Goal: Task Accomplishment & Management: Manage account settings

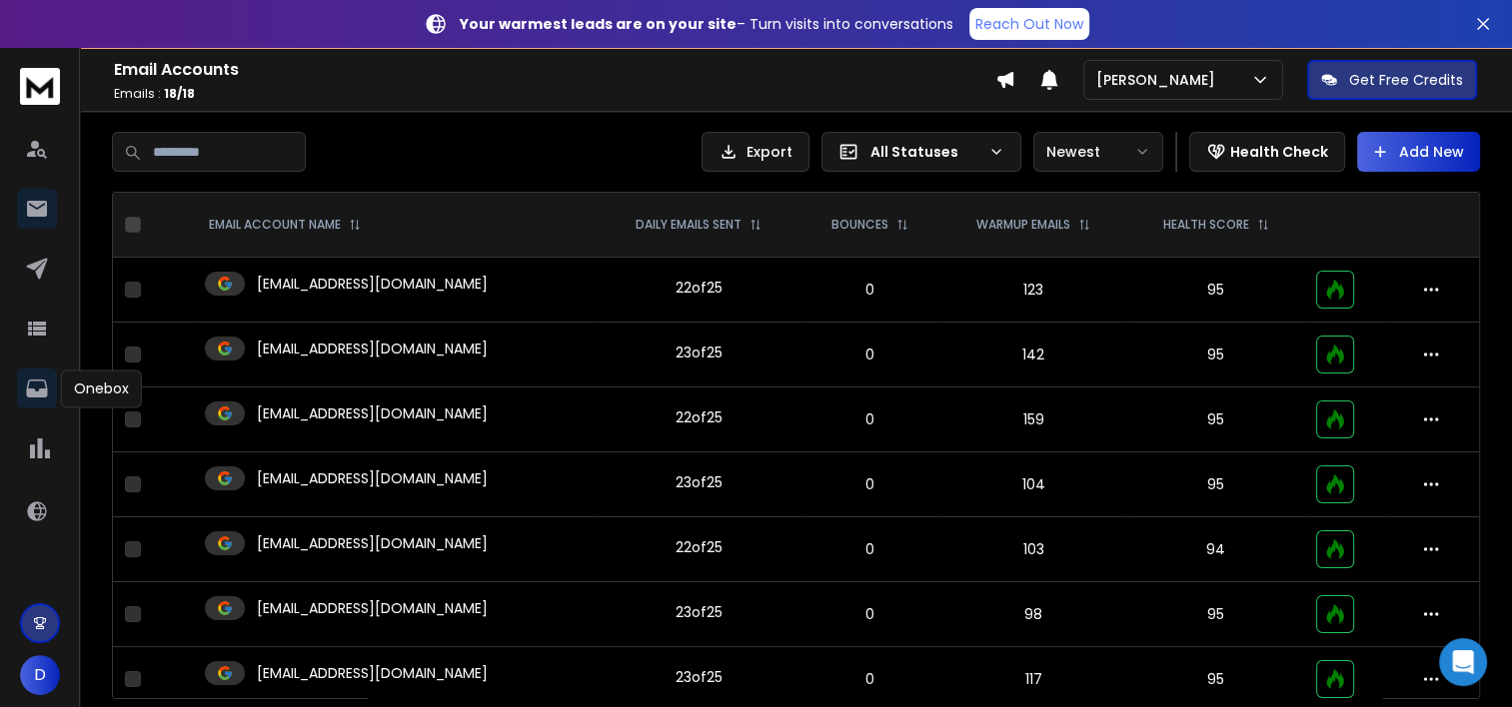
click at [47, 388] on icon at bounding box center [37, 389] width 24 height 24
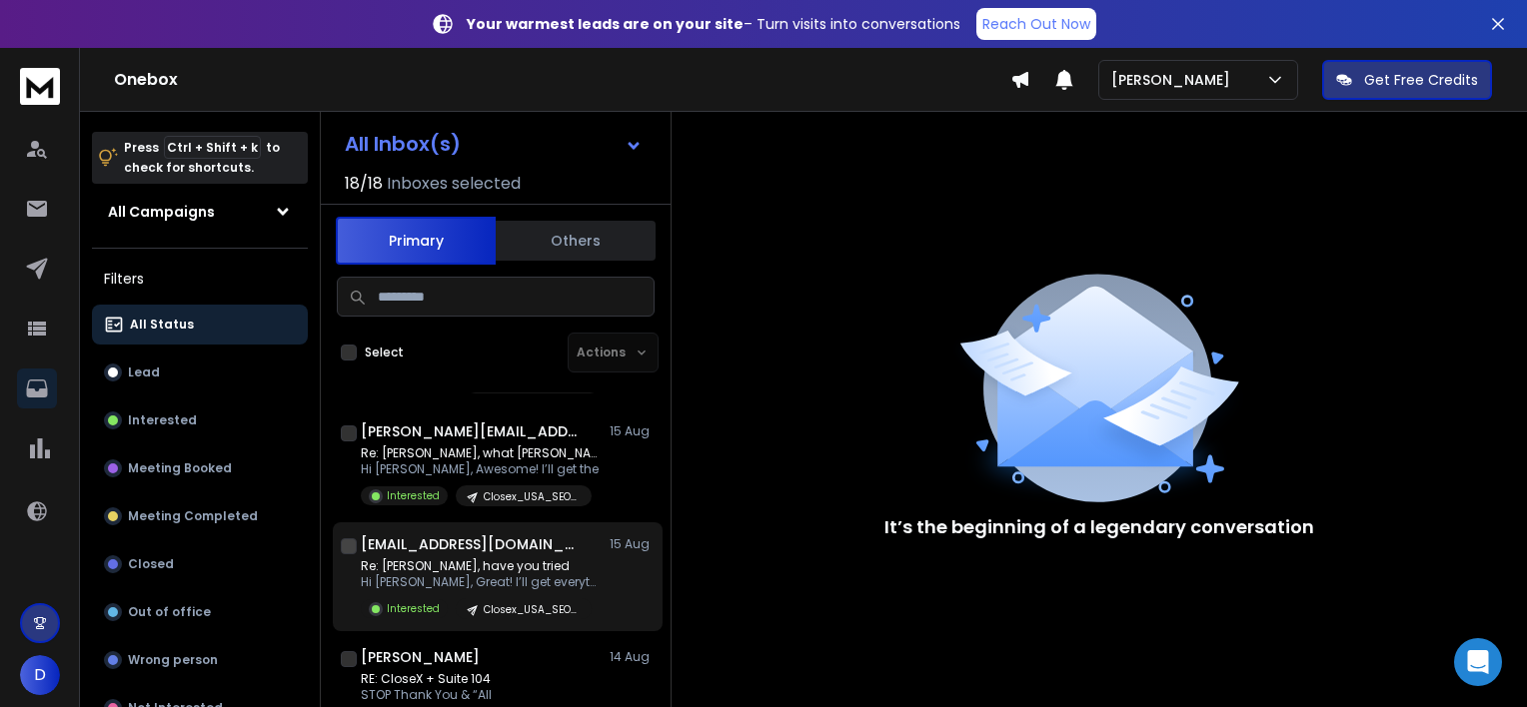
scroll to position [200, 0]
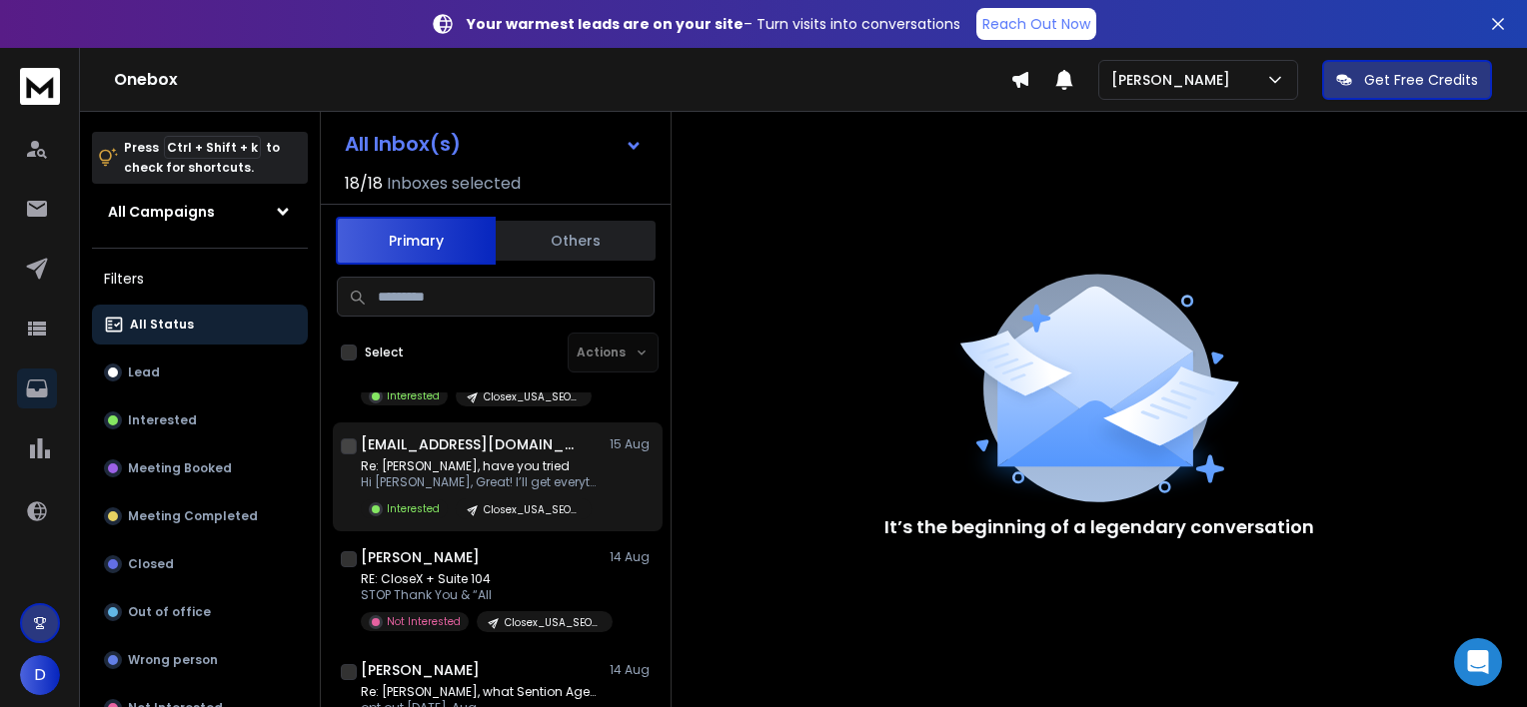
click at [533, 454] on div "haris@scalablemedia.io 15 Aug" at bounding box center [508, 445] width 294 height 20
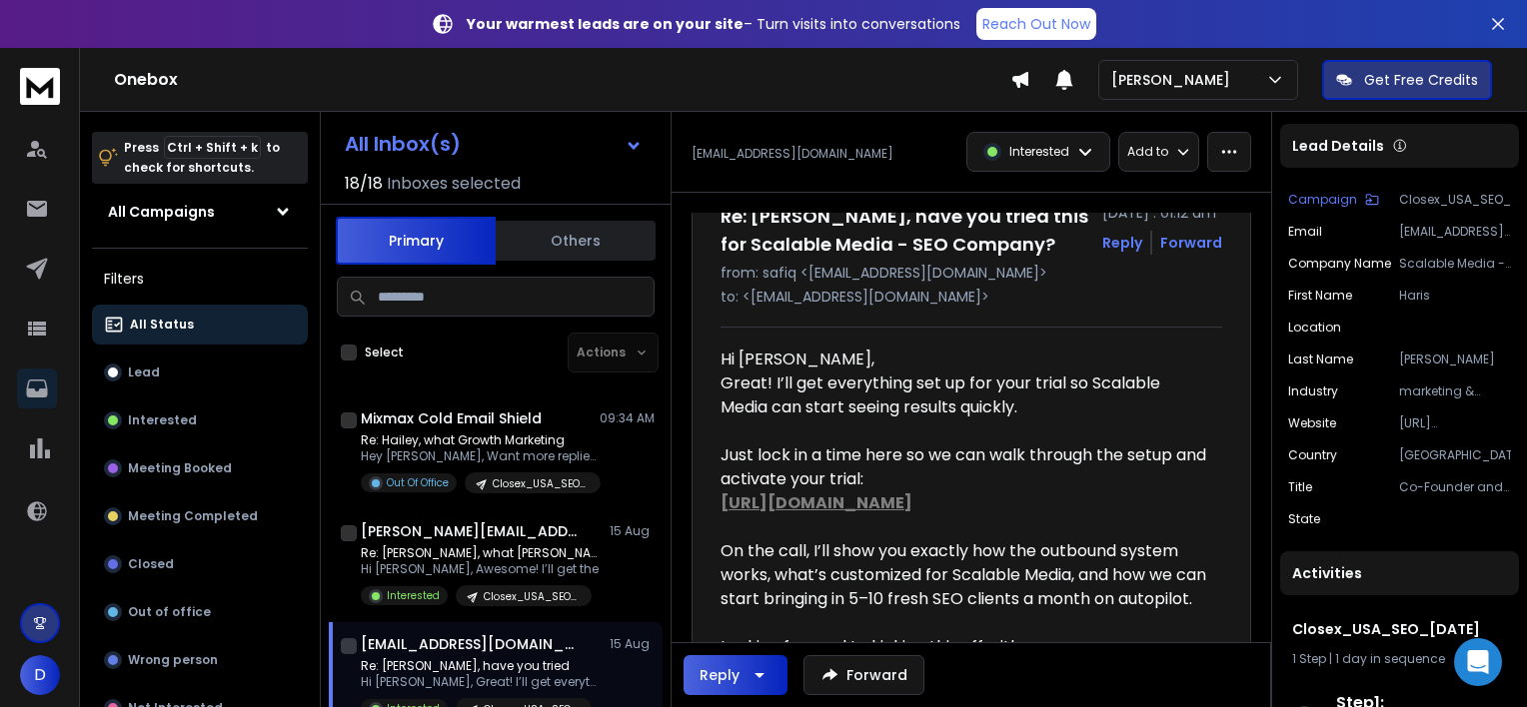
scroll to position [0, 0]
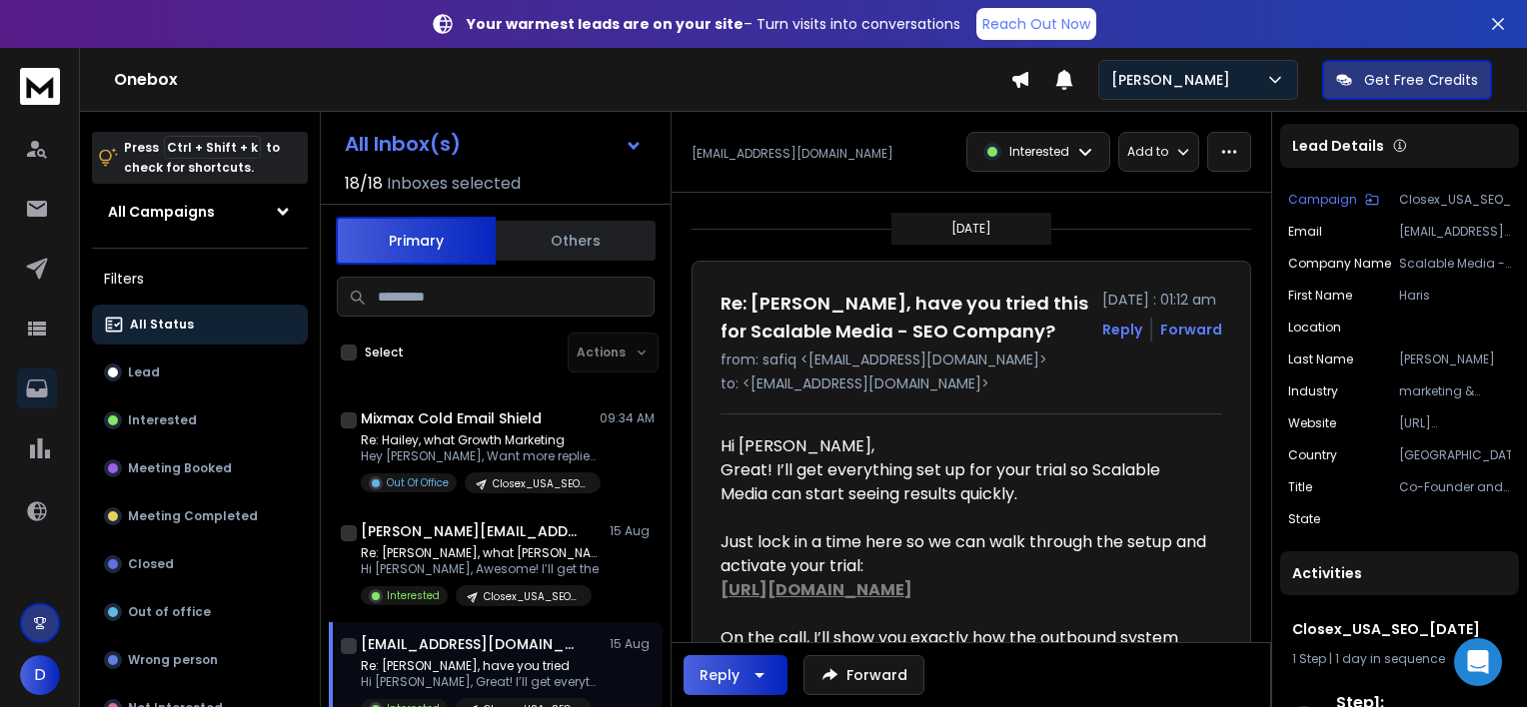
click at [1227, 77] on div "[PERSON_NAME]" at bounding box center [1198, 80] width 174 height 20
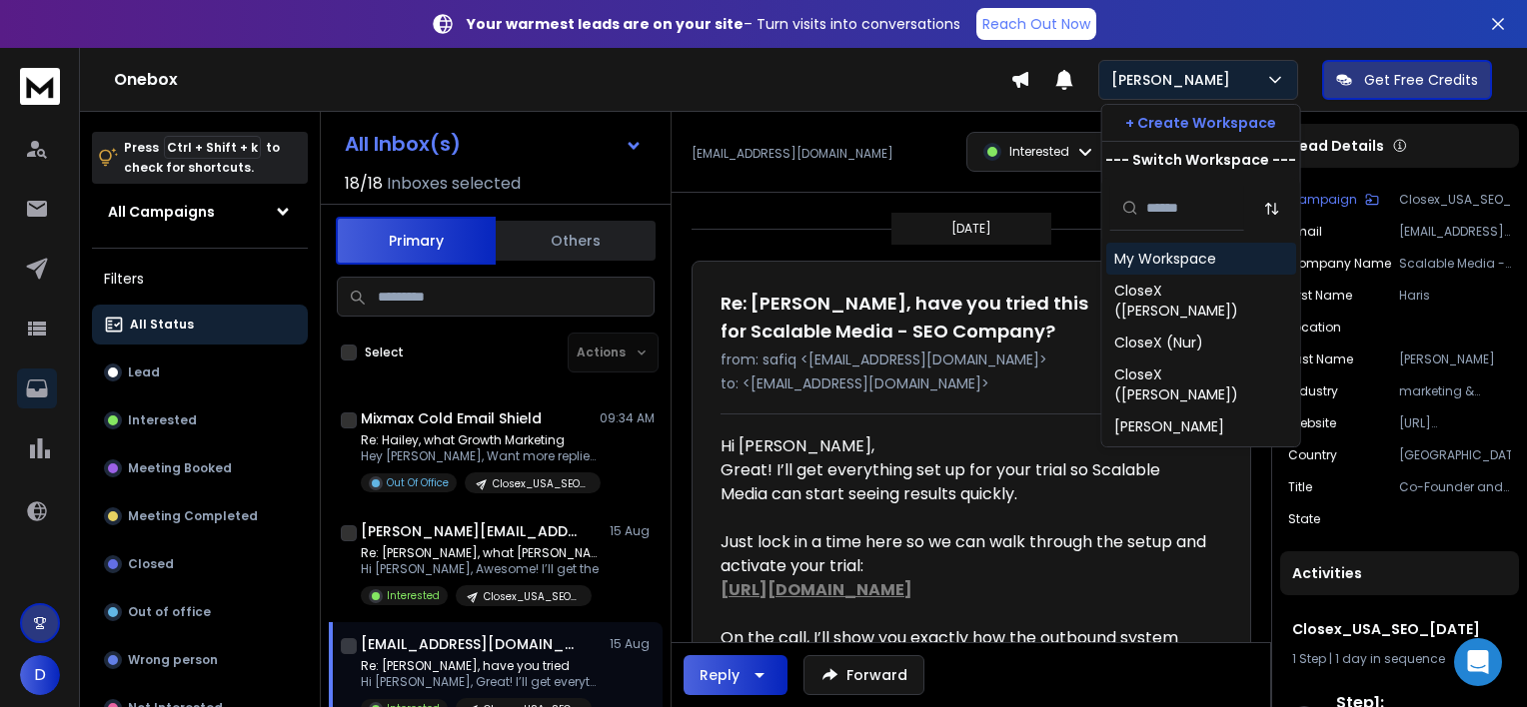
click at [1215, 81] on div "[PERSON_NAME]" at bounding box center [1198, 80] width 174 height 20
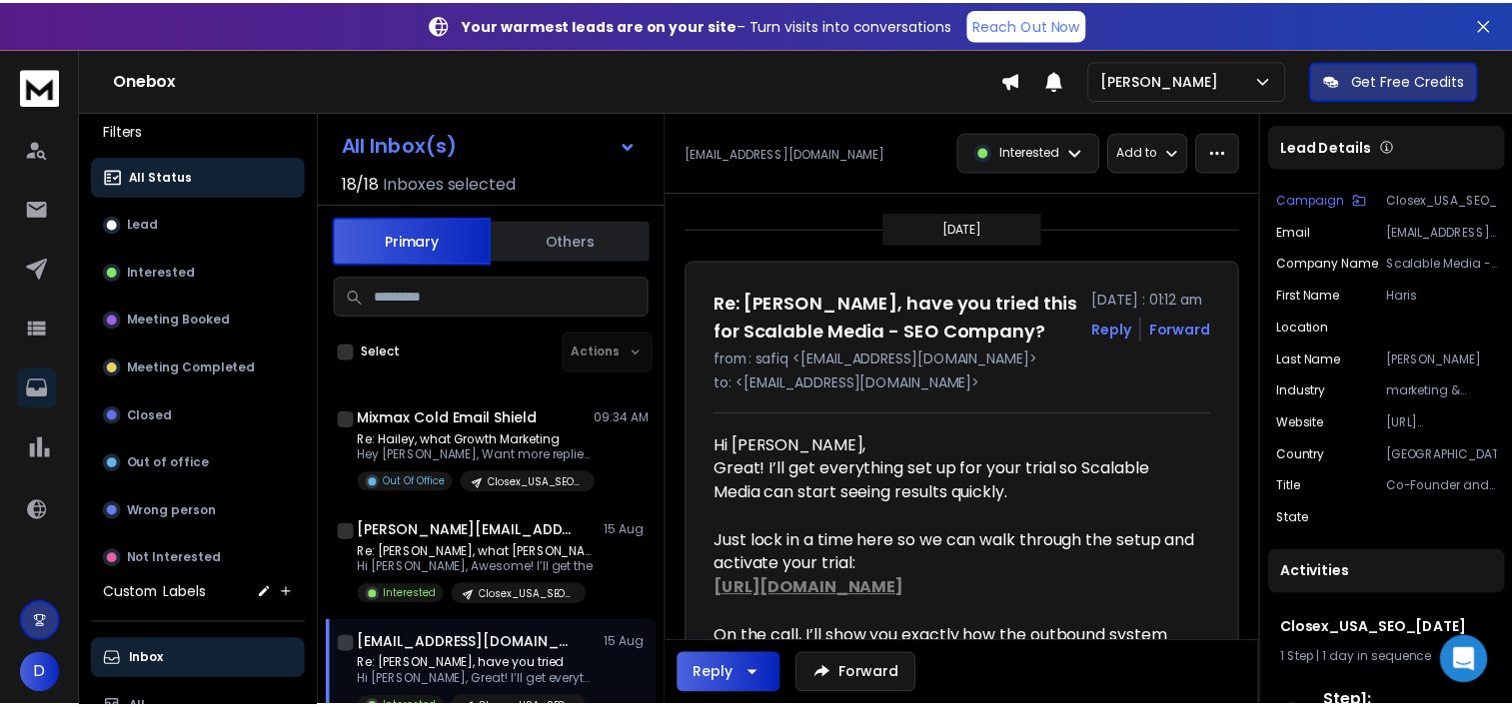
scroll to position [441, 0]
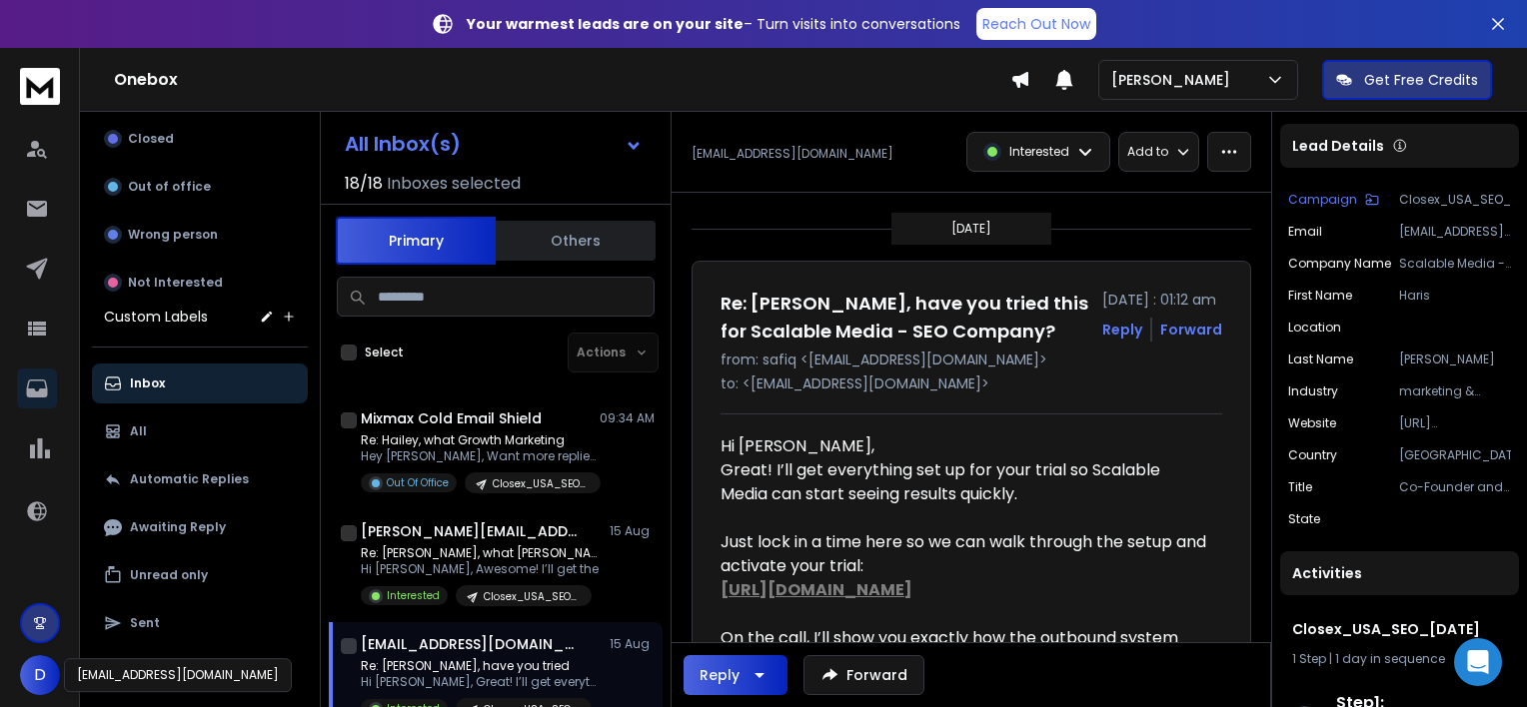
click at [49, 676] on span "D" at bounding box center [40, 675] width 40 height 40
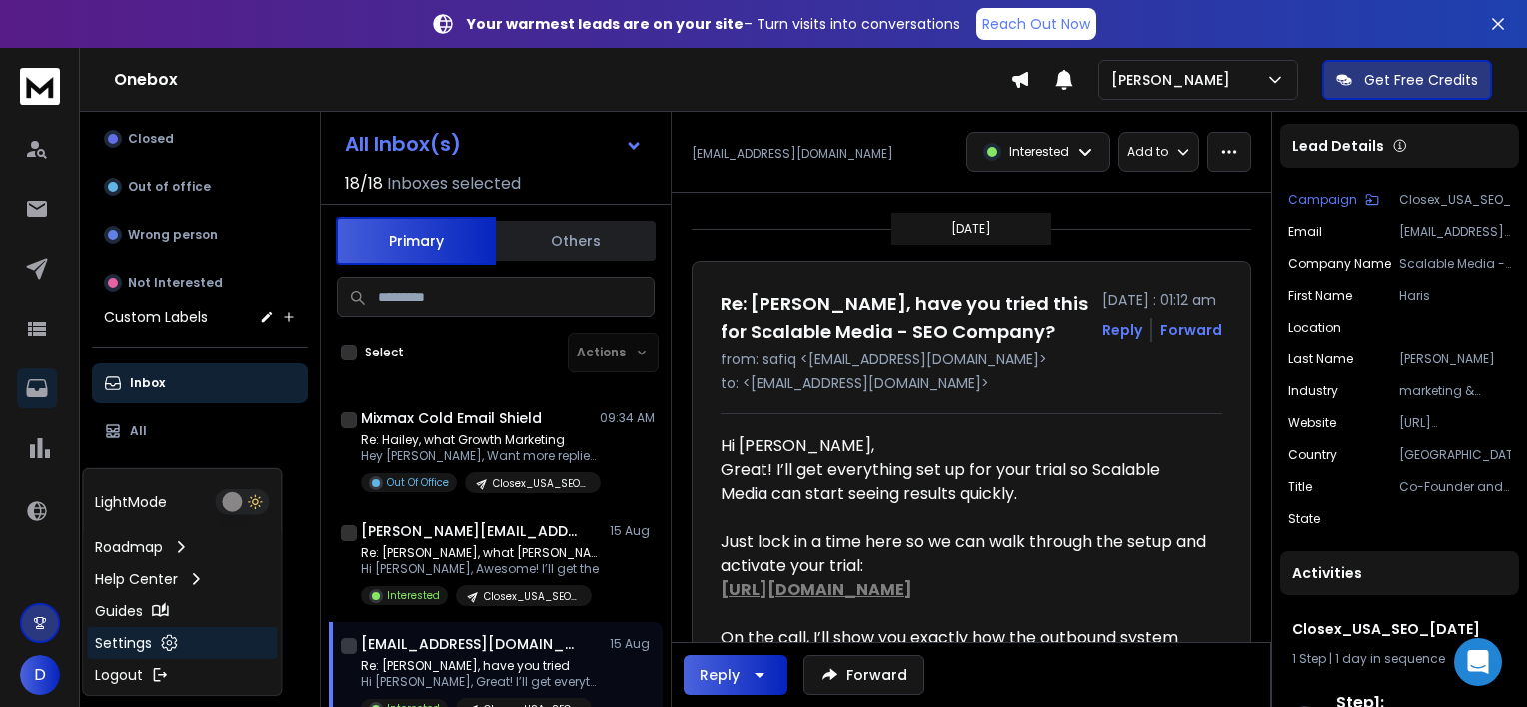
click at [162, 643] on icon at bounding box center [169, 643] width 15 height 15
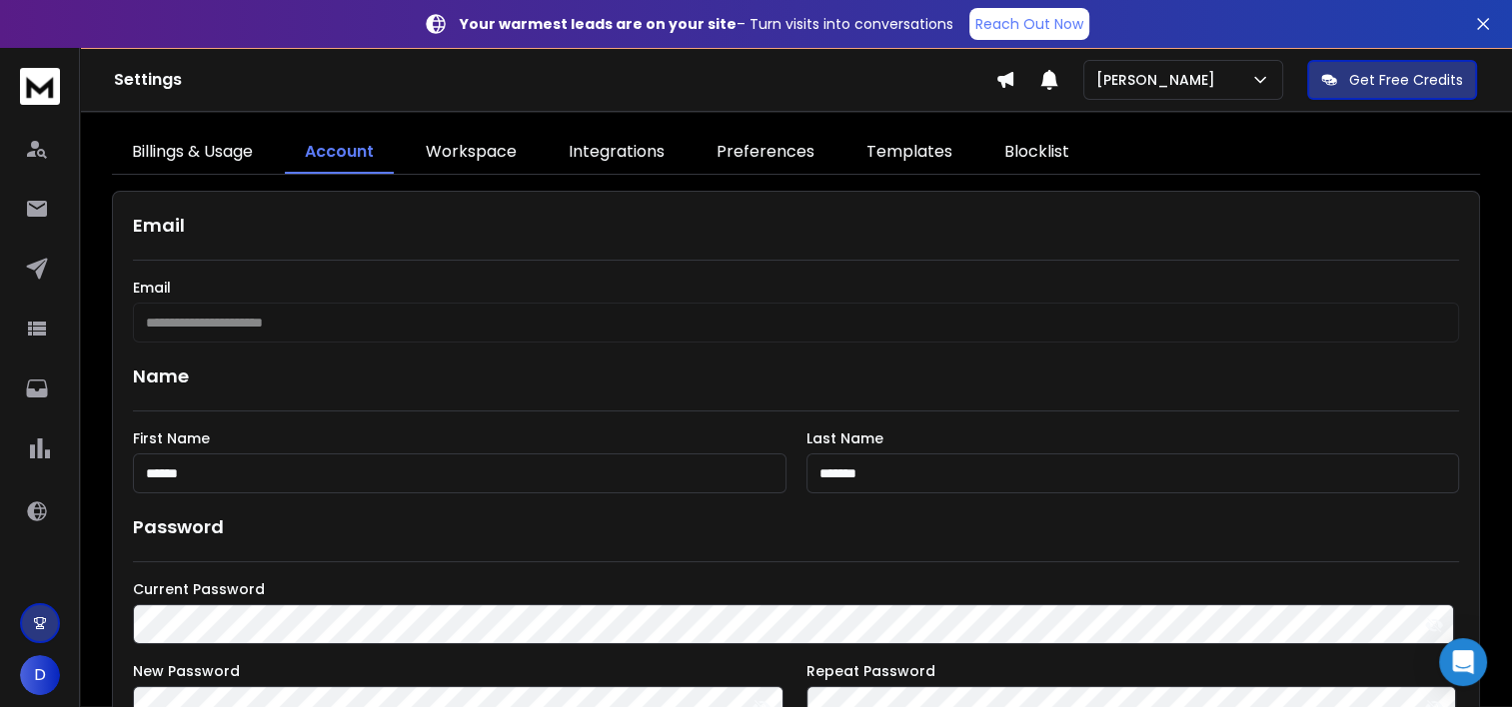
click at [490, 149] on link "Workspace" at bounding box center [471, 153] width 131 height 42
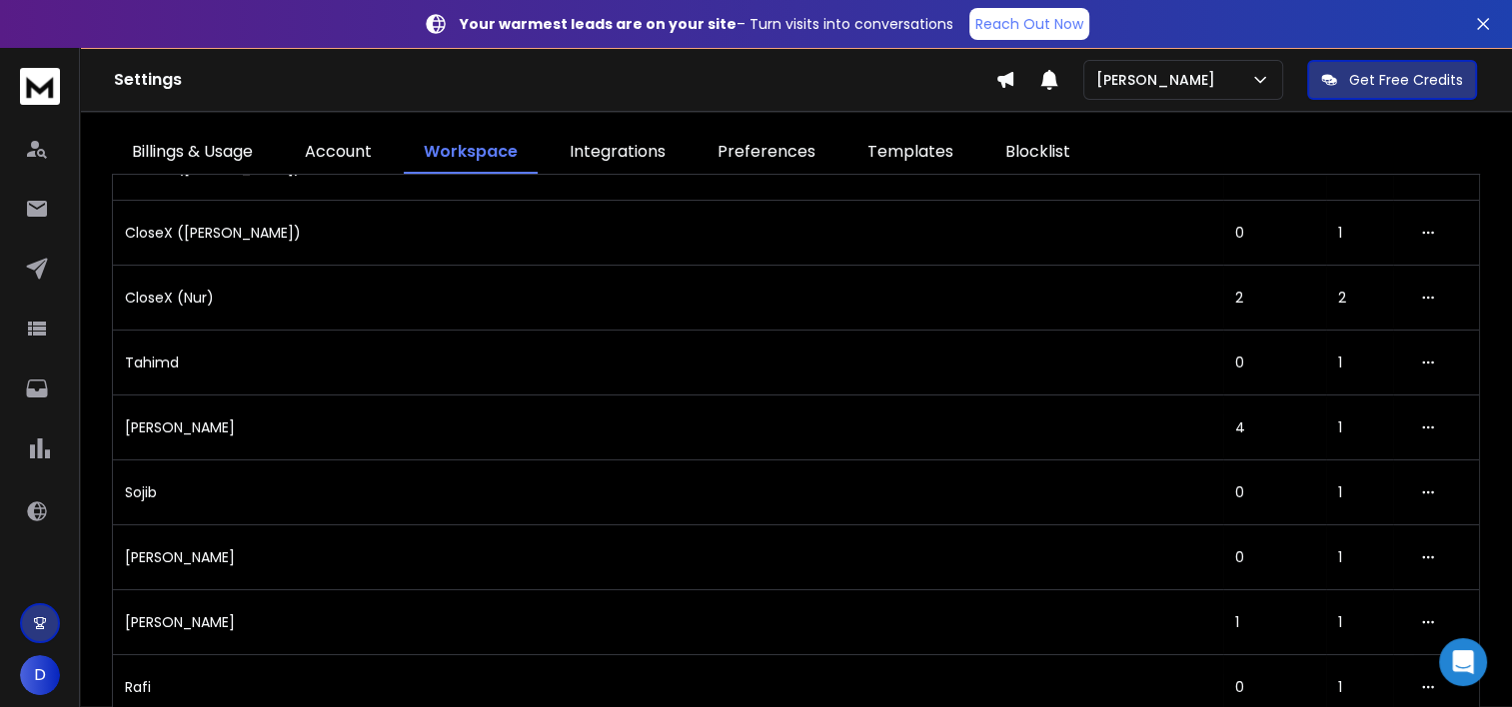
scroll to position [300, 0]
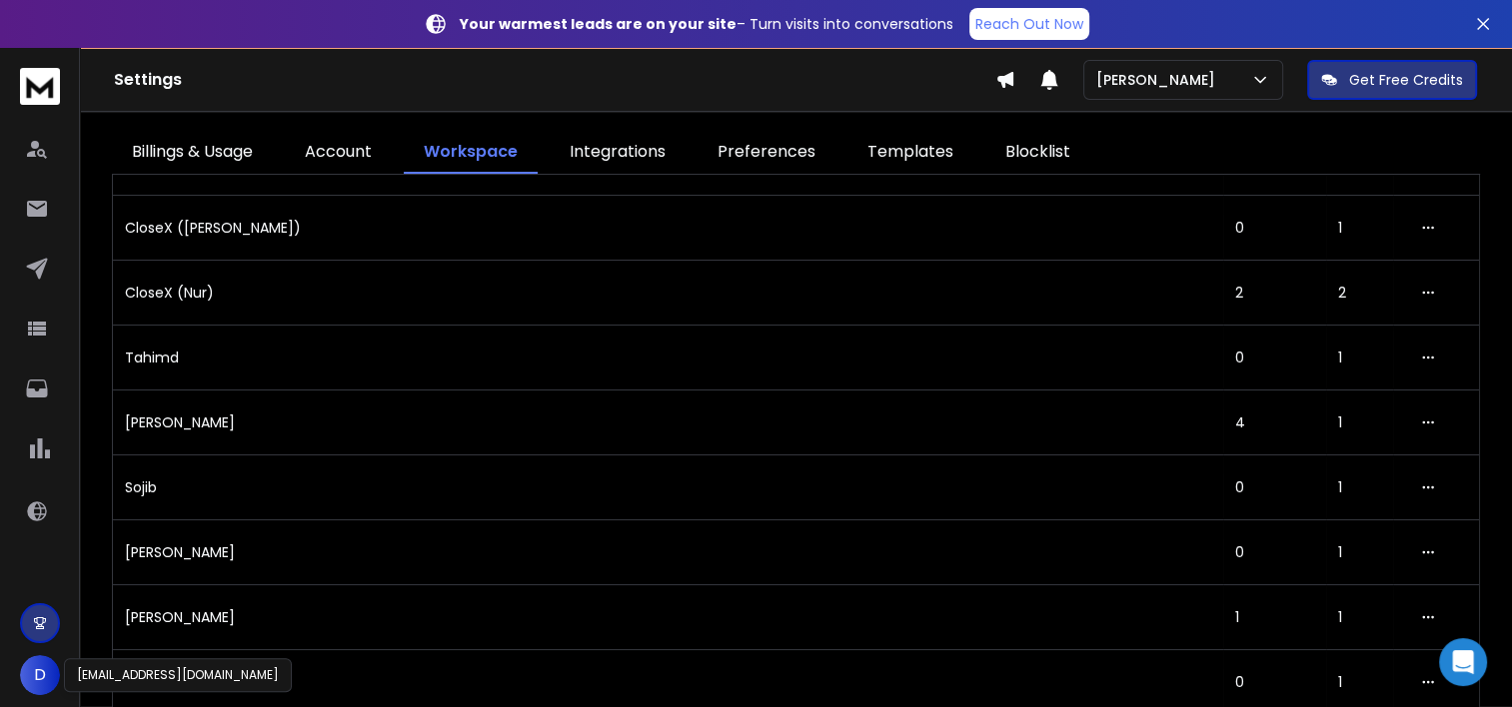
click at [50, 671] on span "D" at bounding box center [40, 675] width 40 height 40
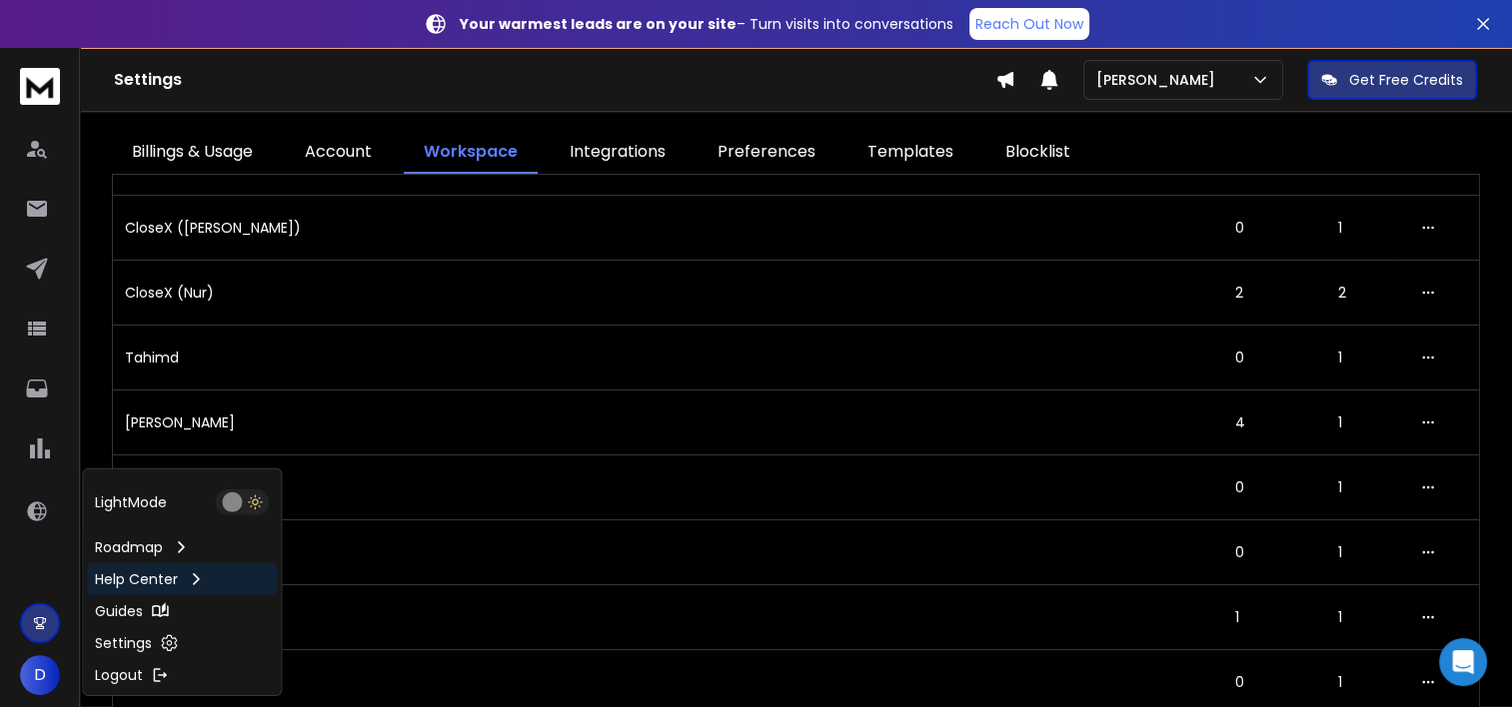
click at [267, 99] on div "Settings Safiq Get Free Credits" at bounding box center [756, 80] width 1512 height 64
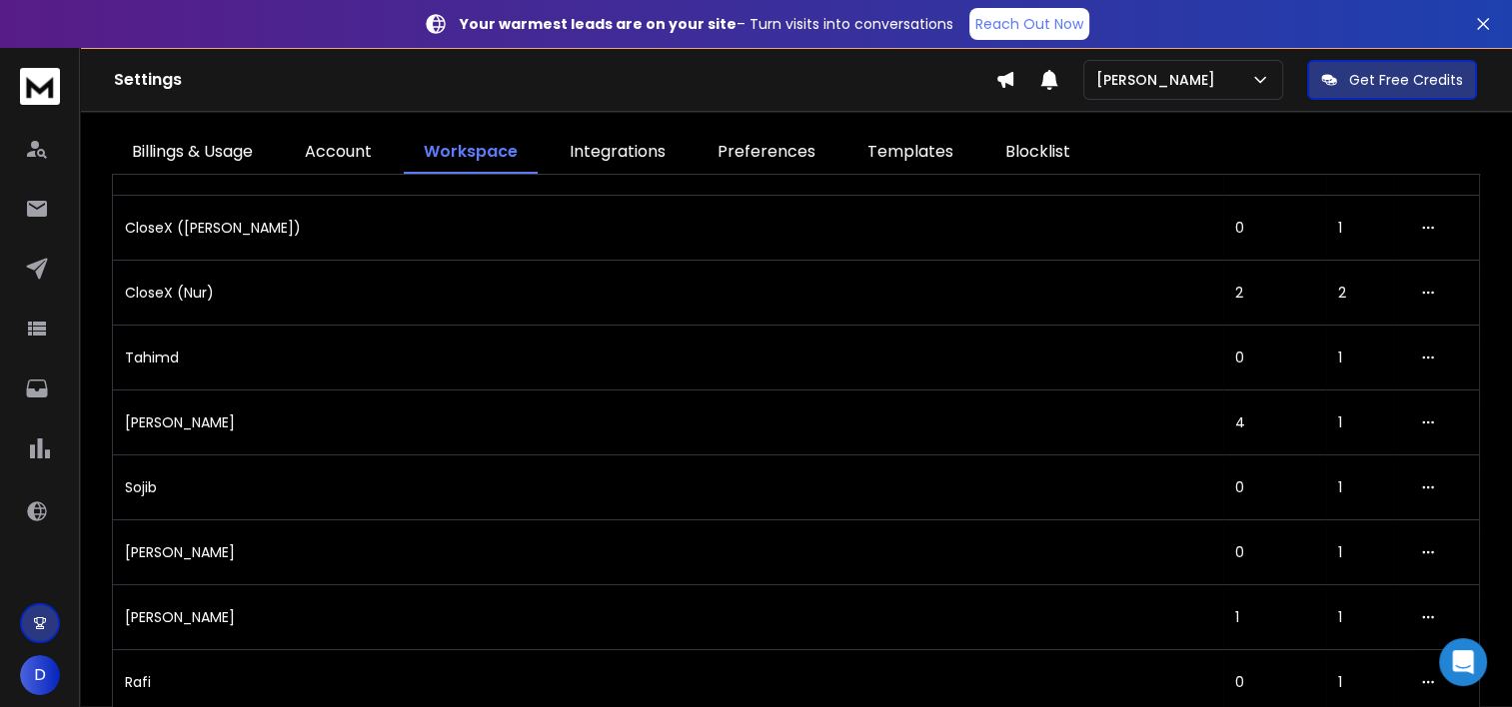
click at [197, 165] on link "Billings & Usage" at bounding box center [192, 153] width 161 height 42
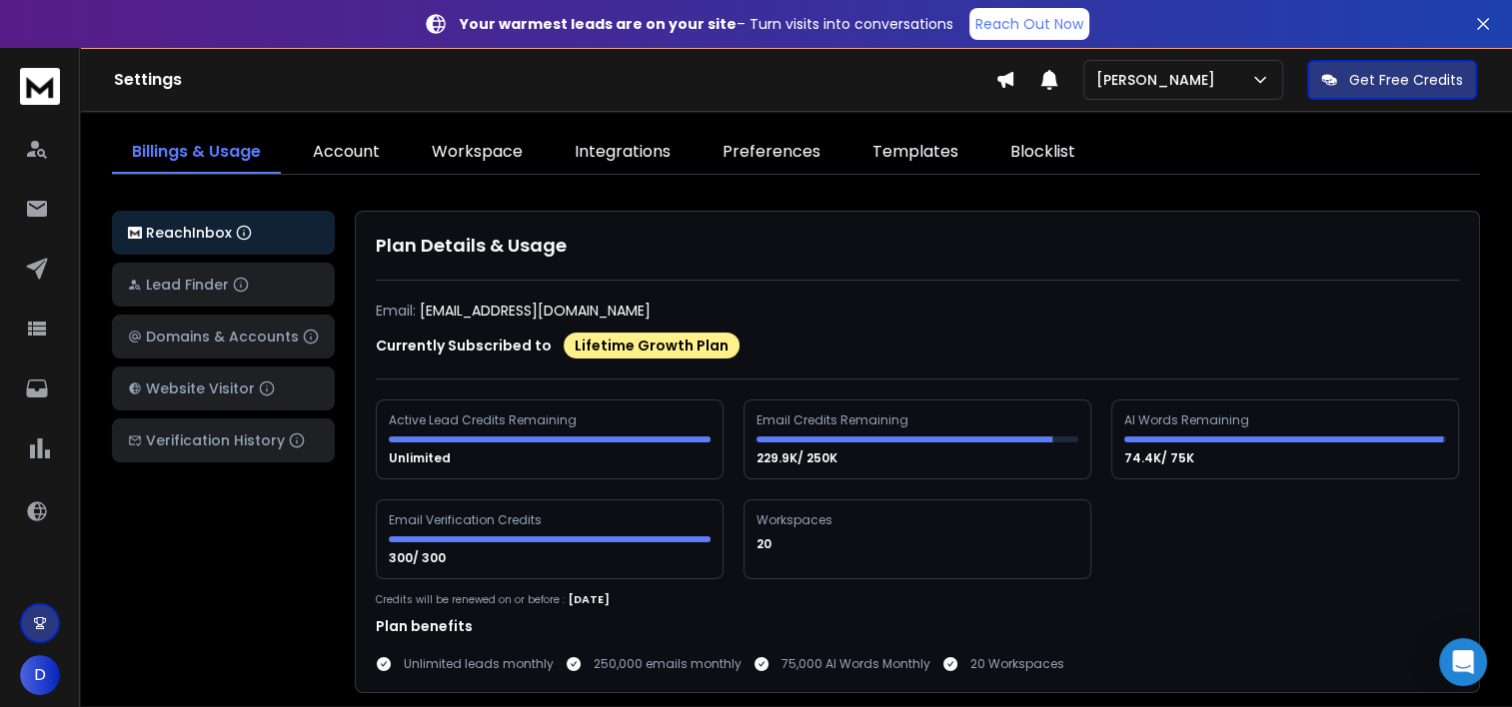
click at [468, 153] on link "Workspace" at bounding box center [477, 153] width 131 height 42
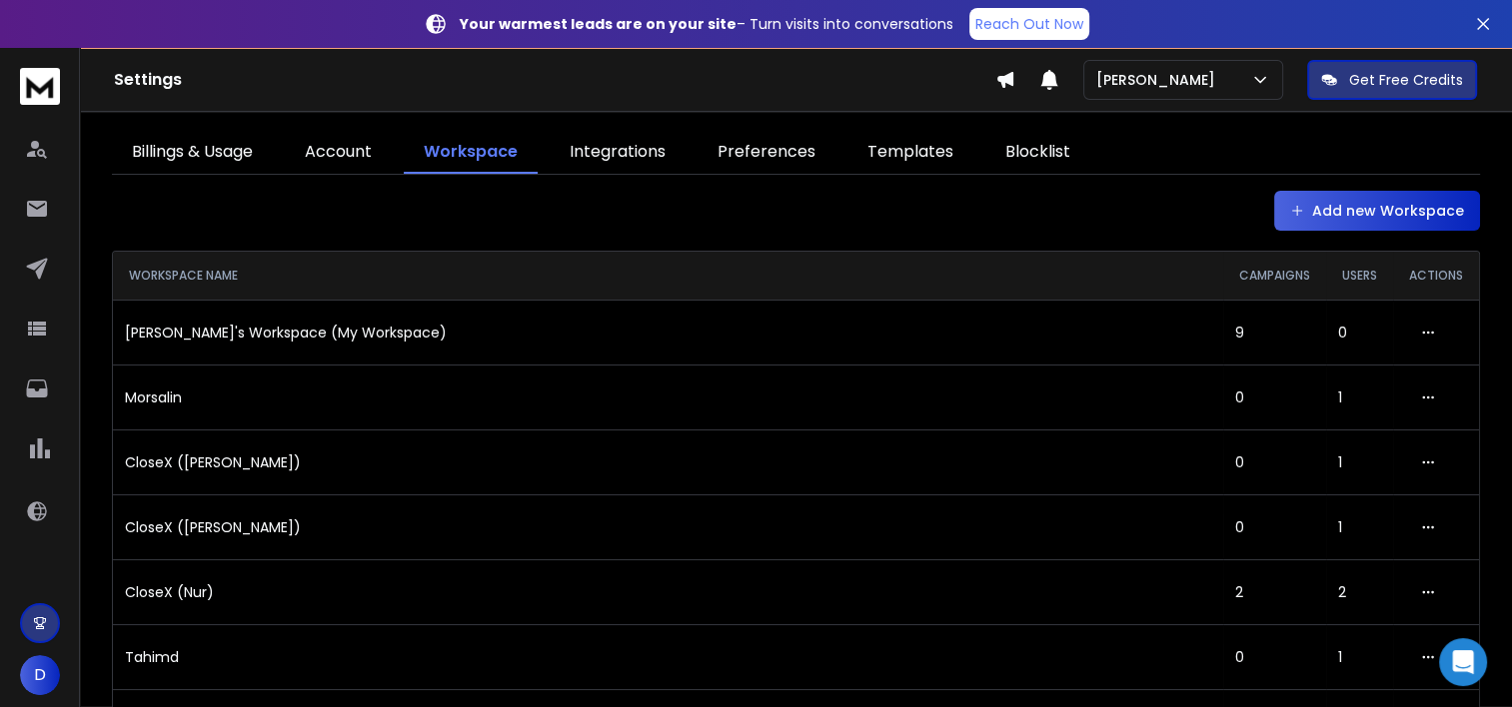
click at [1363, 211] on button "Add new Workspace" at bounding box center [1377, 211] width 206 height 40
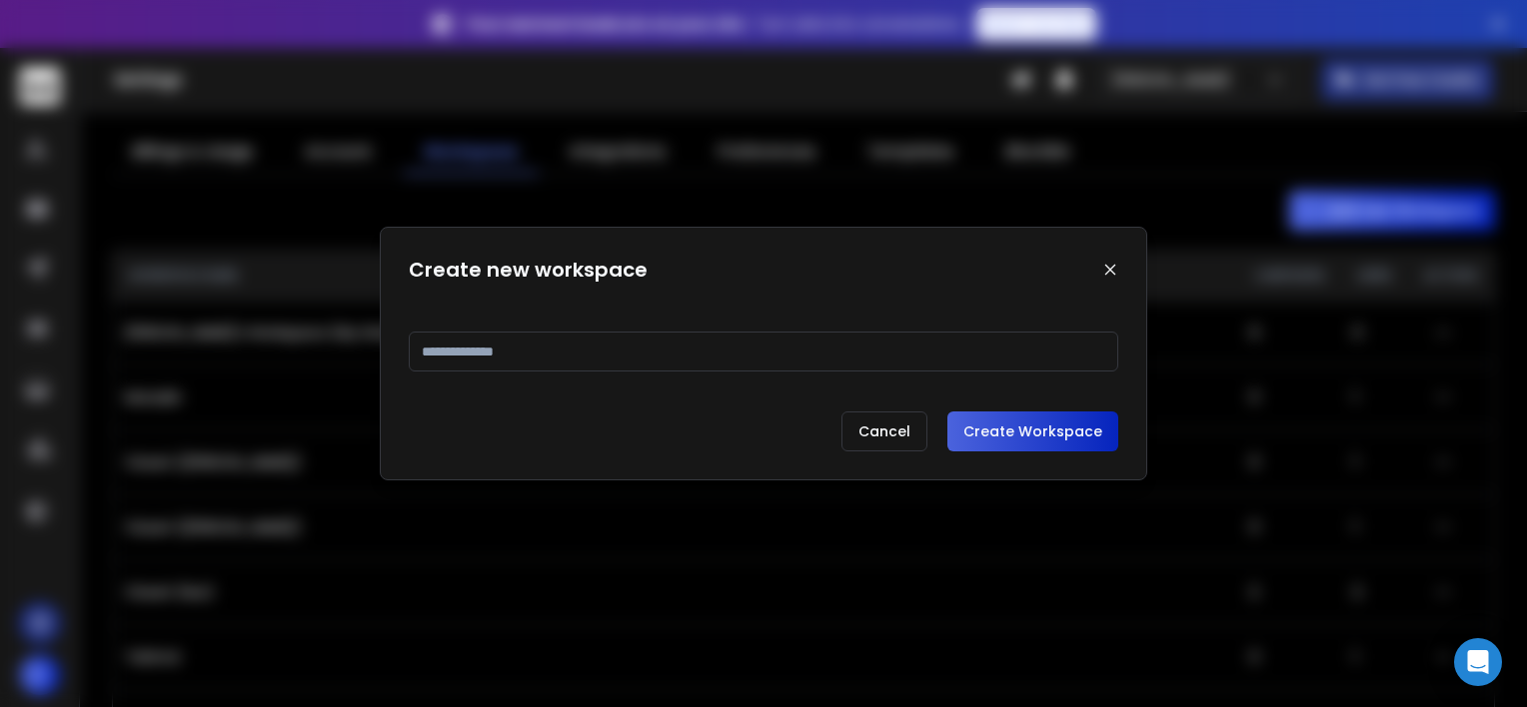
click at [579, 347] on input at bounding box center [763, 352] width 709 height 40
type input "**********"
click at [1035, 431] on button "Create Workspace" at bounding box center [1032, 432] width 171 height 40
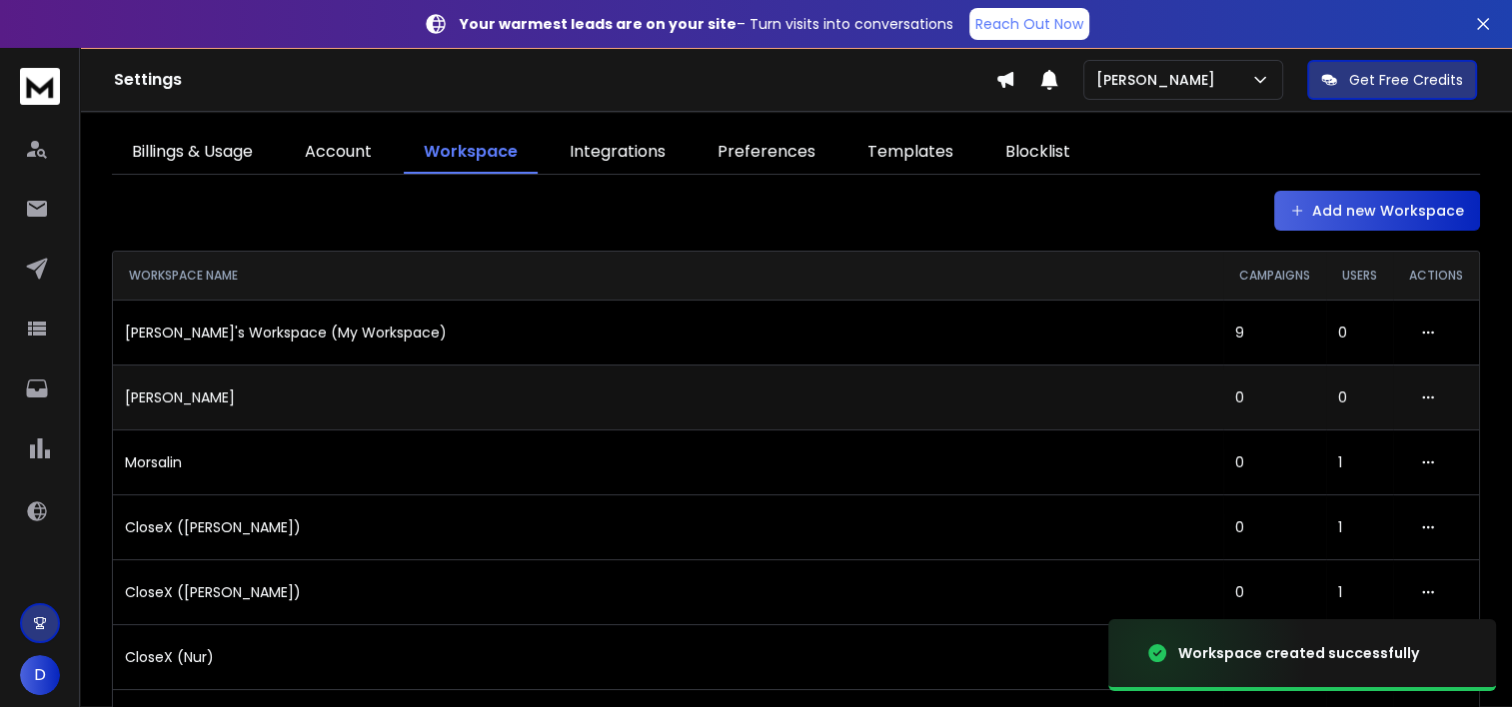
click at [239, 393] on td "Akram Mahmood" at bounding box center [668, 397] width 1110 height 65
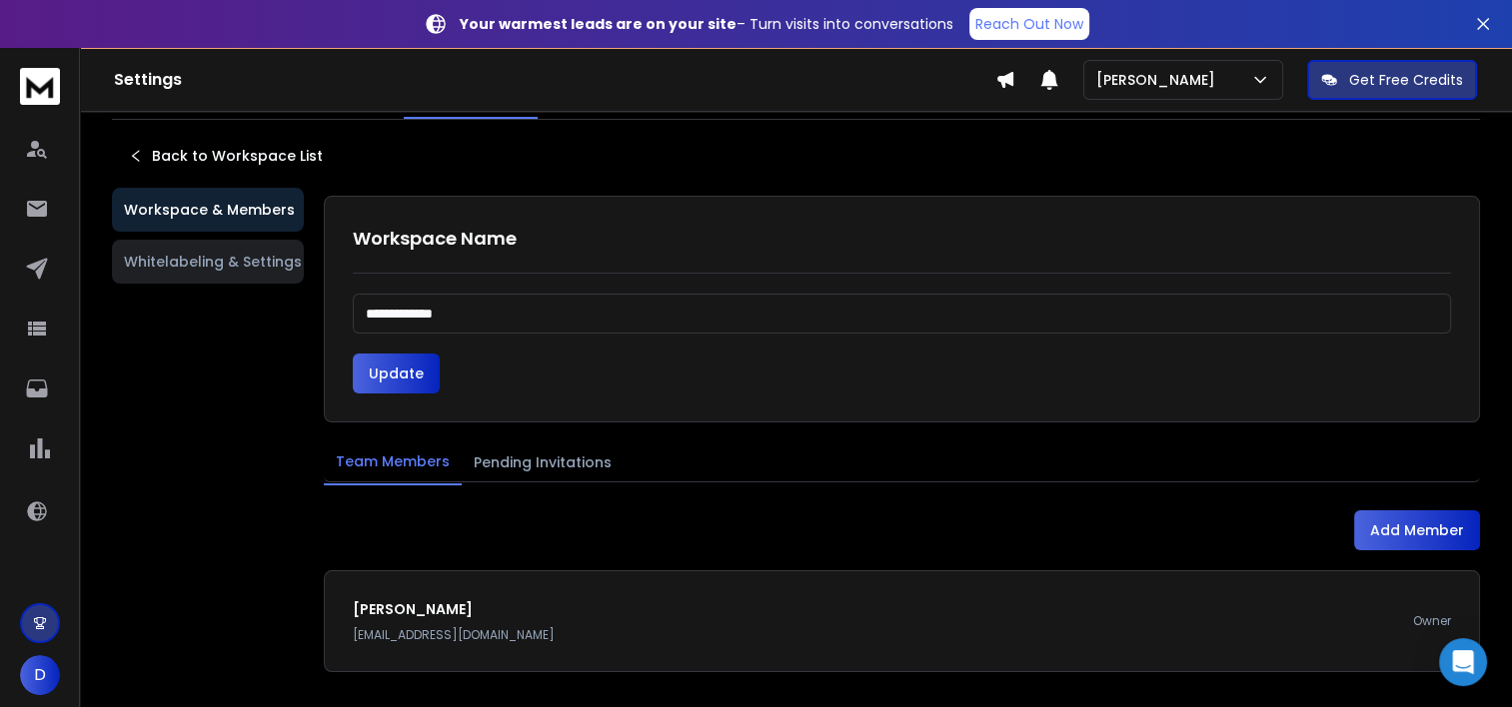
scroll to position [82, 0]
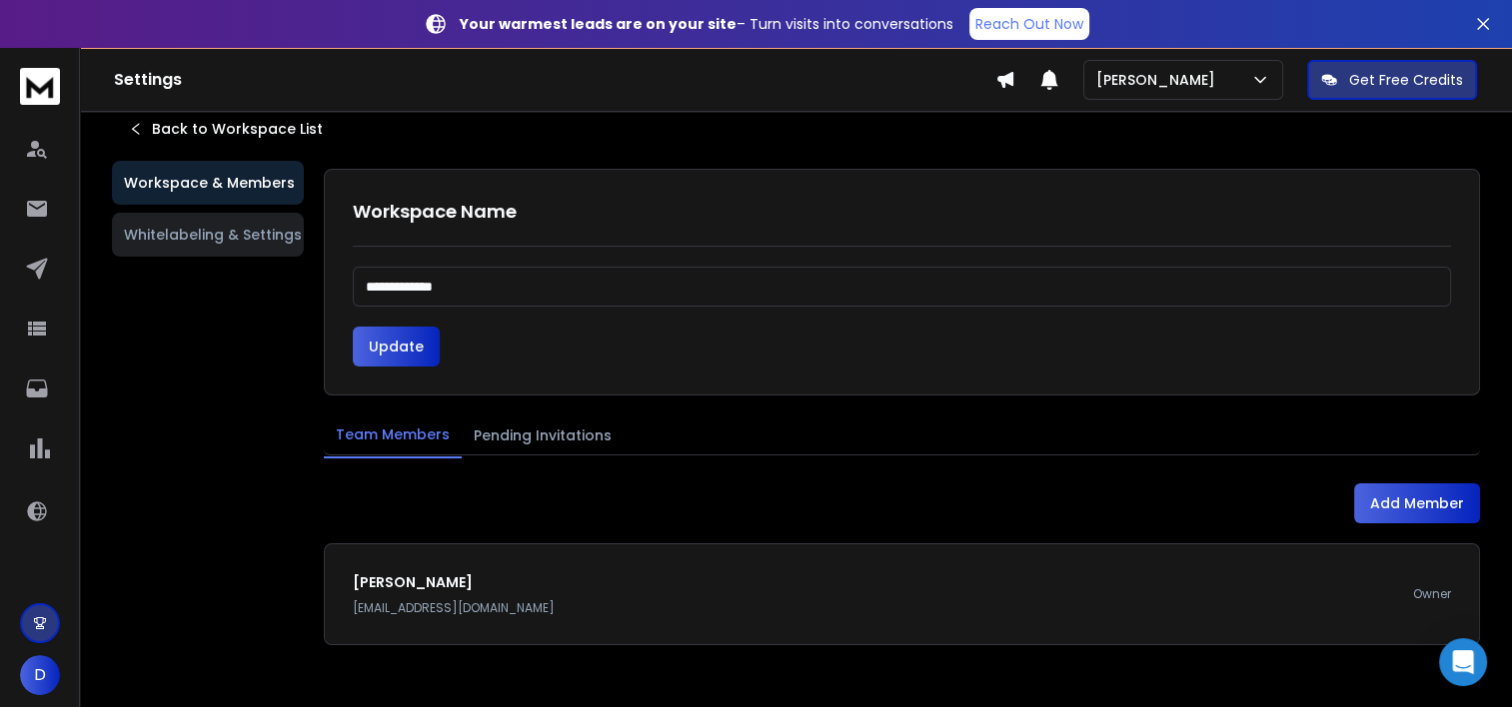
click at [1426, 509] on button "Add Member" at bounding box center [1417, 504] width 126 height 40
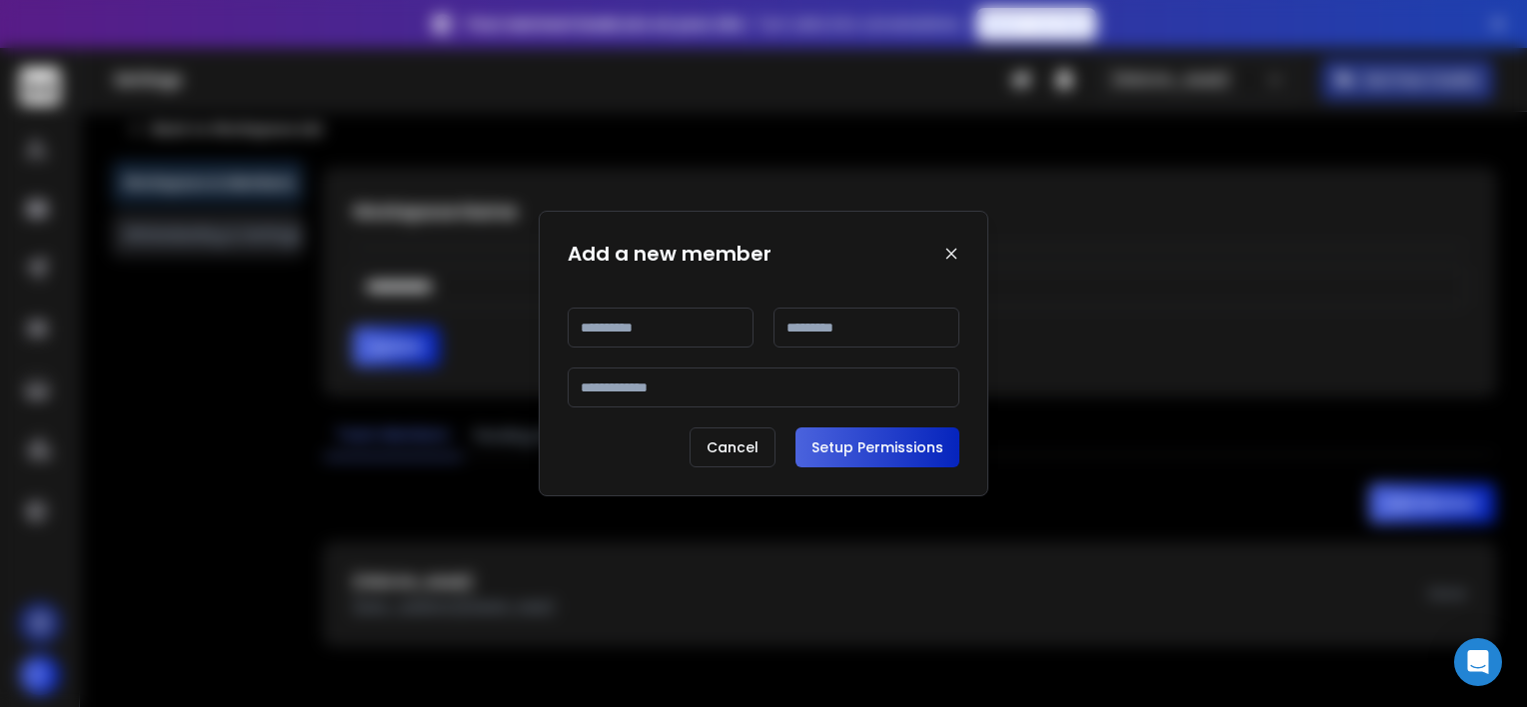
click at [698, 333] on input at bounding box center [661, 328] width 186 height 40
type input "***"
type input "*****"
type input "**********"
type input "***"
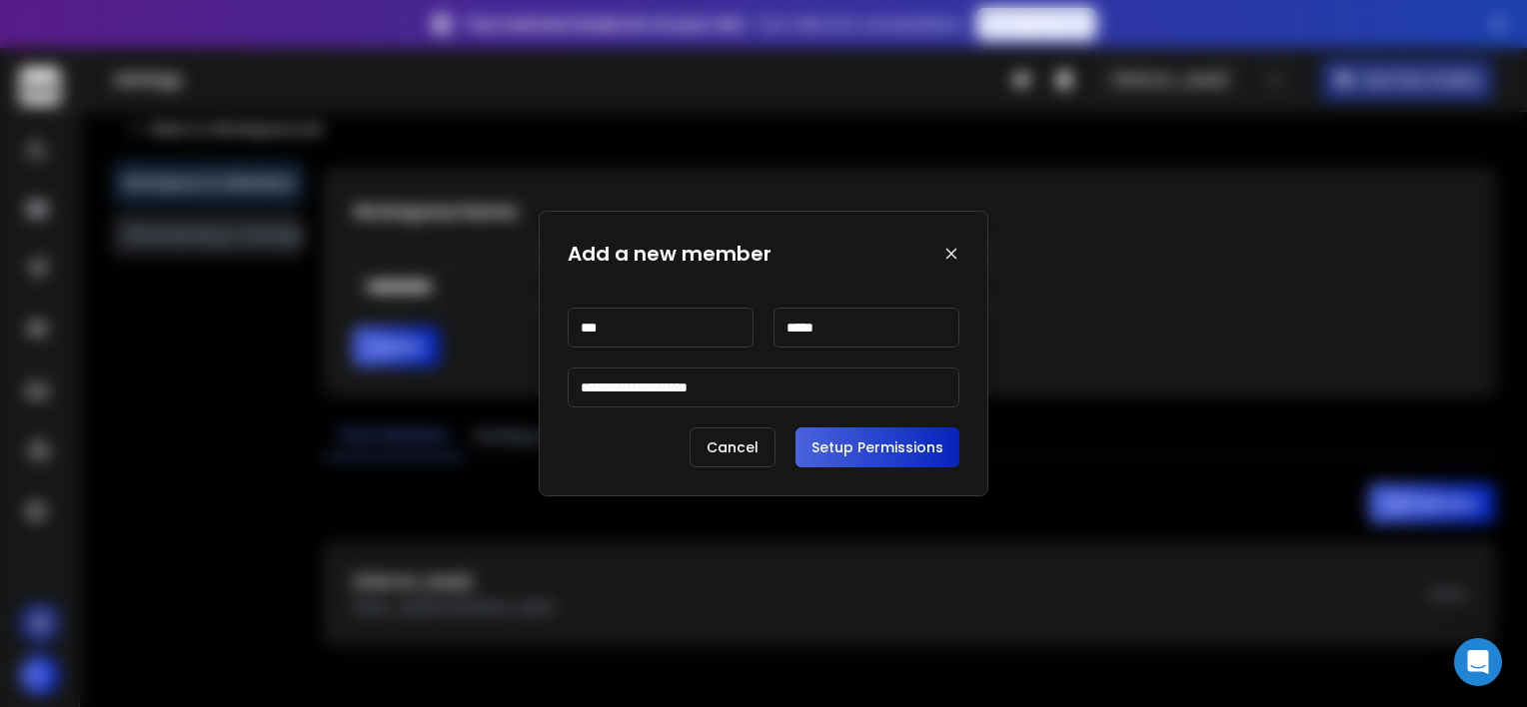
click at [771, 384] on input "**********" at bounding box center [764, 388] width 392 height 40
click at [938, 444] on button "Setup Permissions" at bounding box center [877, 448] width 164 height 40
click at [887, 449] on button "Setup Permissions" at bounding box center [877, 448] width 164 height 40
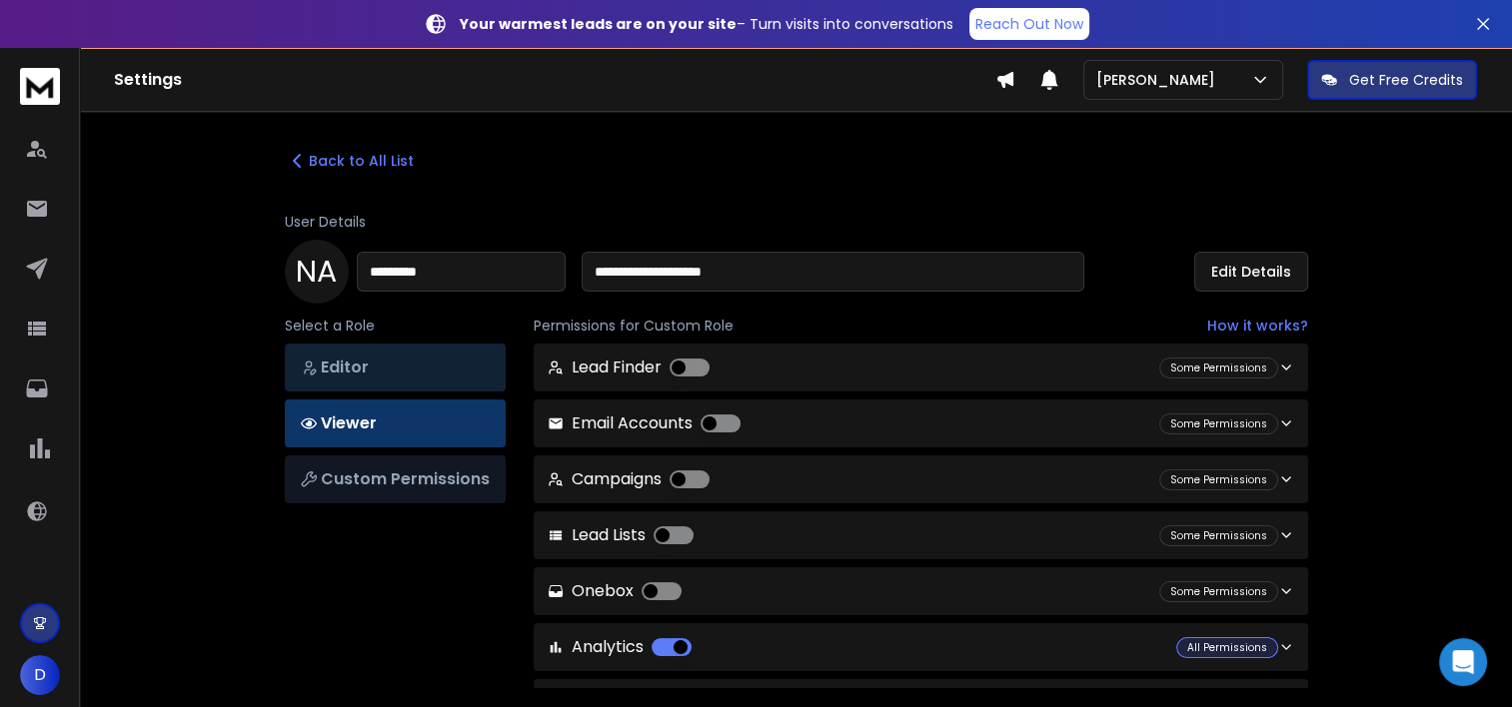
click at [349, 367] on p "Editor" at bounding box center [395, 368] width 189 height 24
click at [316, 367] on button "Editor" at bounding box center [308, 368] width 16 height 50
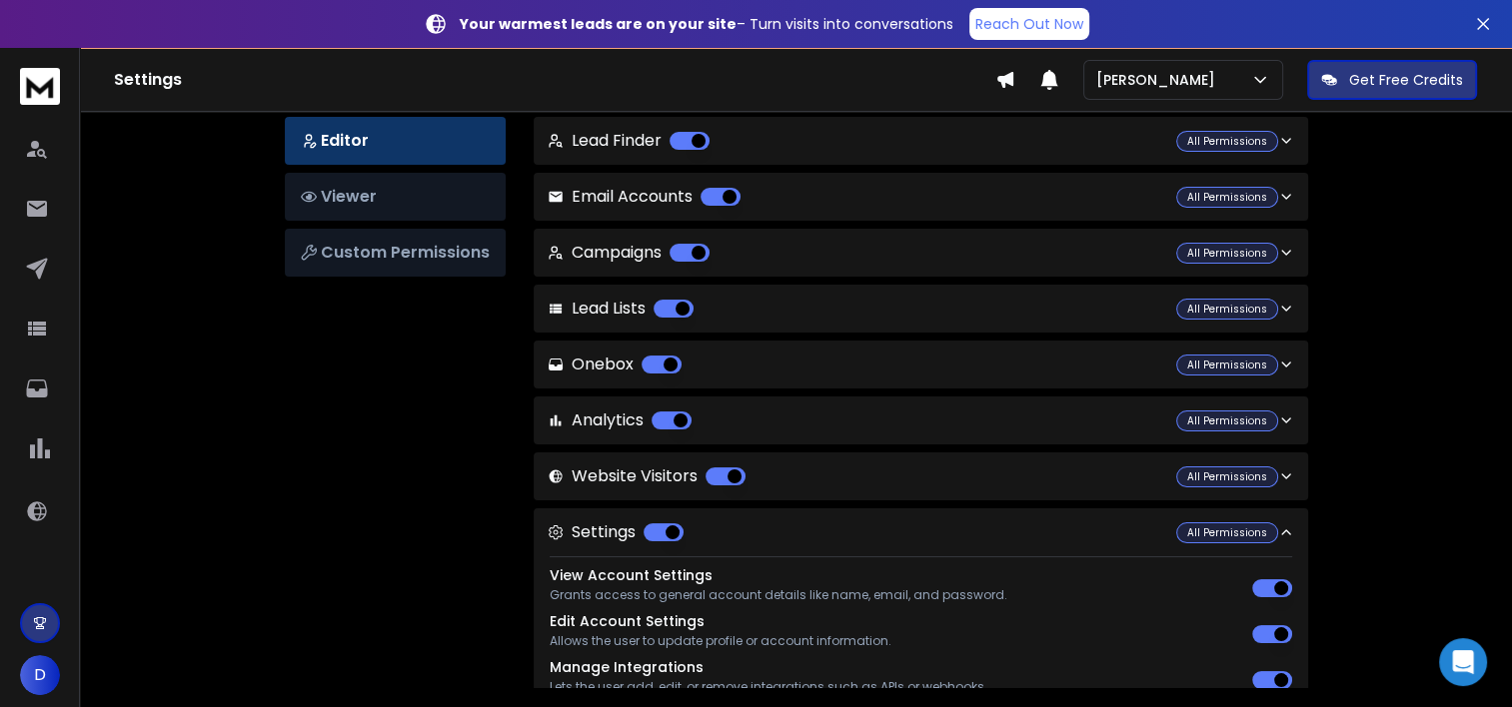
scroll to position [503, 0]
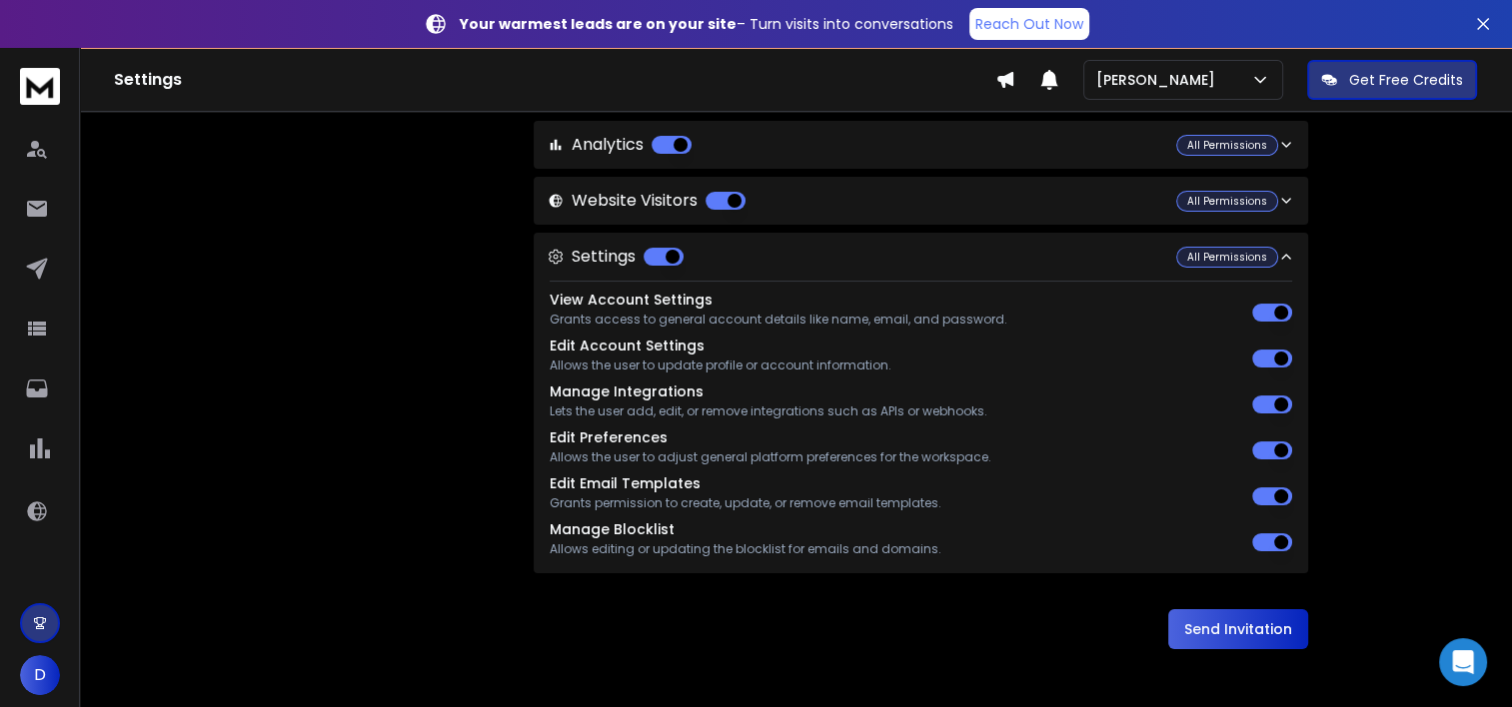
click at [1225, 623] on button "Send Invitation" at bounding box center [1238, 630] width 140 height 40
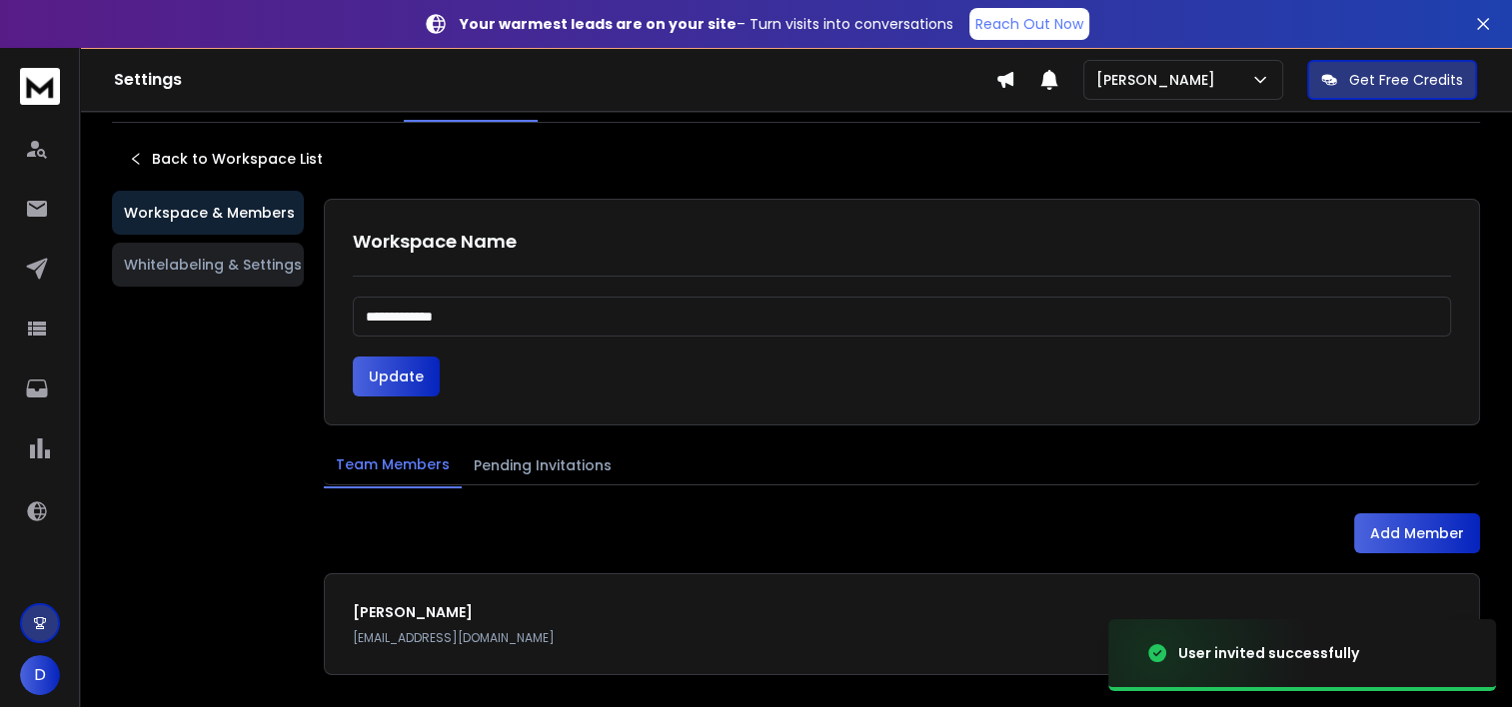
scroll to position [82, 0]
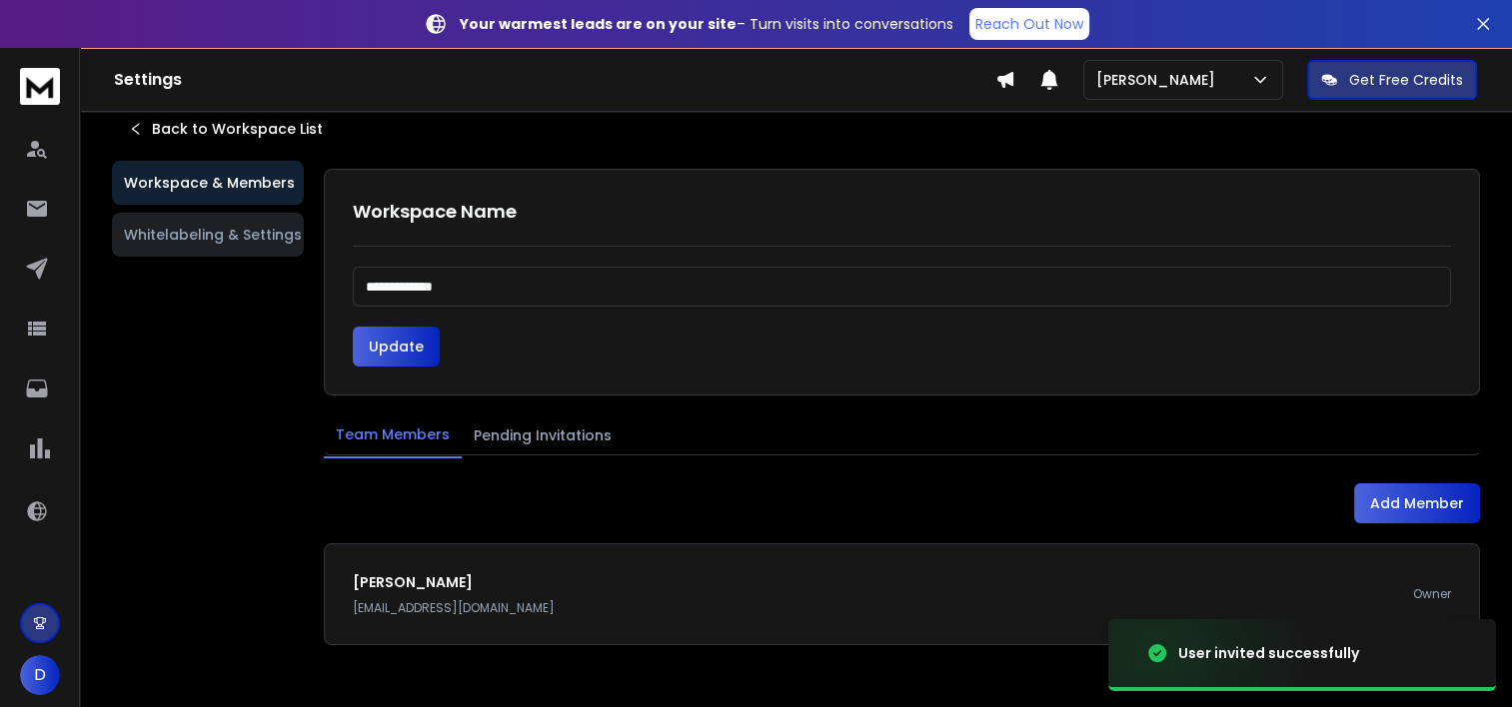
click at [1390, 501] on button "Add Member" at bounding box center [1417, 504] width 126 height 40
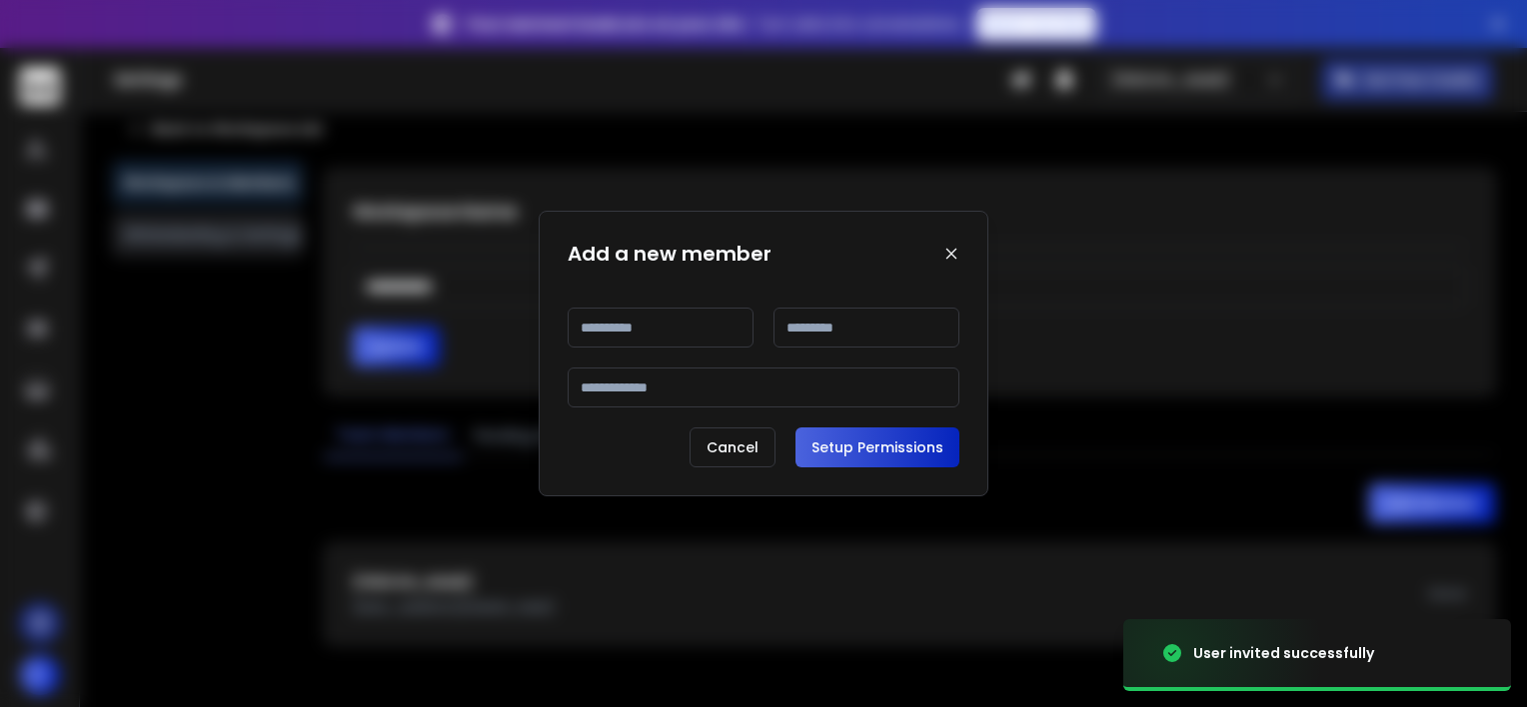
click at [710, 322] on input at bounding box center [661, 328] width 186 height 40
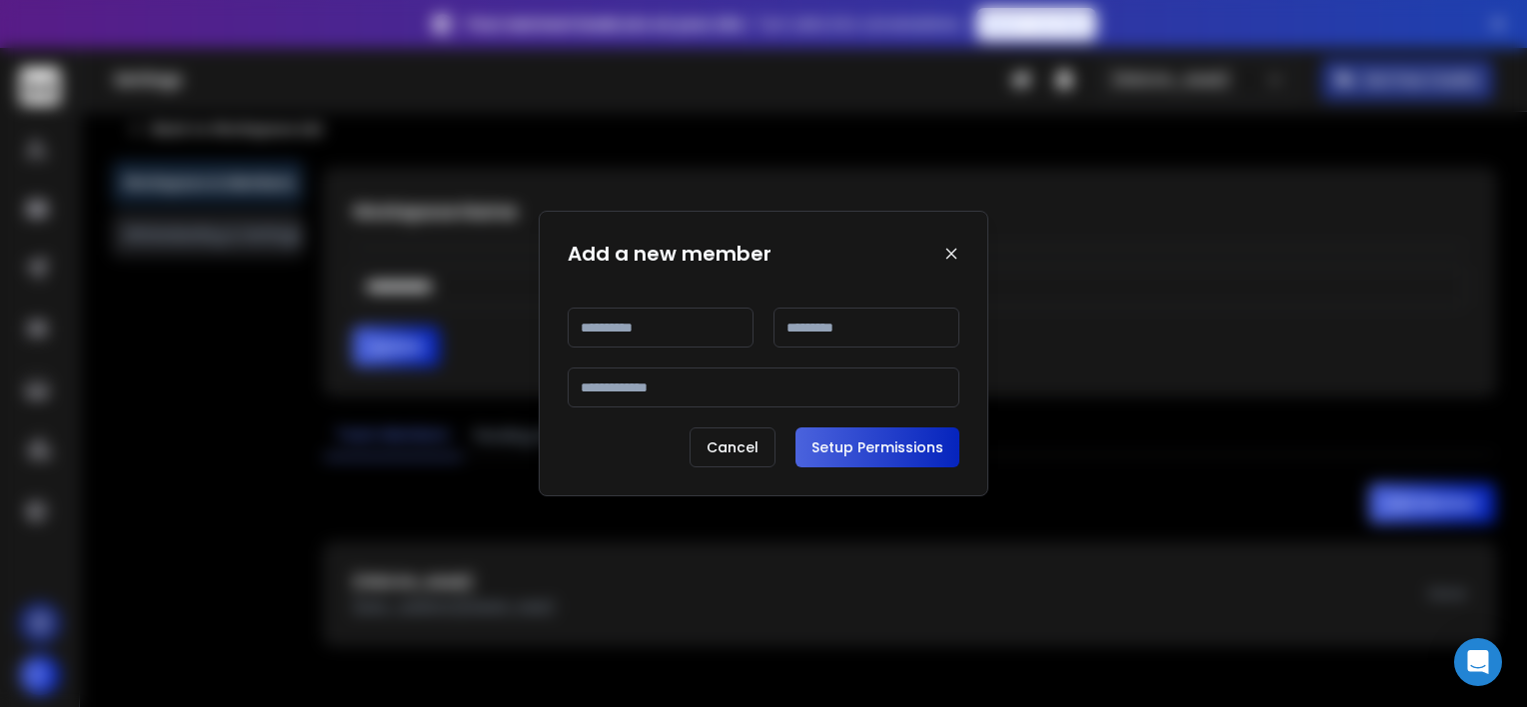
type input "***"
type input "*****"
type input "**********"
click at [880, 448] on button "Setup Permissions" at bounding box center [877, 448] width 164 height 40
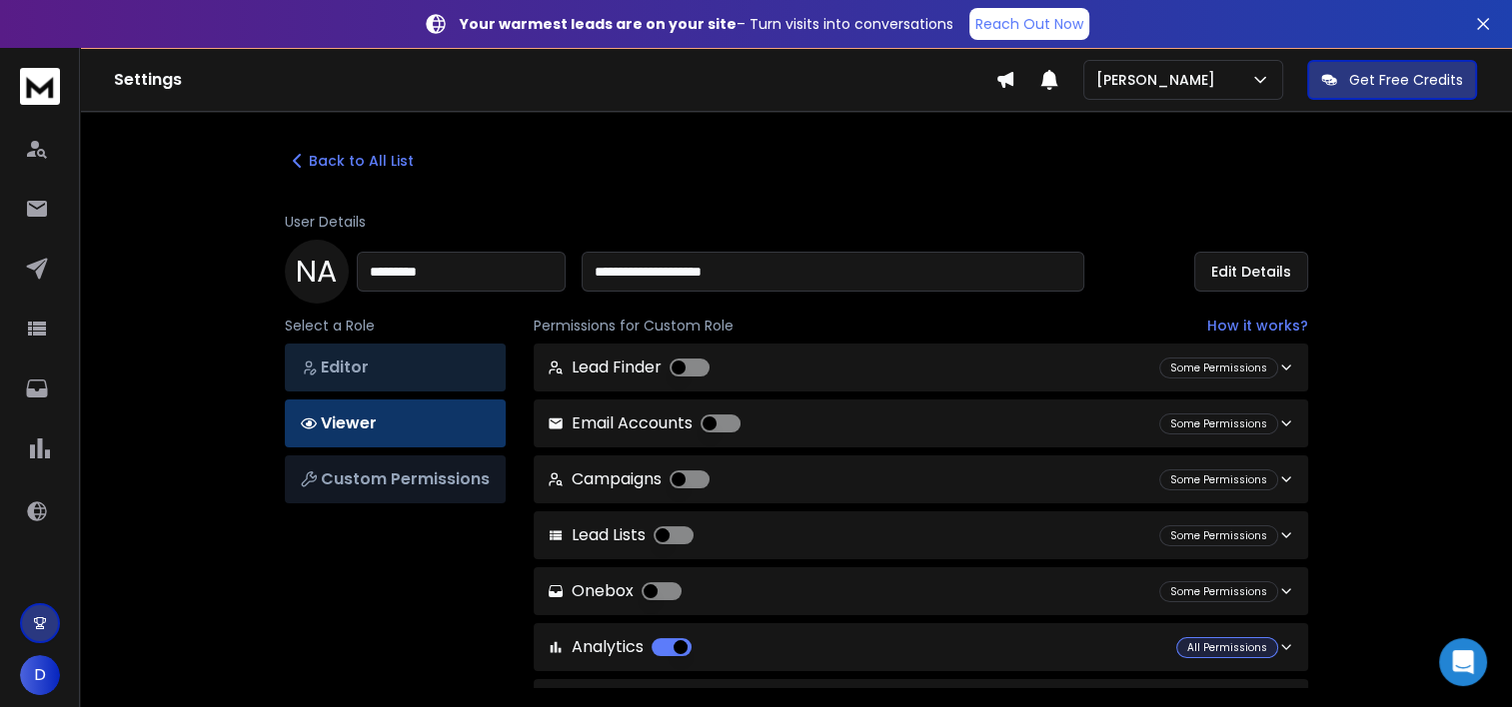
click at [391, 363] on p "Editor" at bounding box center [395, 368] width 189 height 24
click at [316, 363] on button "Editor" at bounding box center [308, 368] width 16 height 50
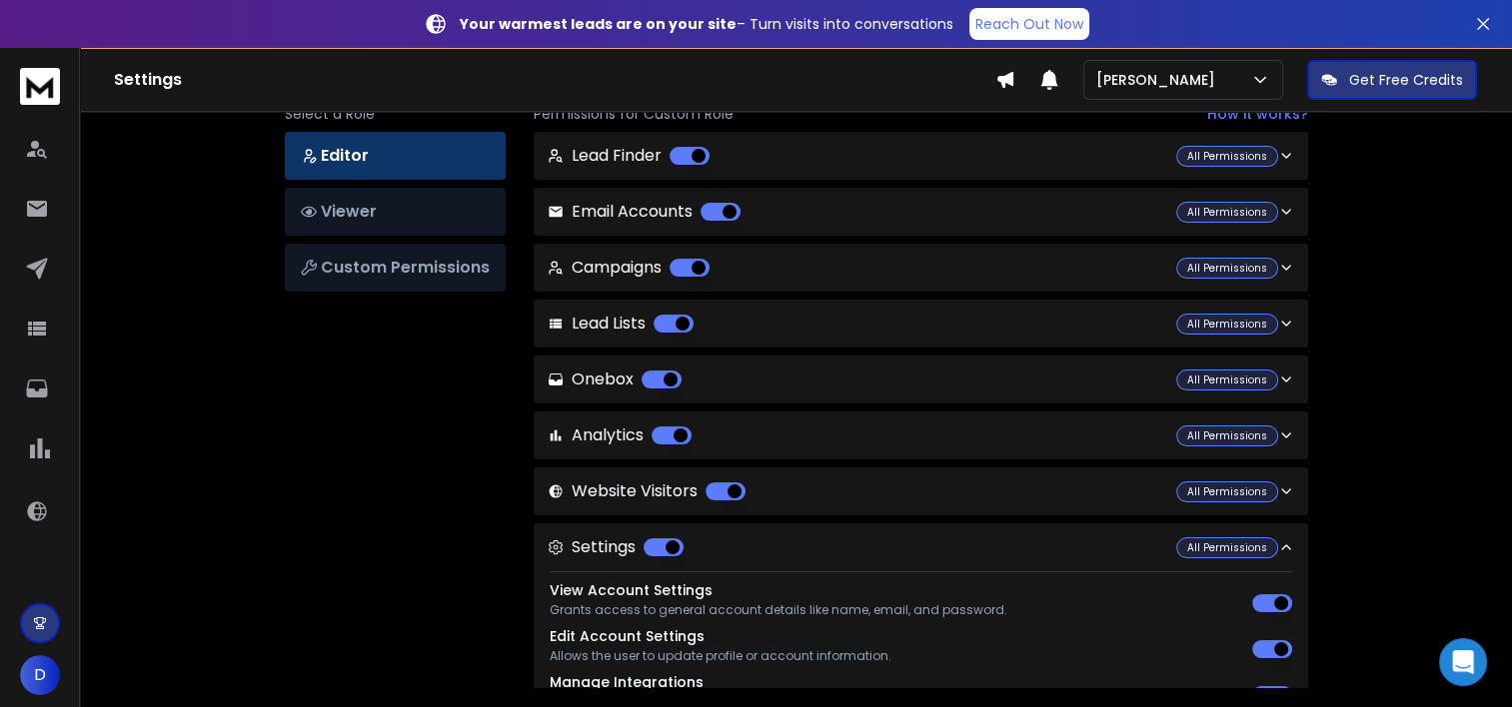
scroll to position [503, 0]
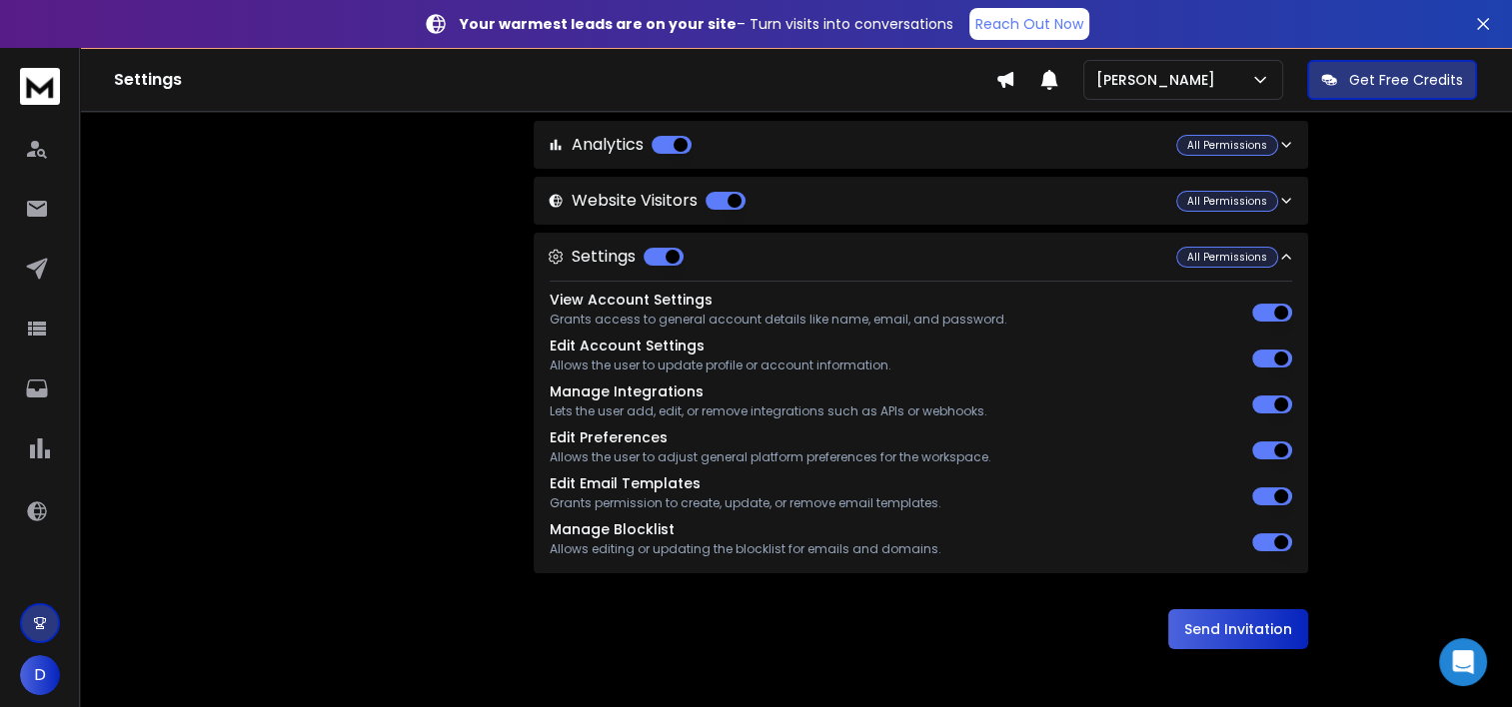
click at [1248, 626] on button "Send Invitation" at bounding box center [1238, 630] width 140 height 40
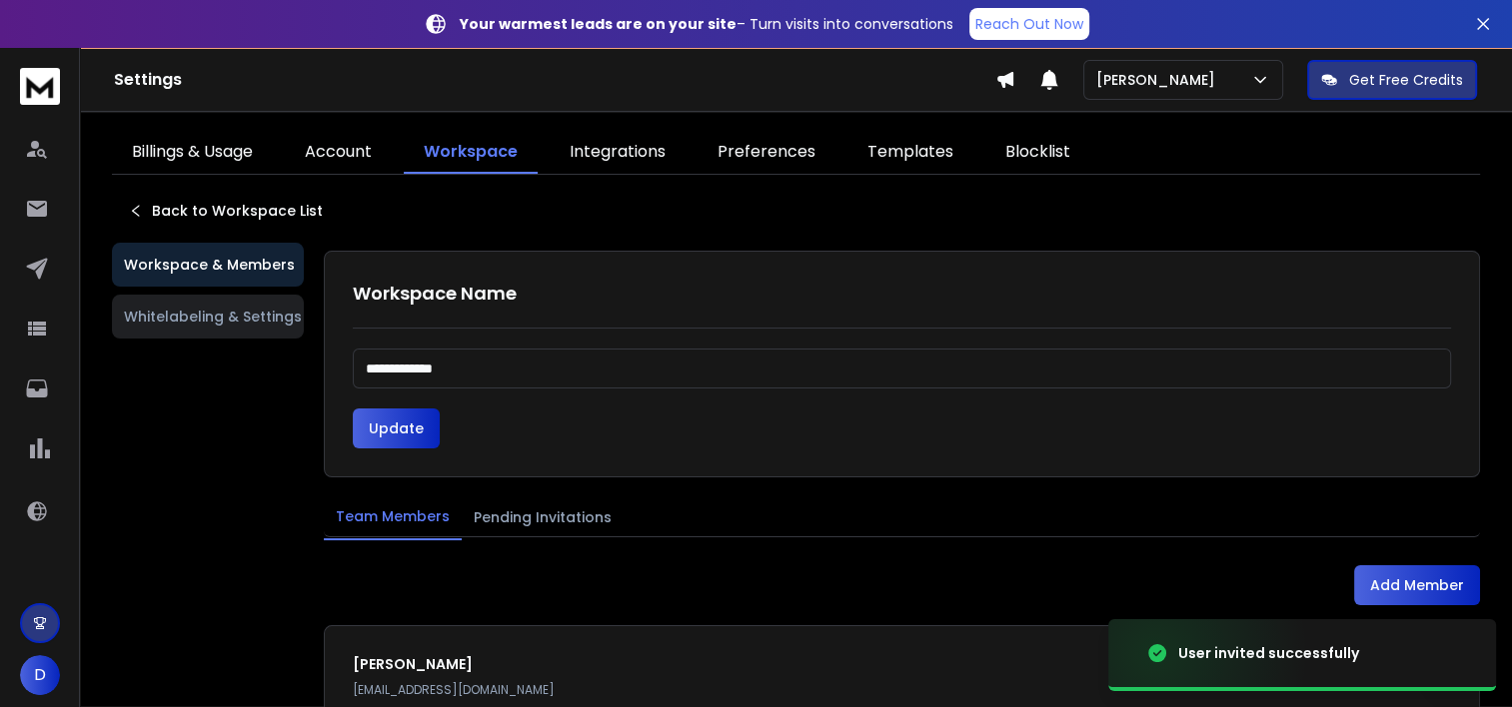
click at [200, 159] on link "Billings & Usage" at bounding box center [192, 153] width 161 height 42
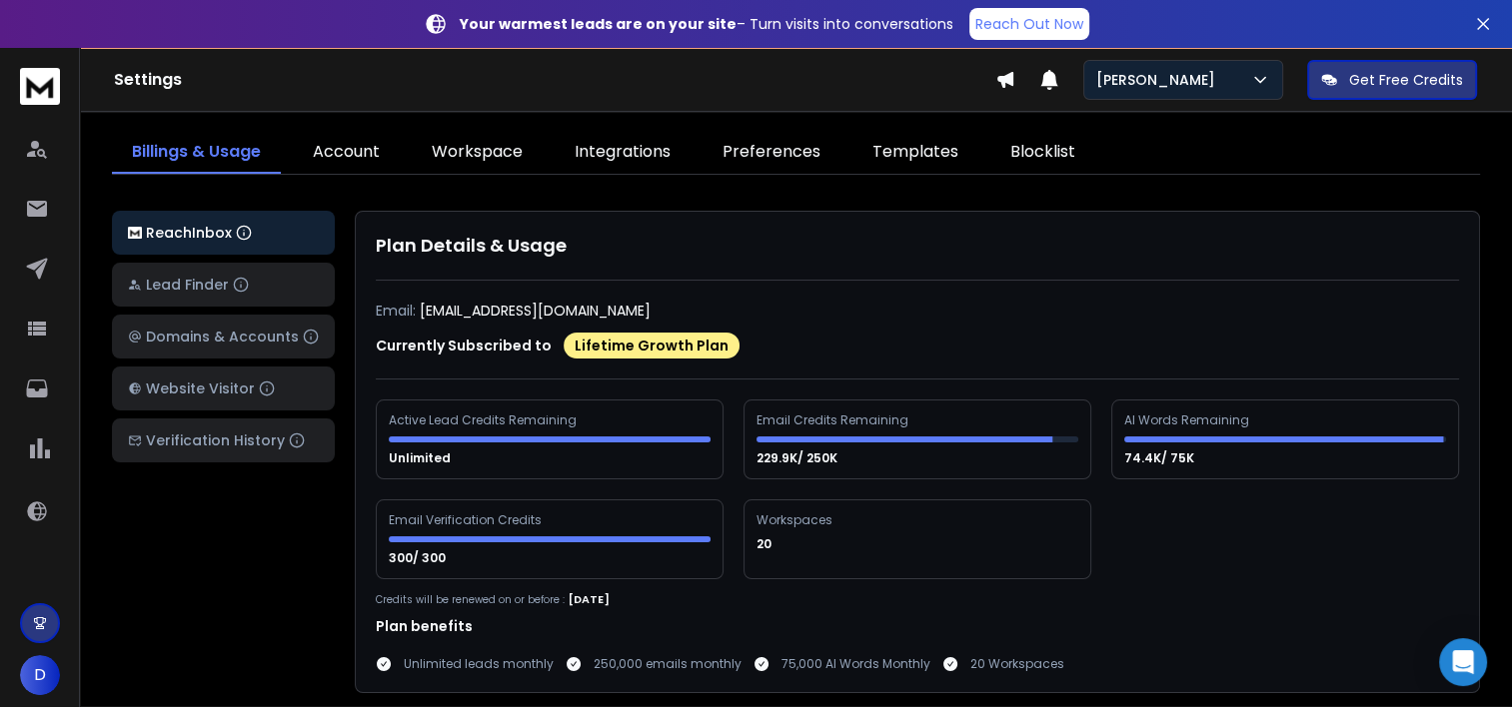
click at [1189, 88] on div "[PERSON_NAME]" at bounding box center [1183, 80] width 174 height 20
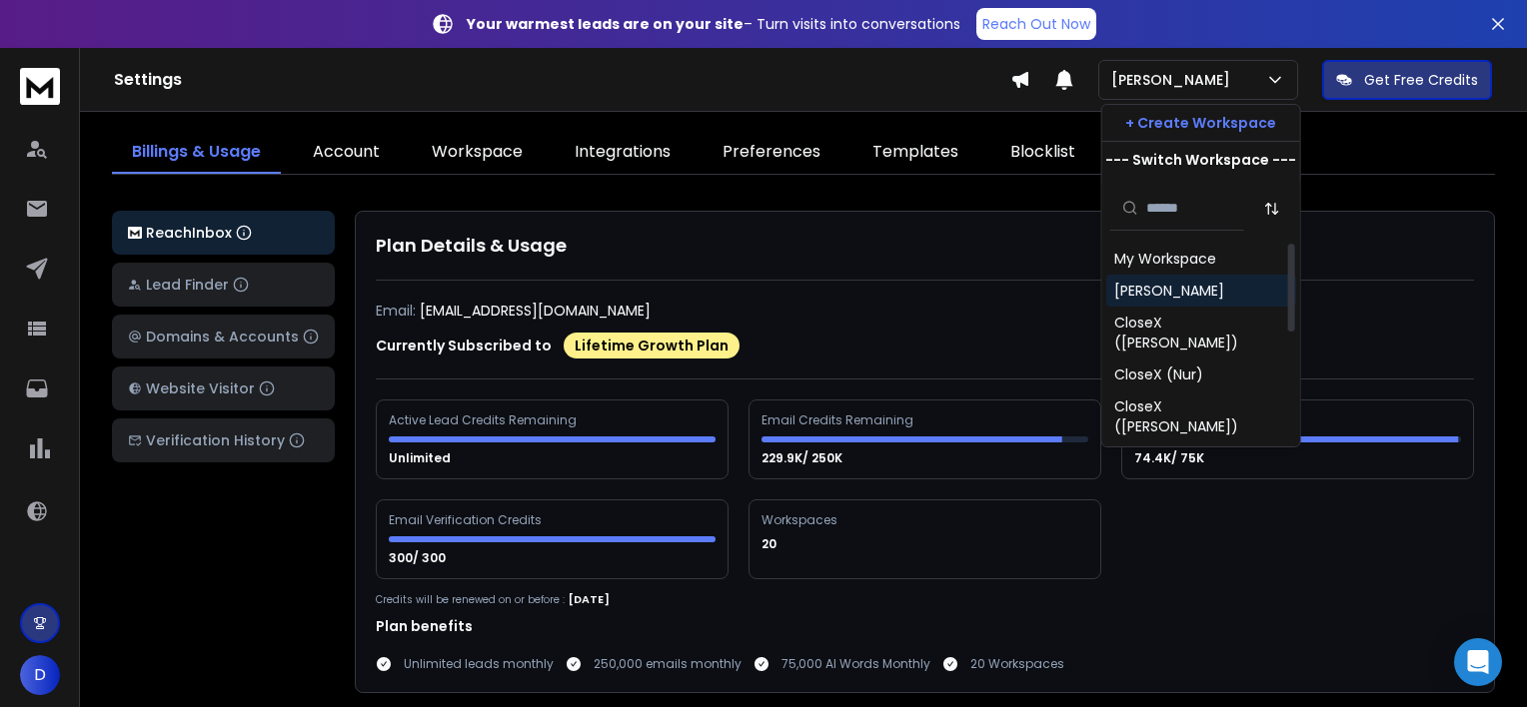
drag, startPoint x: 1191, startPoint y: 314, endPoint x: 1186, endPoint y: 268, distance: 46.2
click at [959, 236] on body "Your warmest leads are on your site – Turn visits into conversations Reach Out …" at bounding box center [763, 353] width 1527 height 707
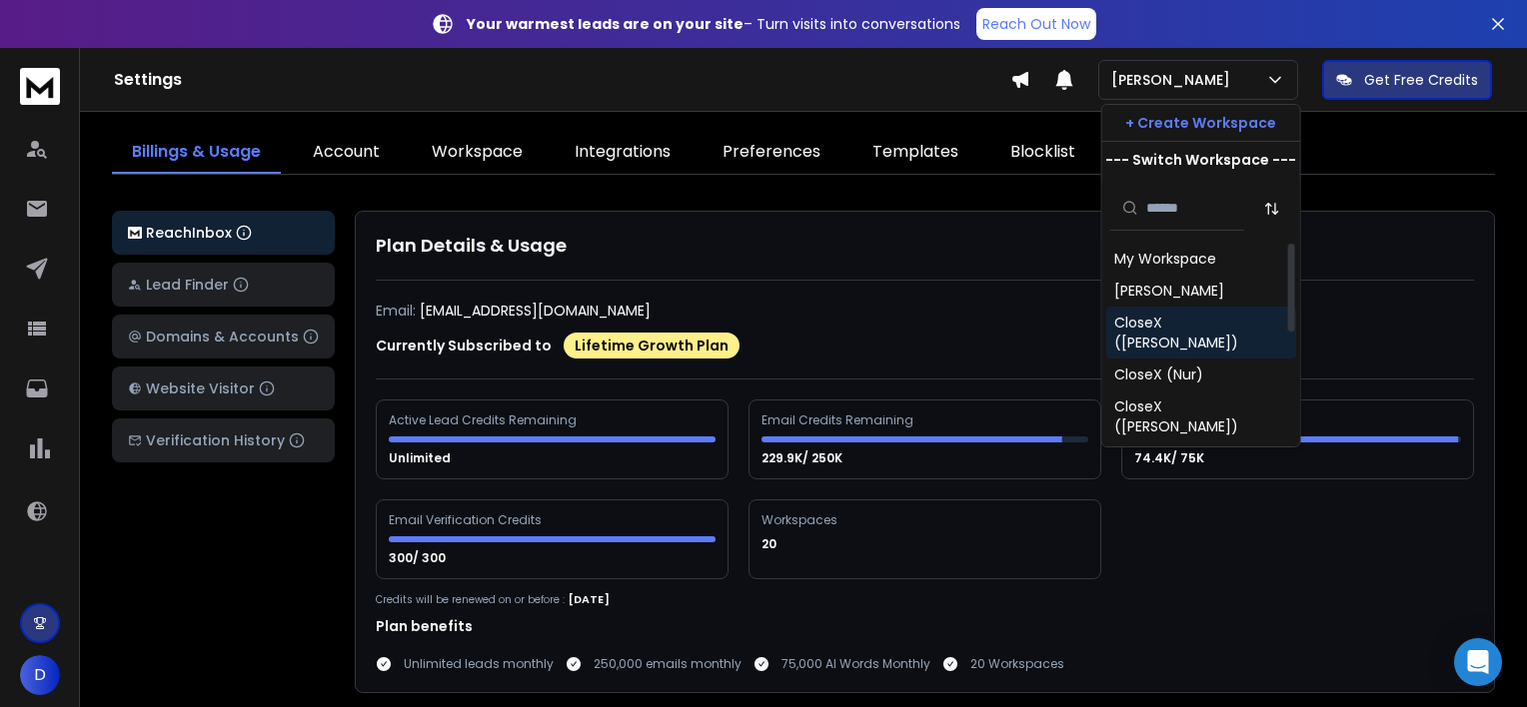
click at [1206, 313] on div "CloseX (Johir)" at bounding box center [1201, 333] width 174 height 40
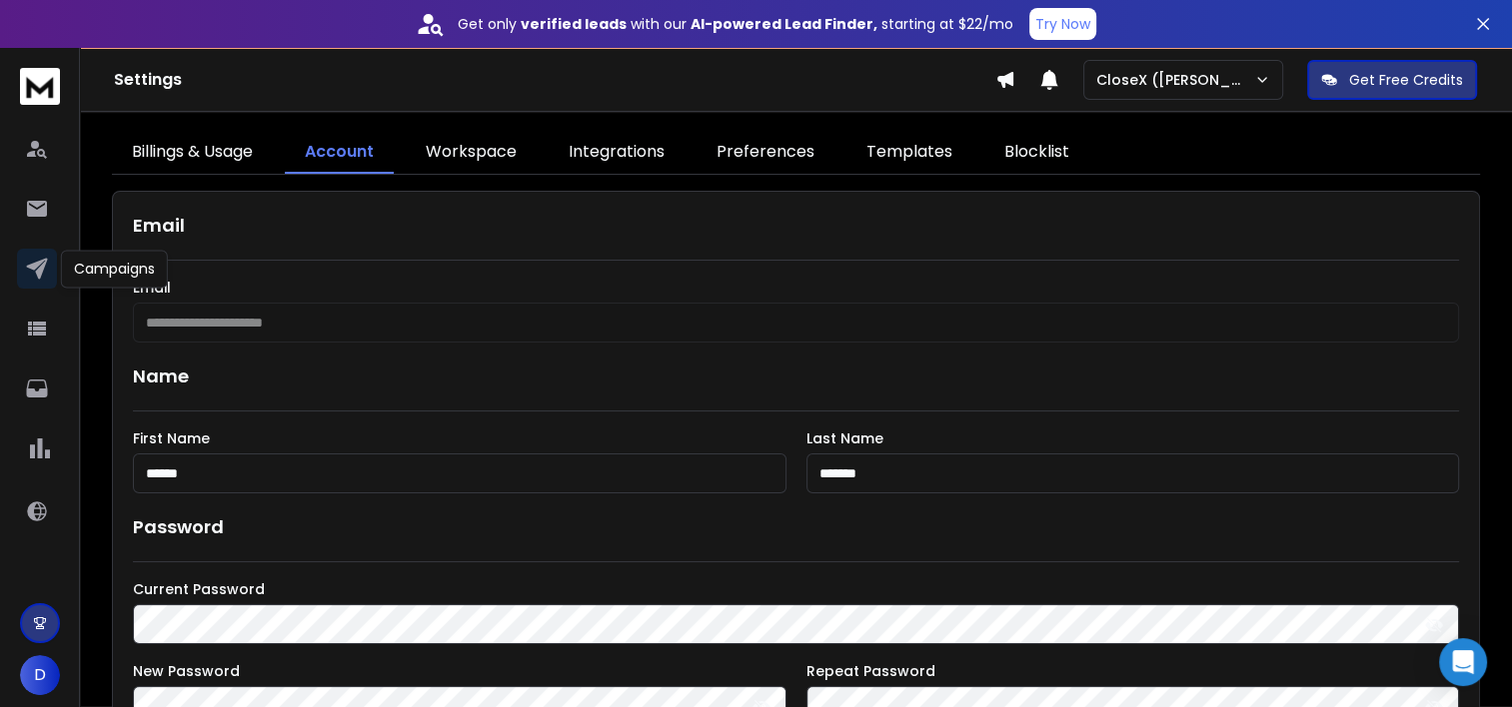
click at [42, 280] on icon at bounding box center [37, 269] width 24 height 24
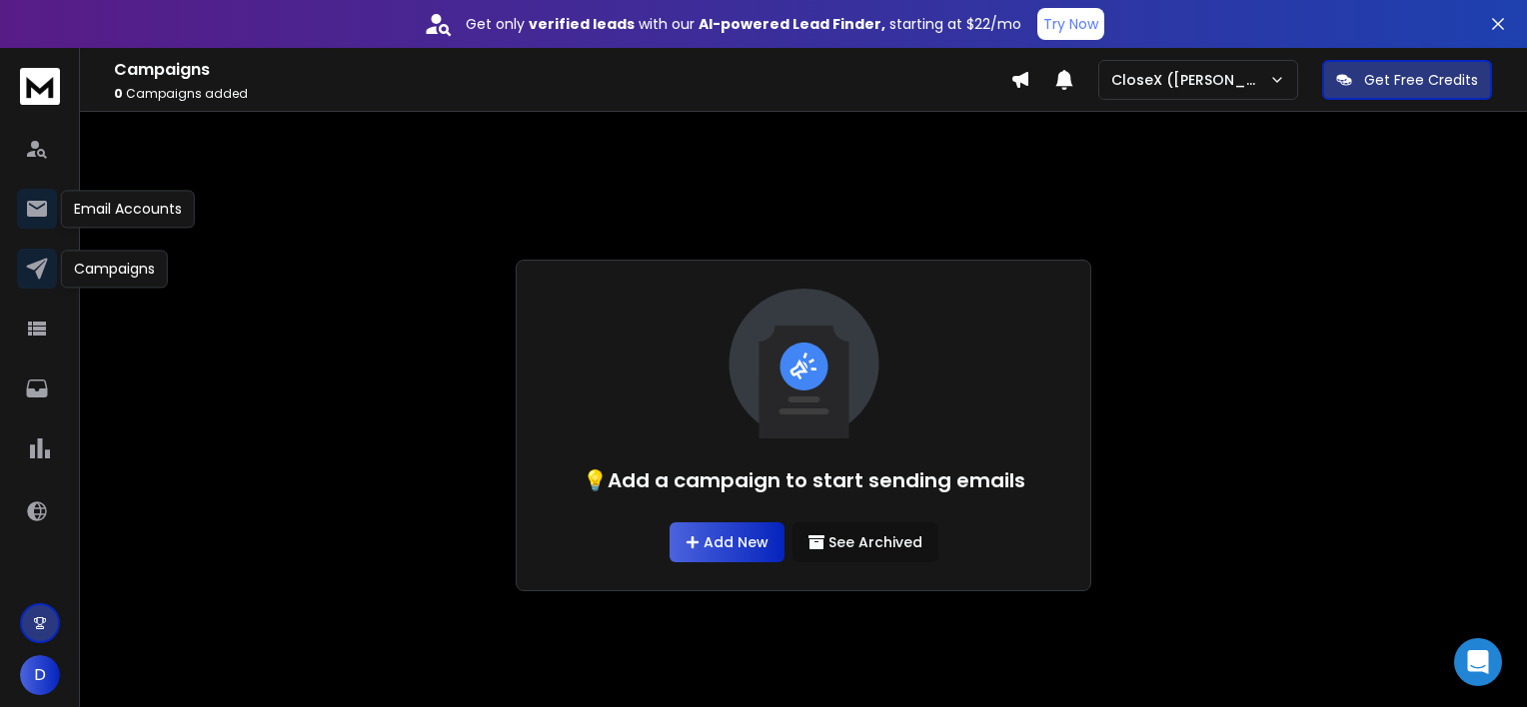
click at [41, 219] on icon at bounding box center [37, 209] width 24 height 24
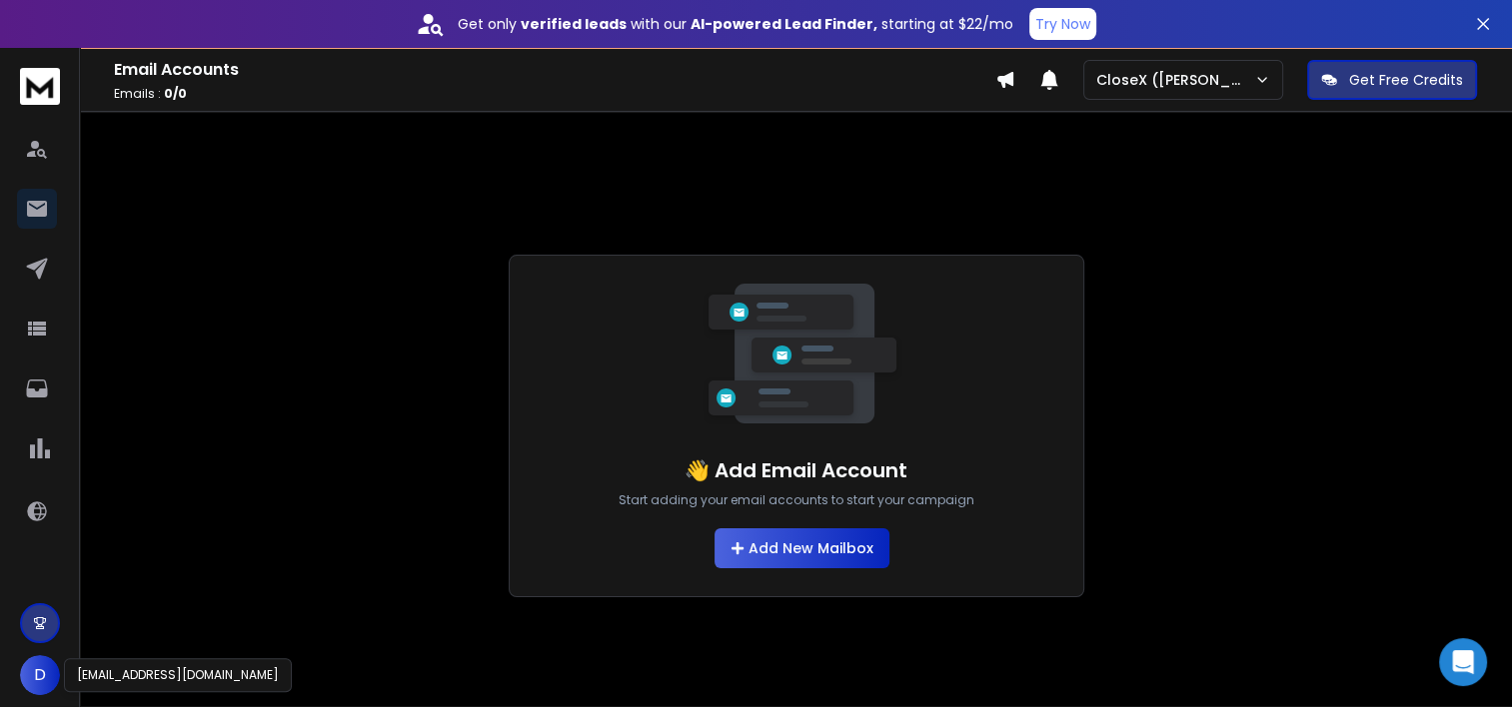
click at [42, 671] on span "D" at bounding box center [40, 675] width 40 height 40
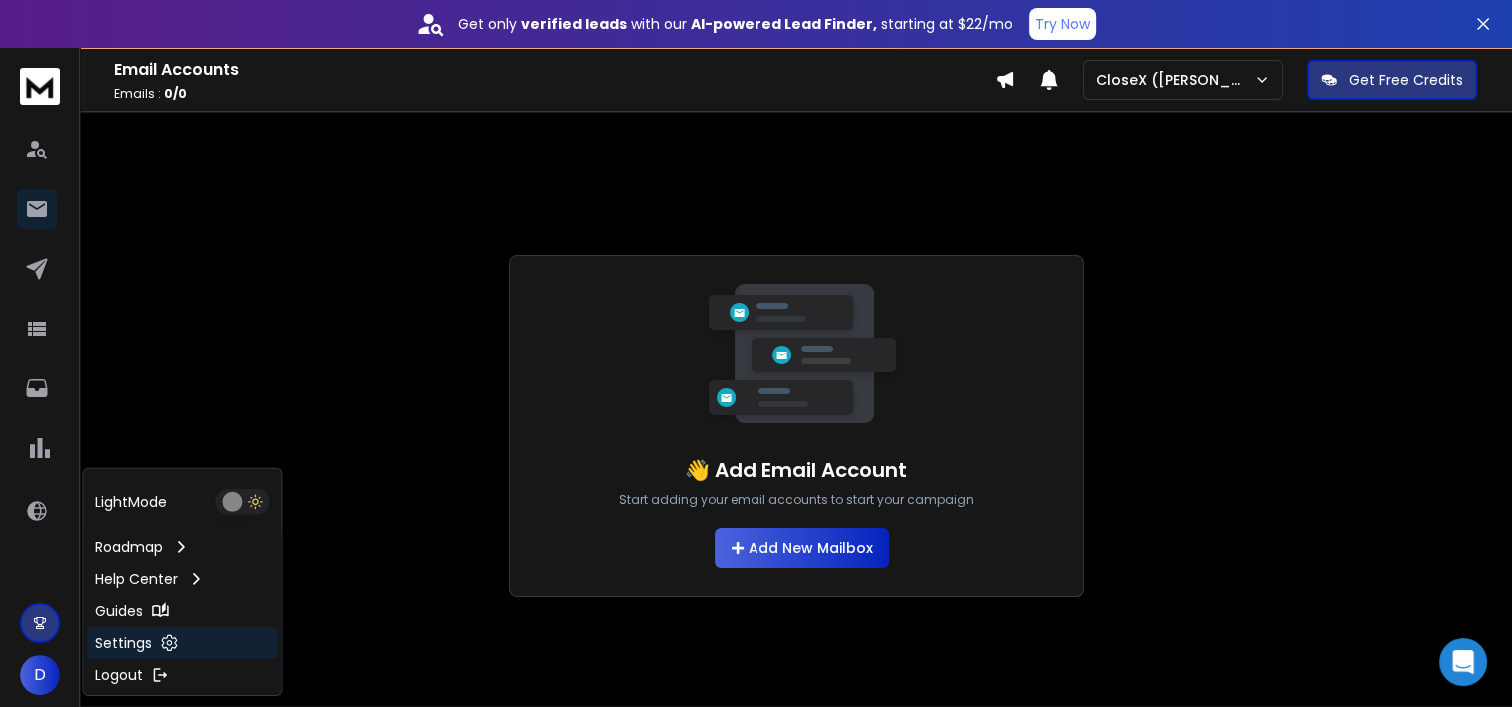
click at [160, 637] on icon at bounding box center [169, 644] width 18 height 18
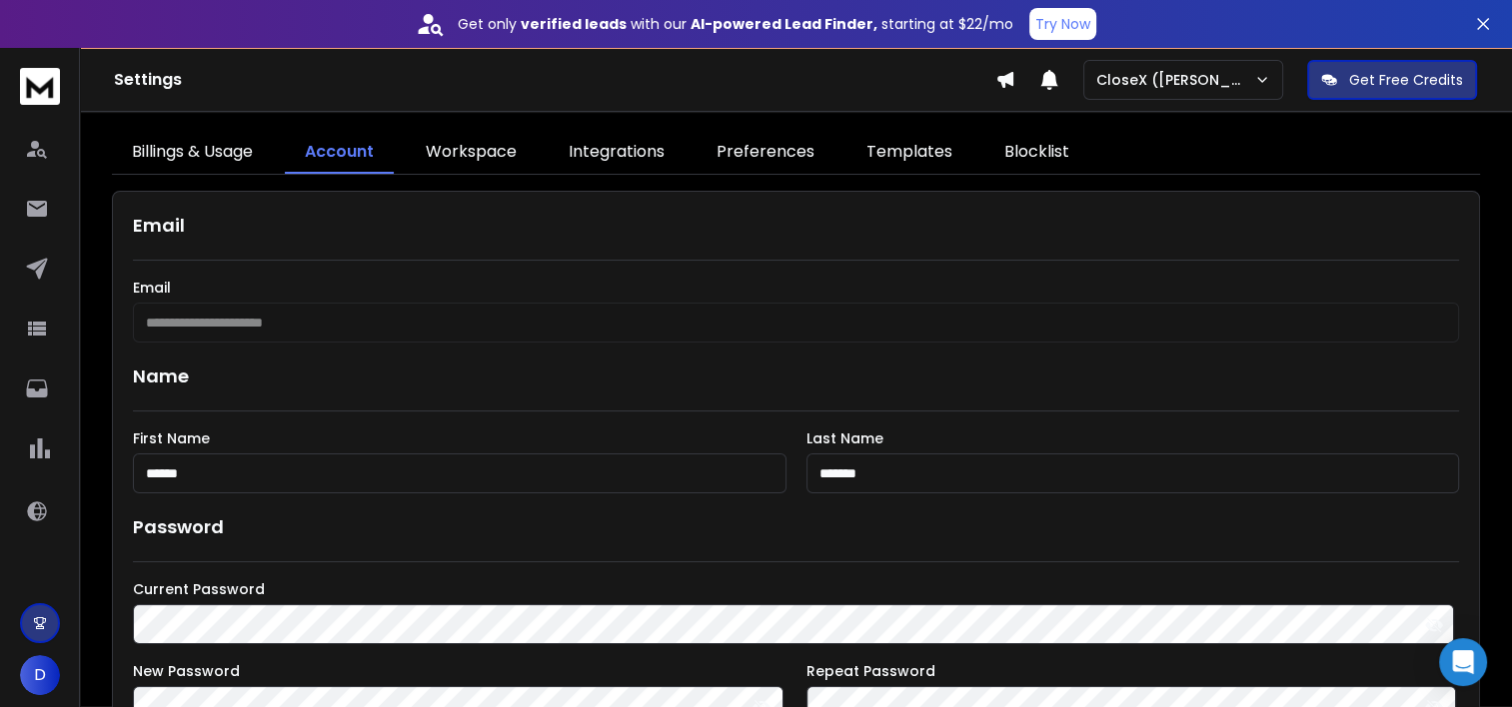
click at [489, 152] on link "Workspace" at bounding box center [471, 153] width 131 height 42
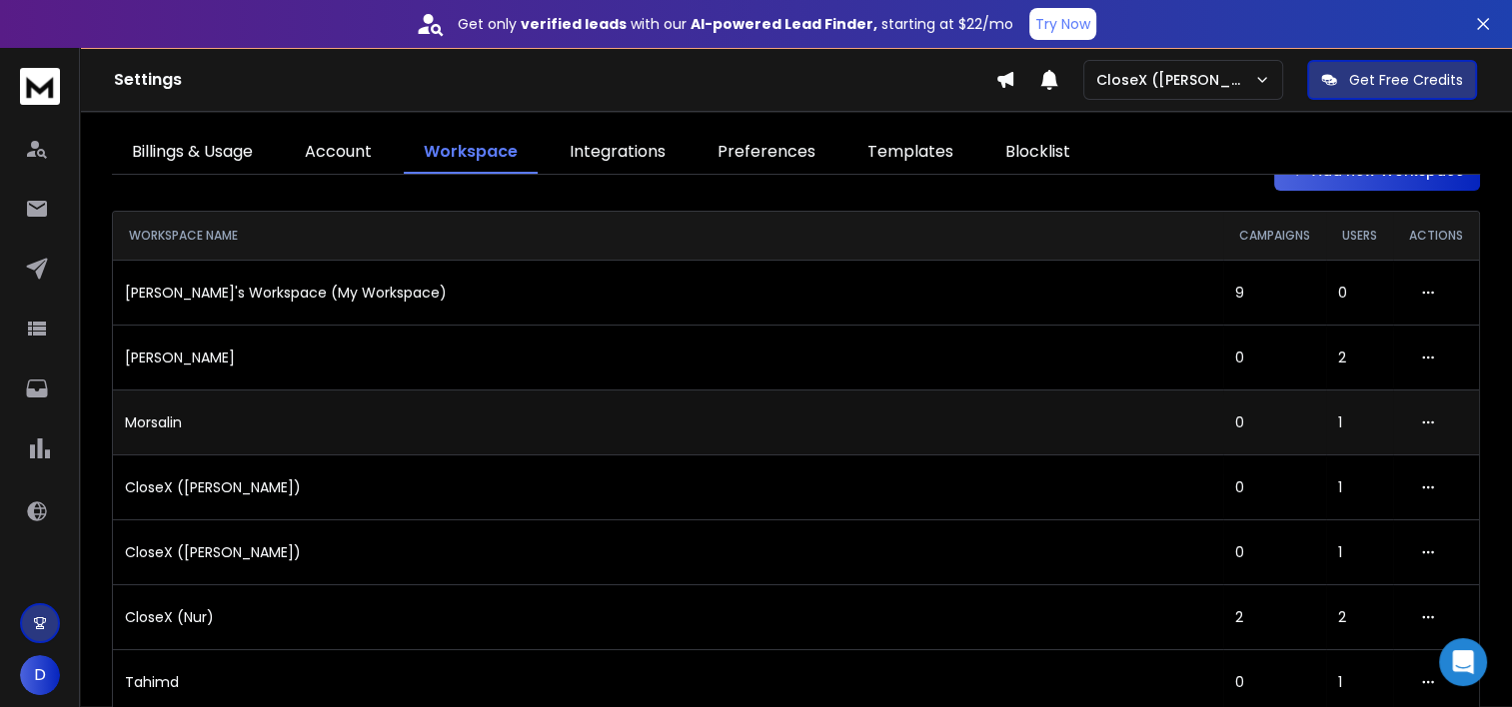
scroll to position [100, 0]
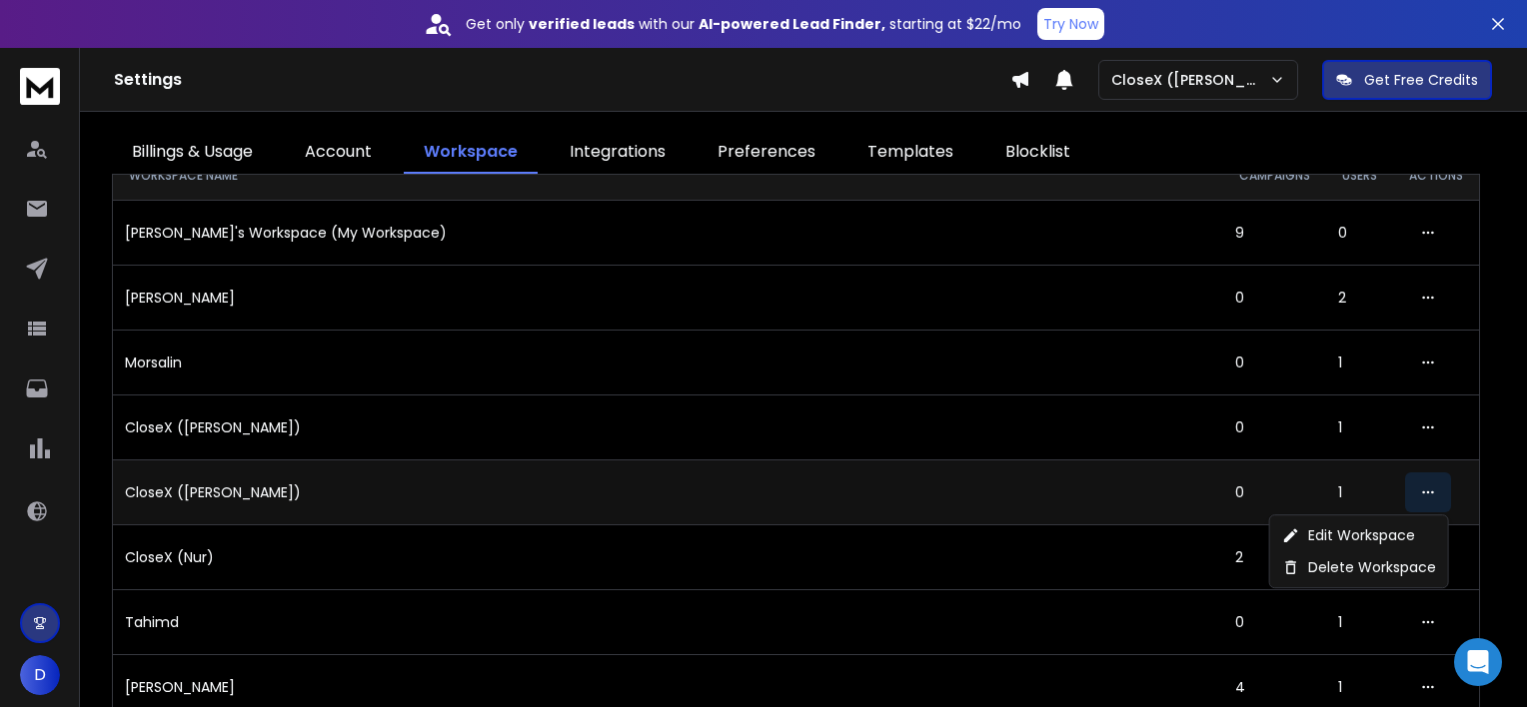
click at [1433, 496] on button "button" at bounding box center [1428, 493] width 46 height 40
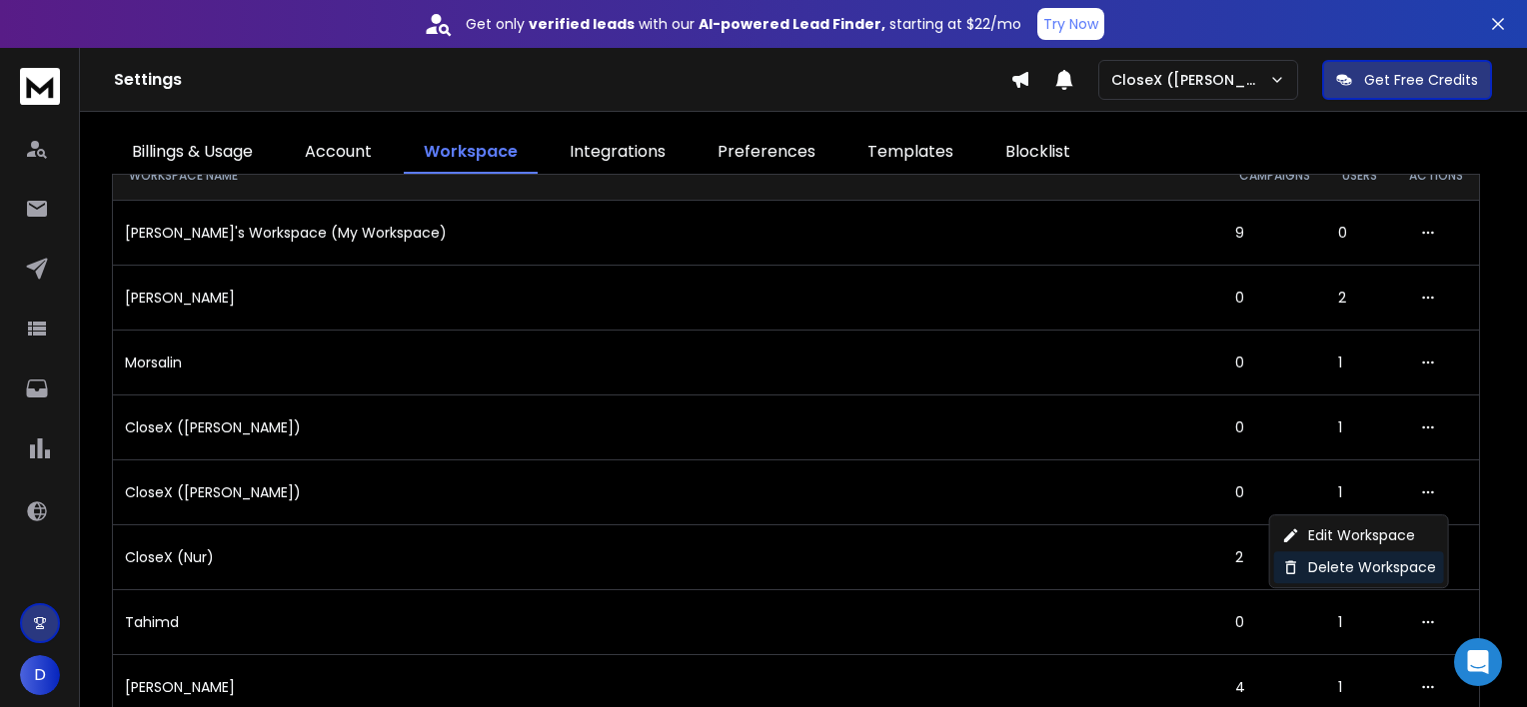
click at [1321, 570] on p "Delete Workspace" at bounding box center [1372, 568] width 128 height 20
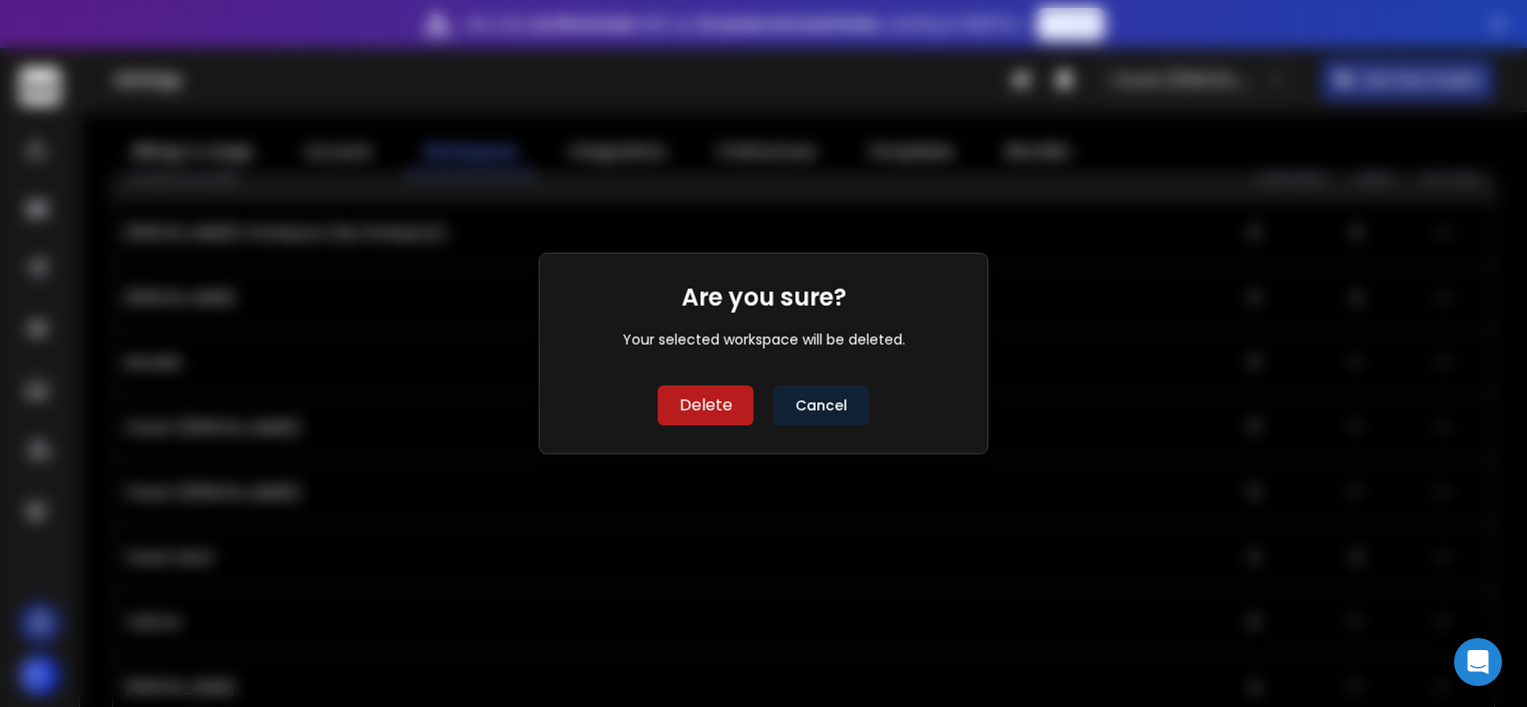
click at [718, 398] on button "Delete" at bounding box center [705, 406] width 96 height 40
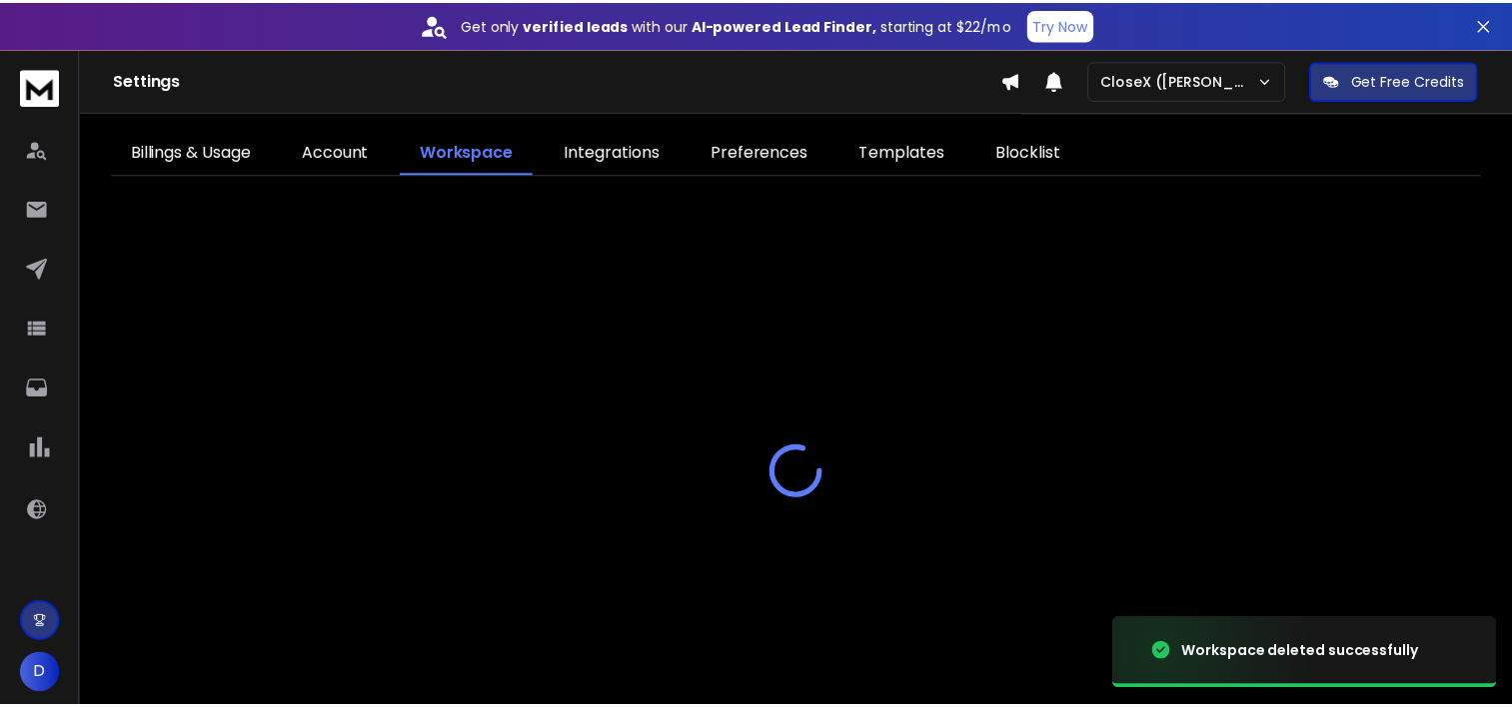
scroll to position [0, 0]
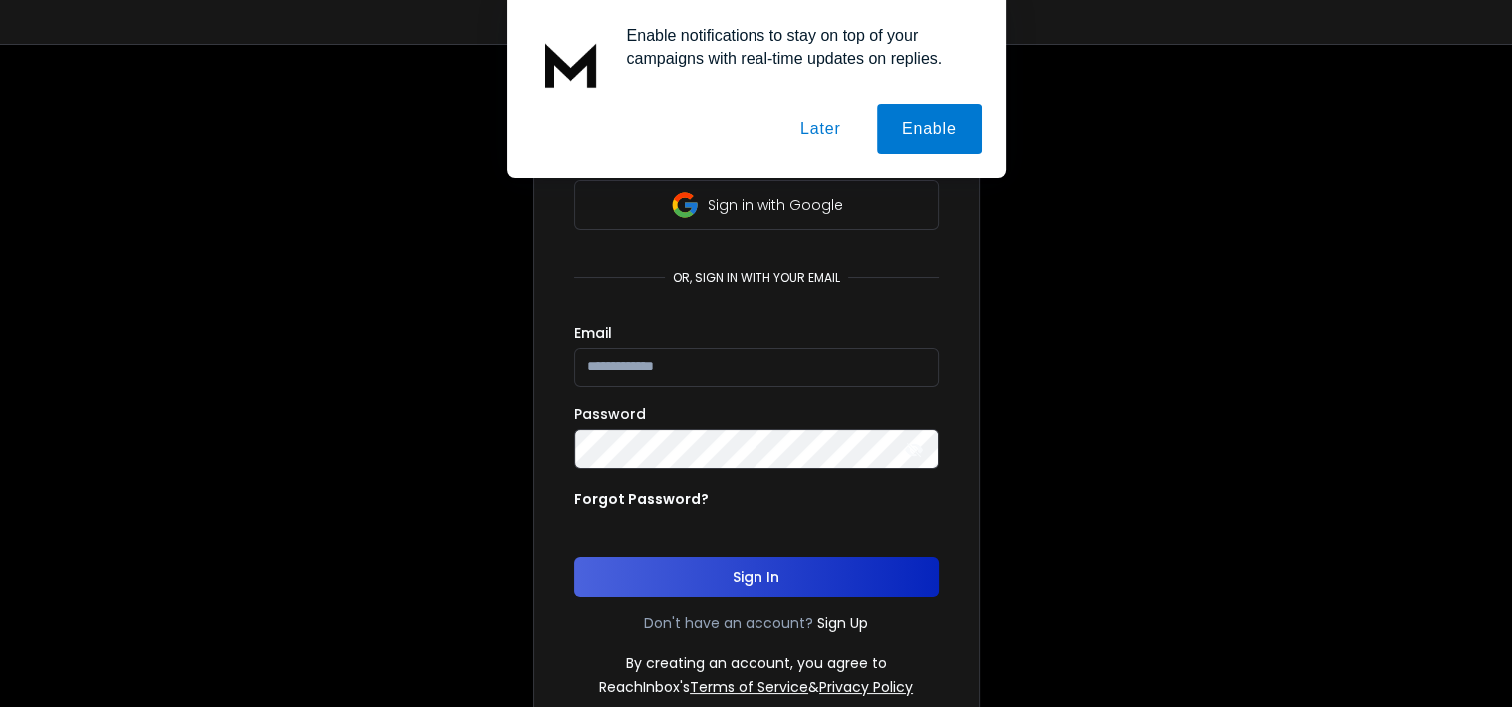
type input "**********"
click at [799, 580] on button "Sign In" at bounding box center [757, 578] width 366 height 40
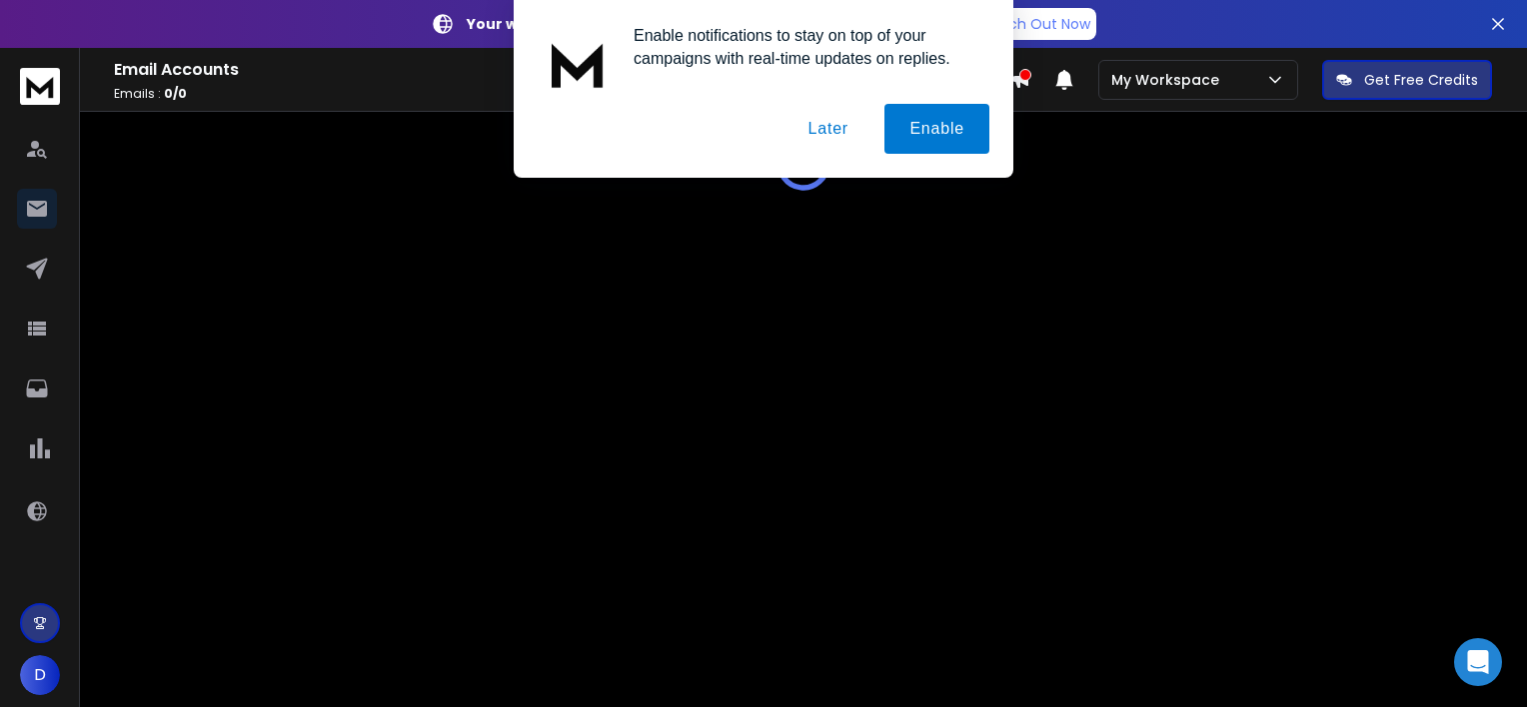
click at [839, 122] on button "Later" at bounding box center [827, 129] width 90 height 50
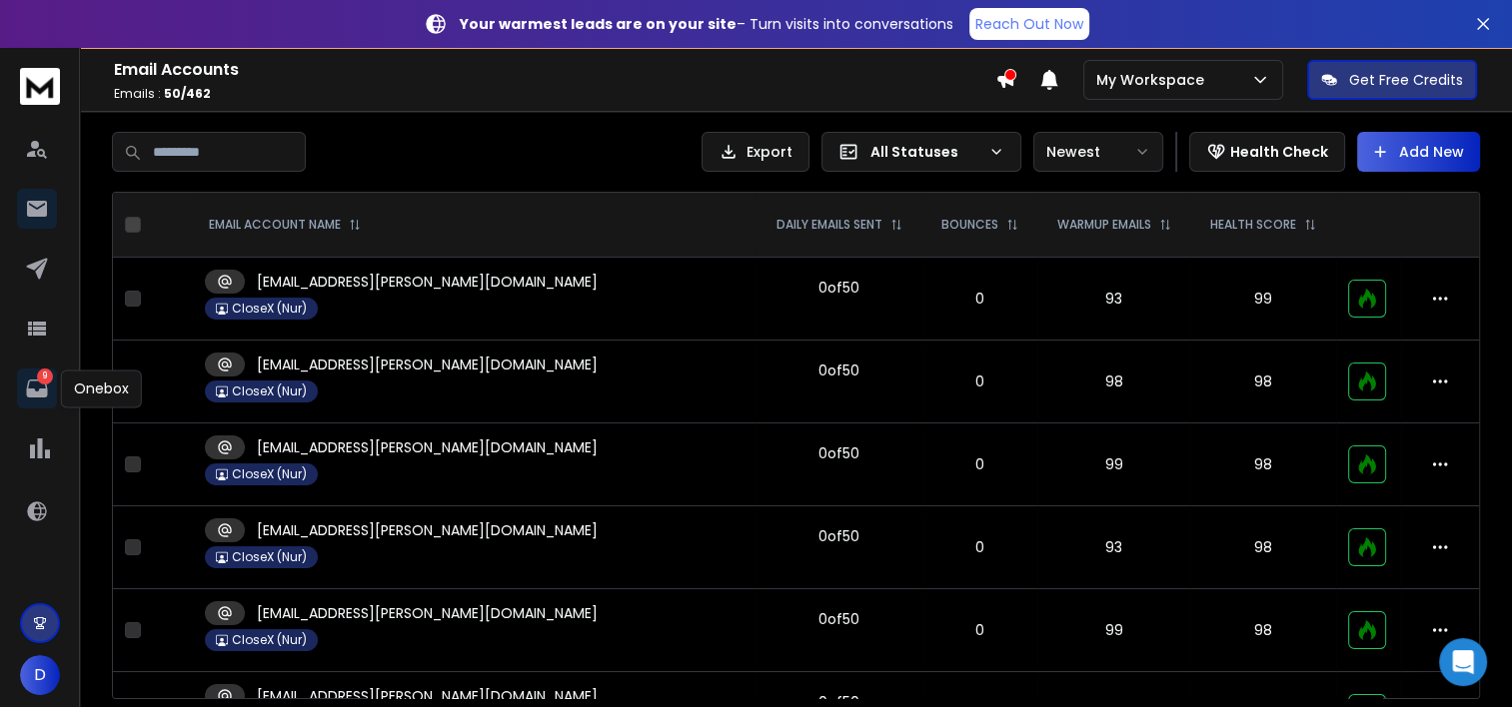
click at [42, 383] on p "9" at bounding box center [45, 377] width 16 height 16
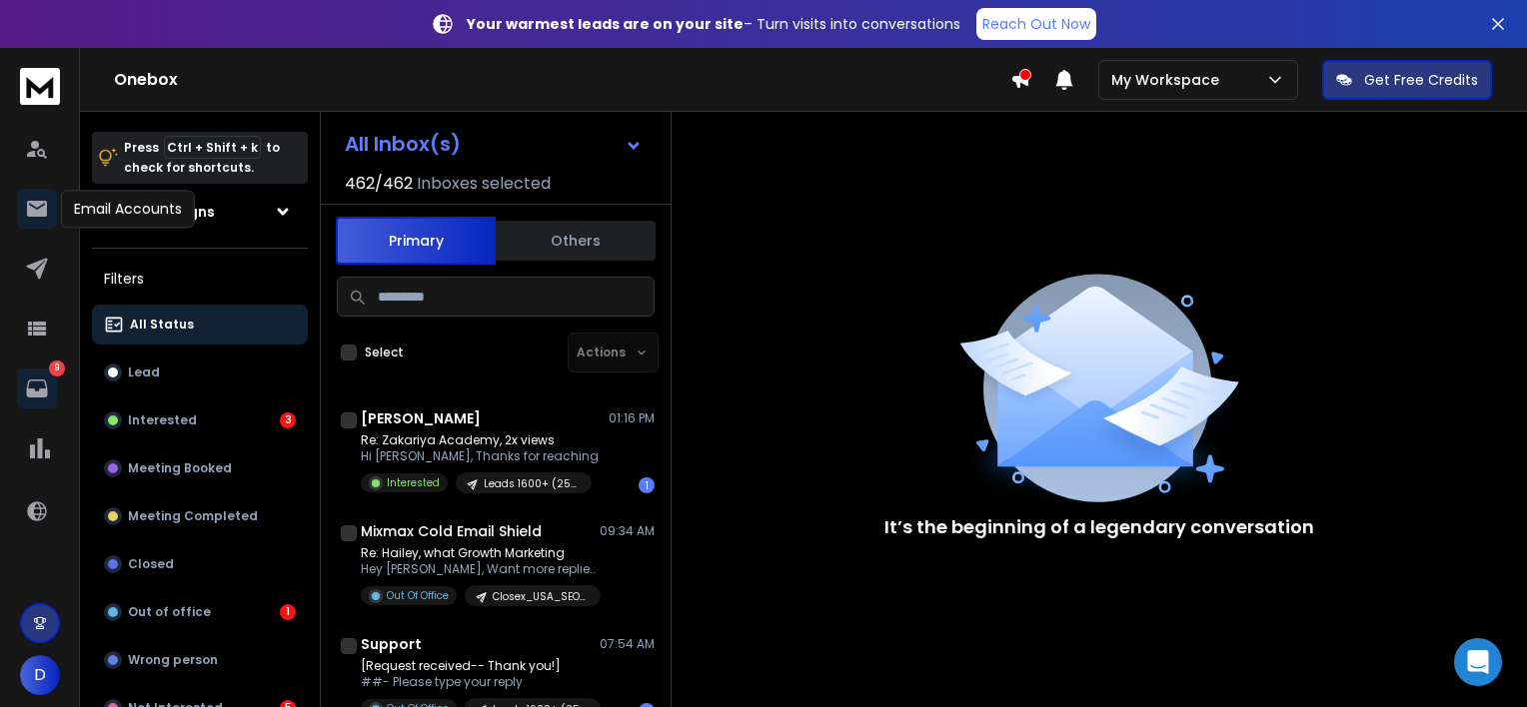
click at [33, 206] on icon at bounding box center [37, 209] width 24 height 24
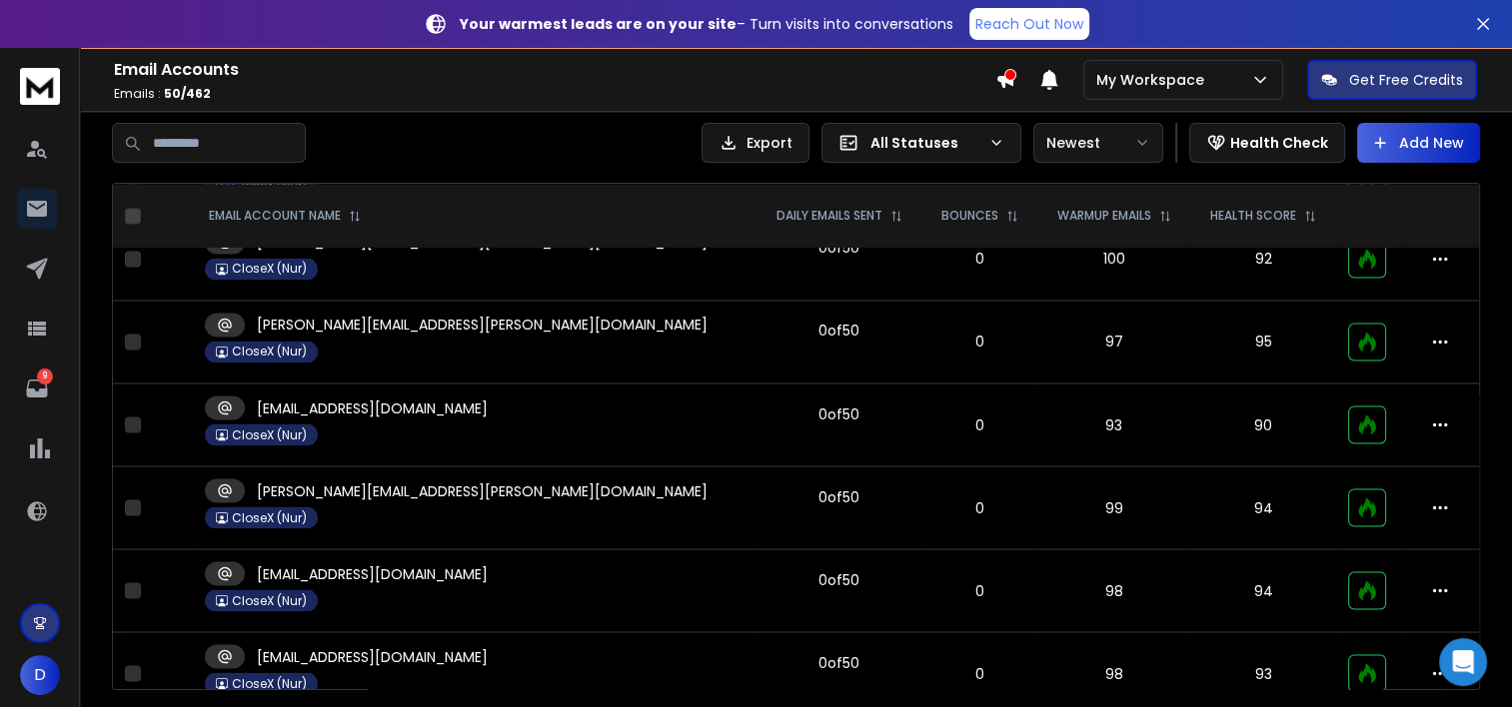
scroll to position [12, 0]
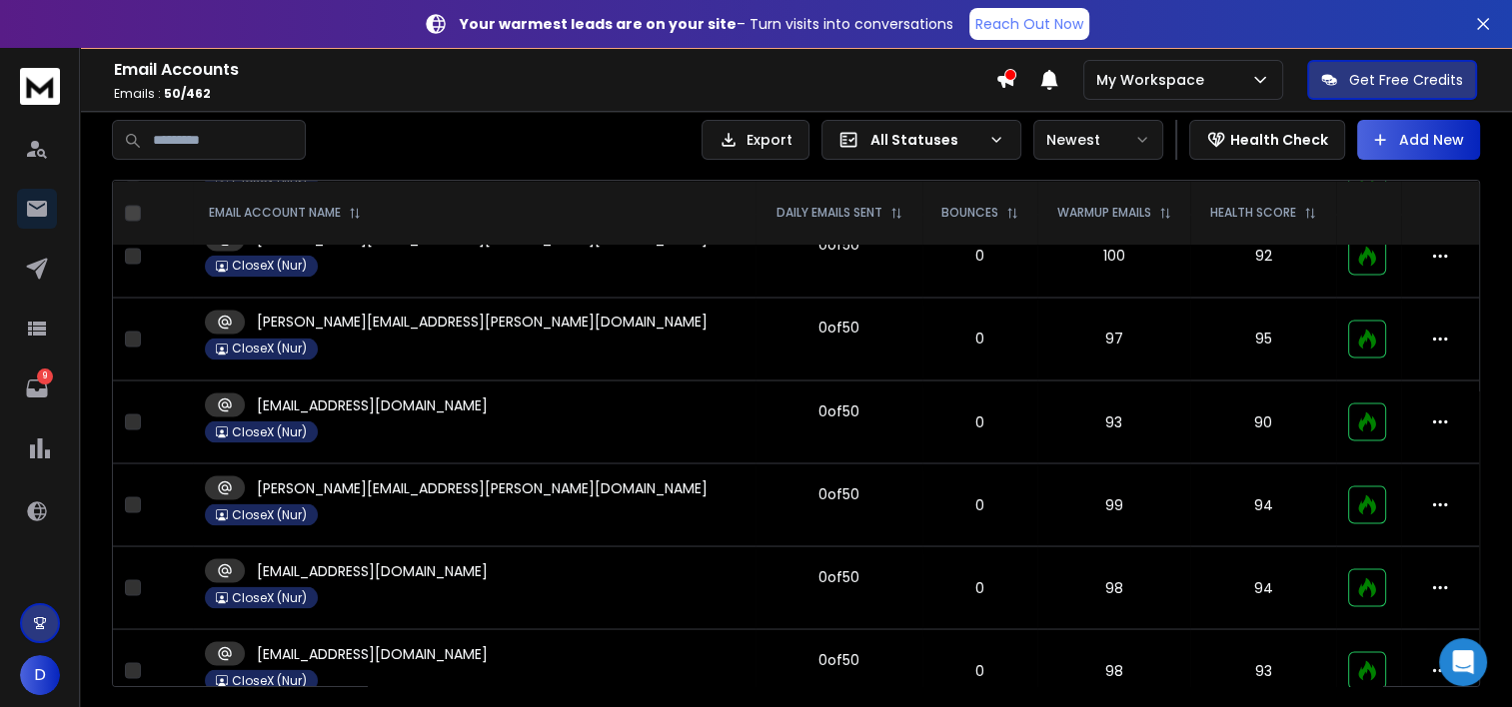
click at [14, 378] on div "9 D" at bounding box center [40, 381] width 80 height 667
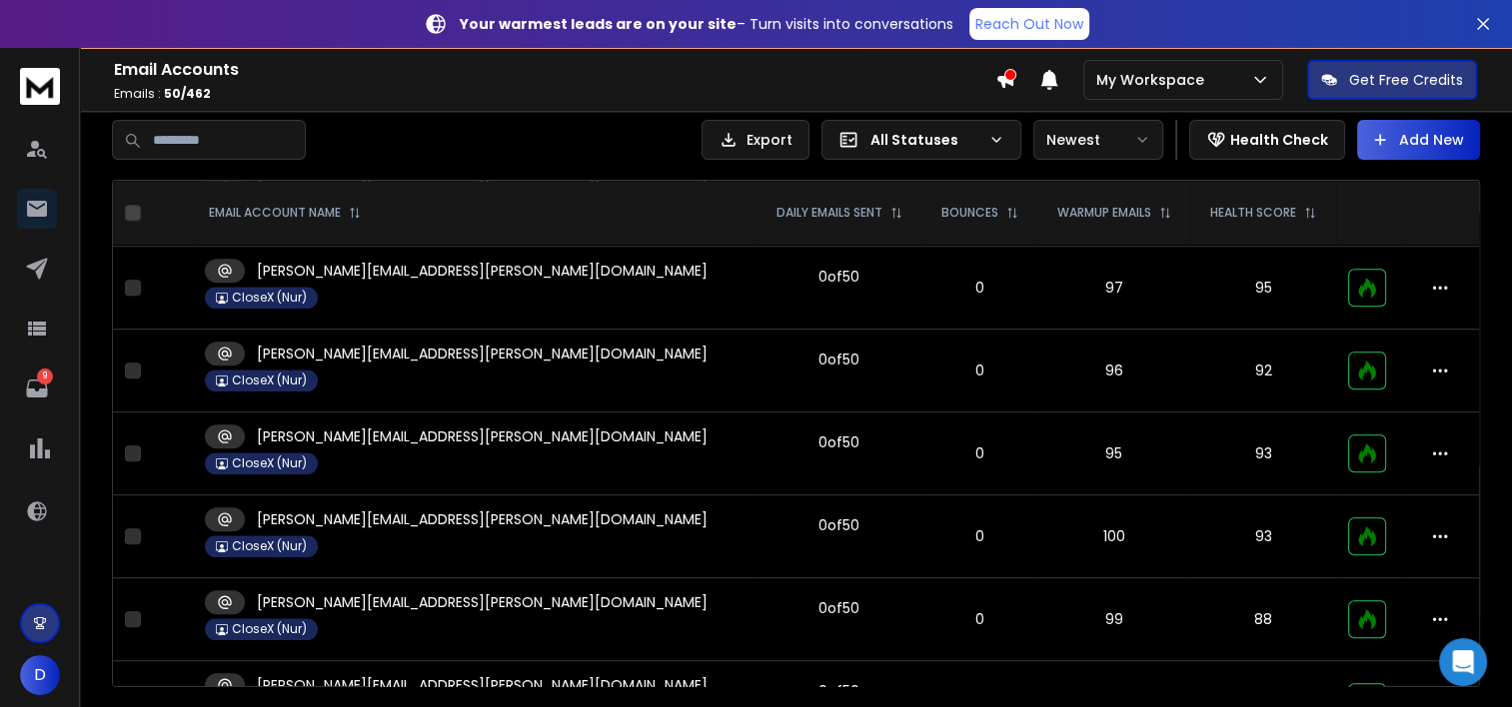
scroll to position [1699, 0]
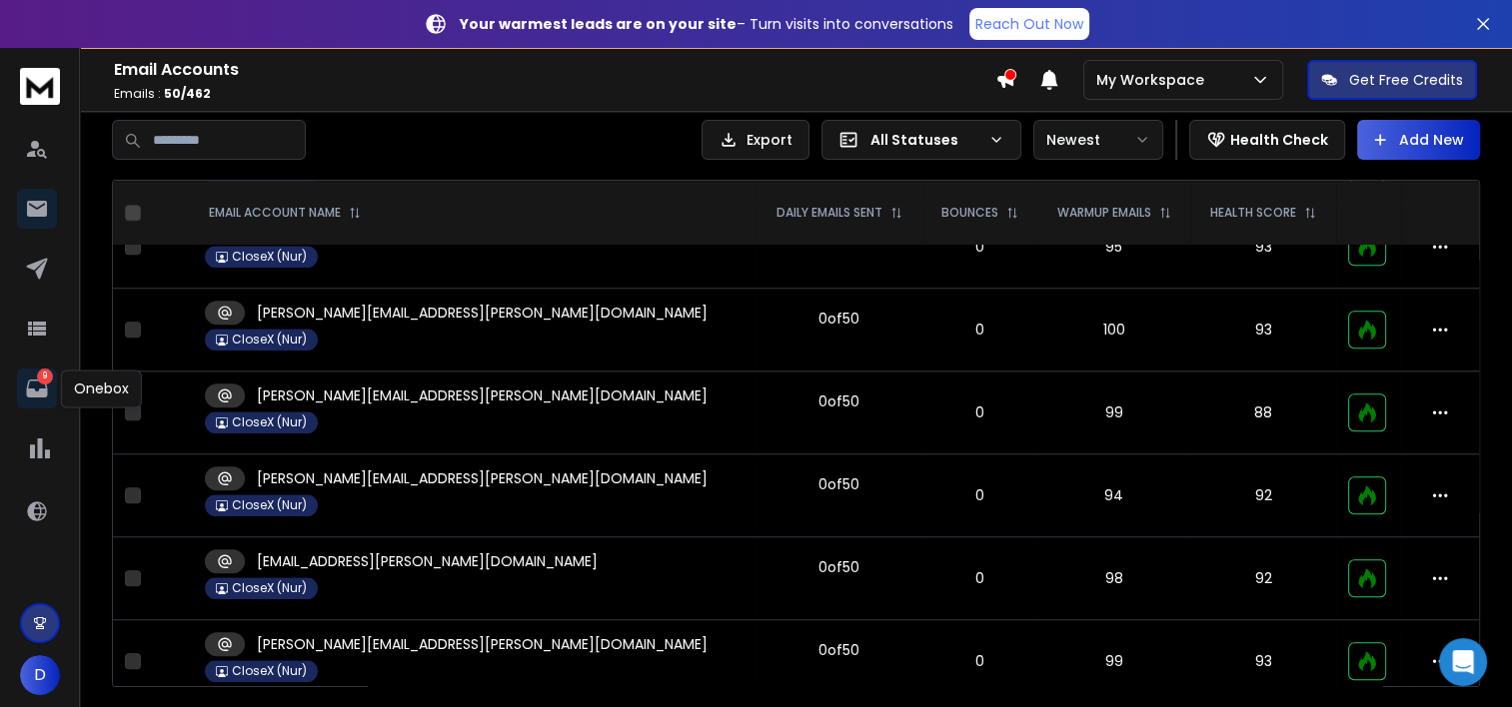
click at [38, 386] on icon at bounding box center [37, 389] width 24 height 24
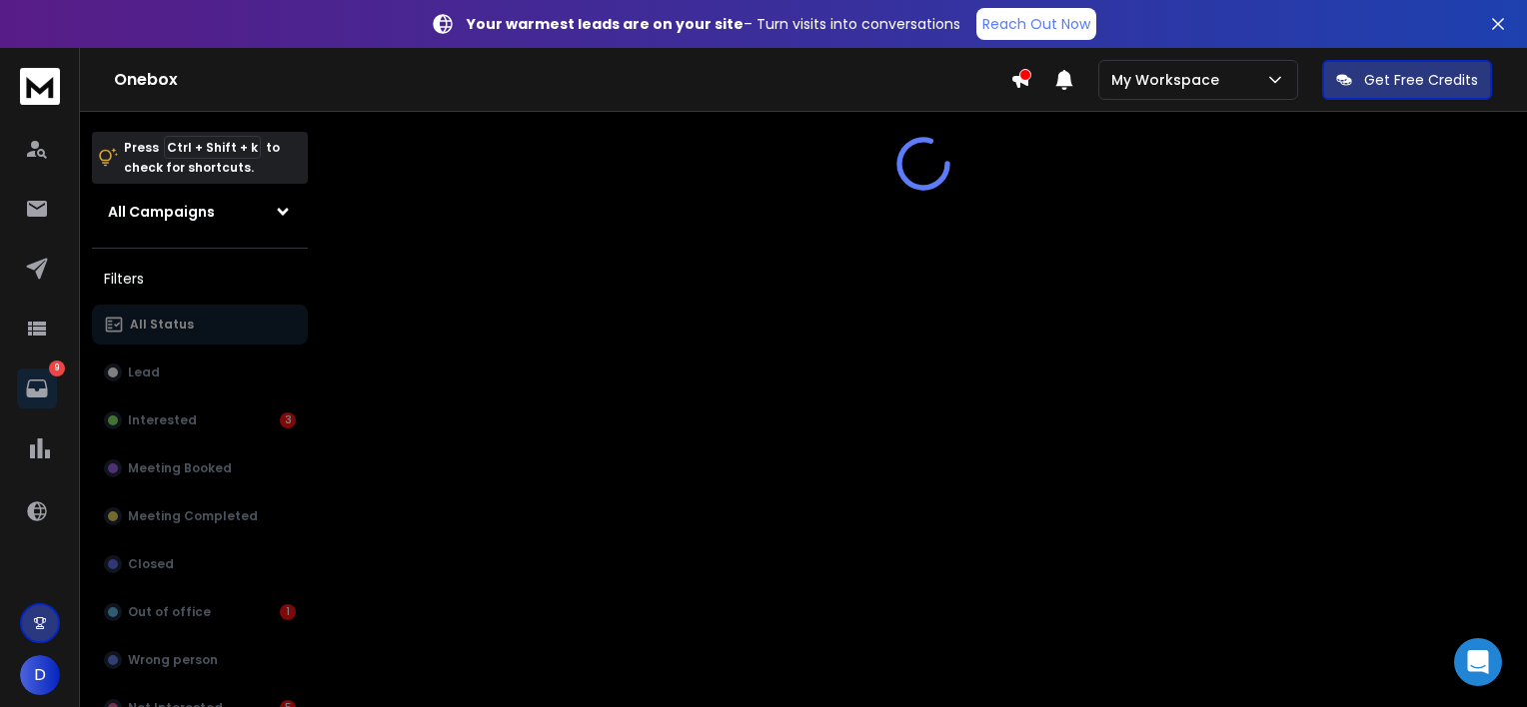
click at [195, 420] on div "All Status Lead Interested 3 Meeting Booked Meeting Completed Closed Out of off…" at bounding box center [200, 517] width 216 height 424
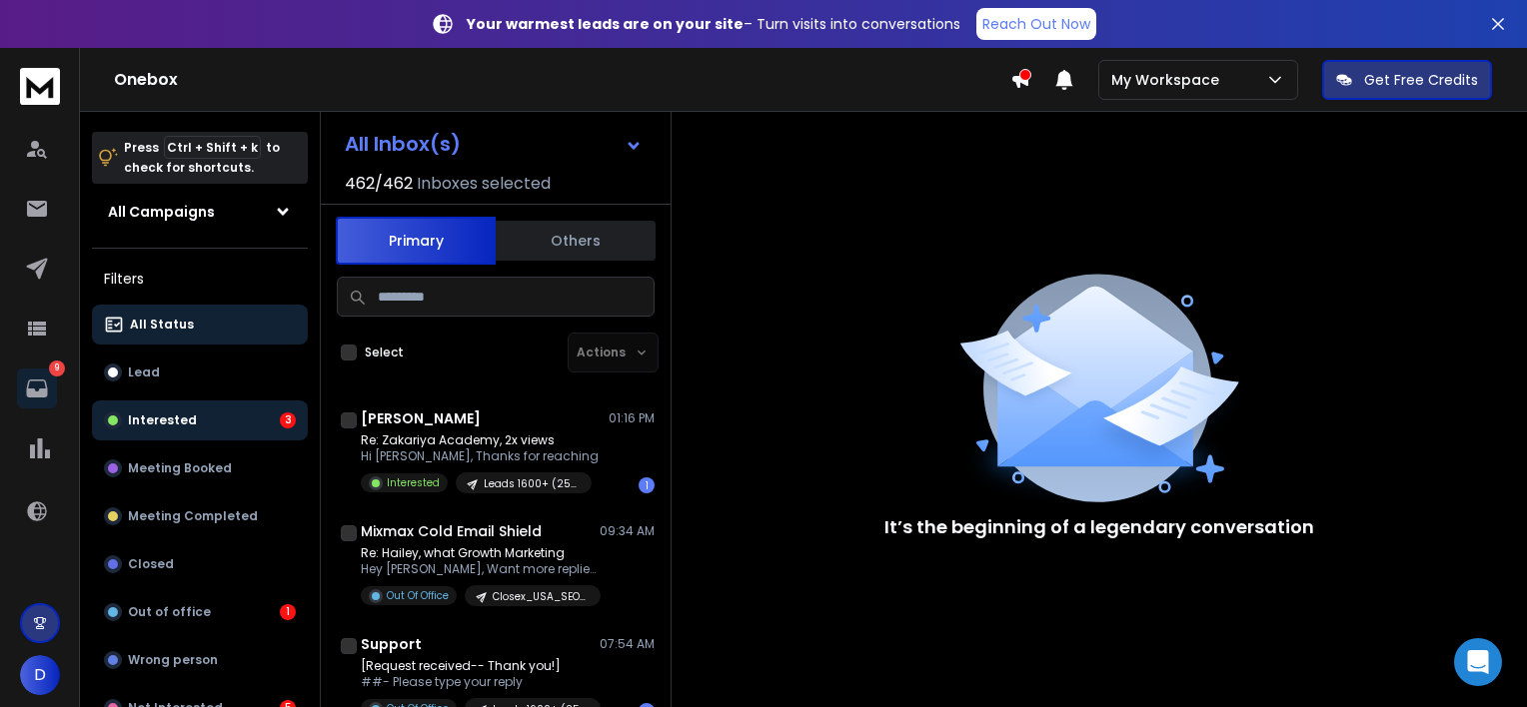
click at [228, 418] on button "Interested 3" at bounding box center [200, 421] width 216 height 40
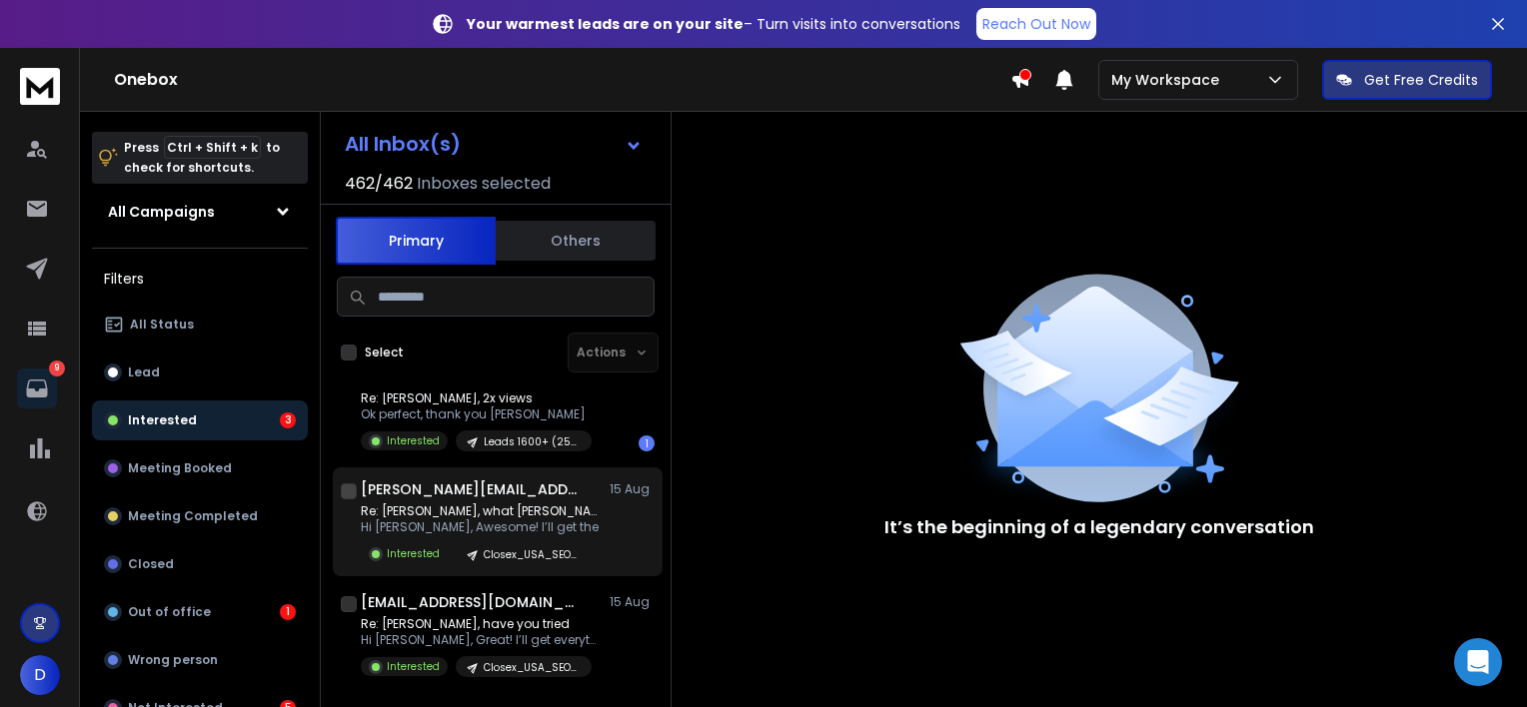
scroll to position [200, 0]
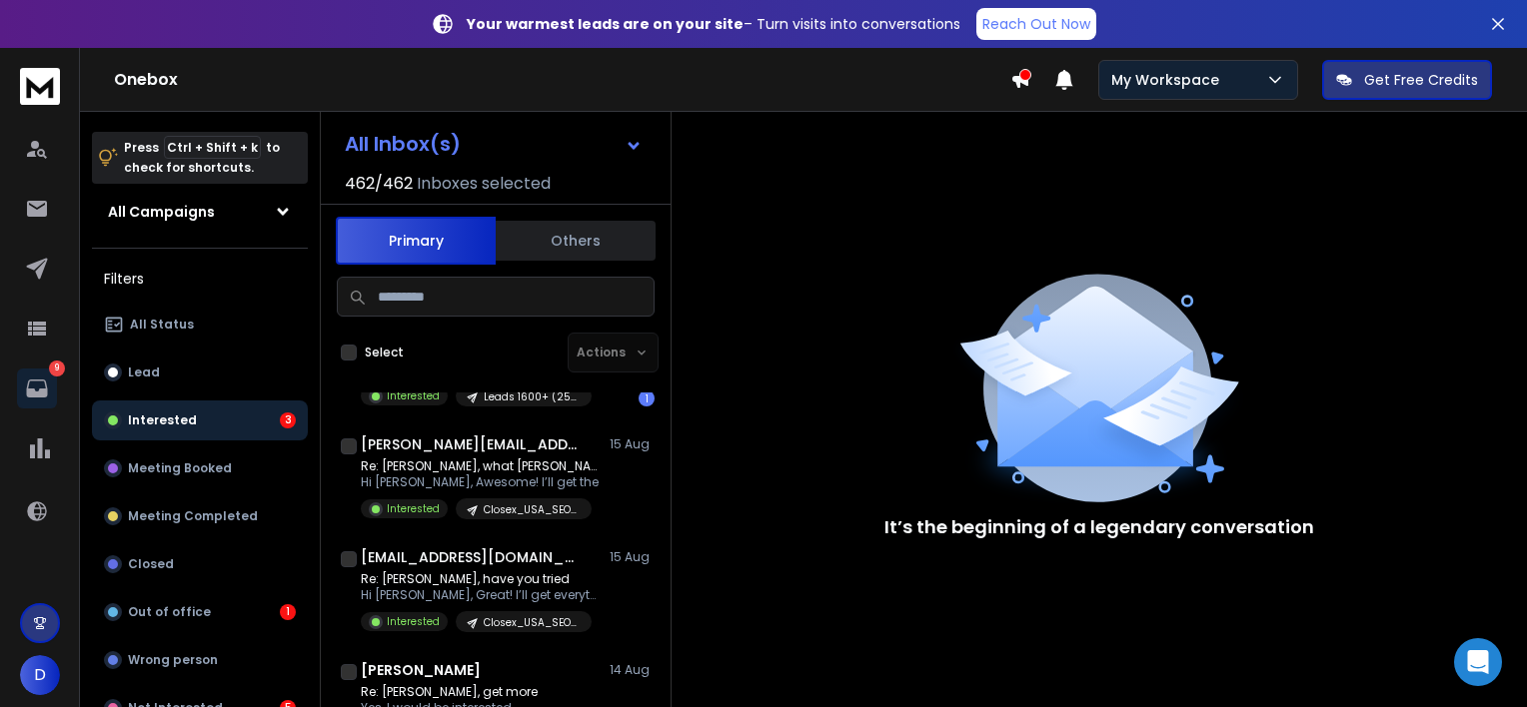
click at [1251, 65] on button "My Workspace" at bounding box center [1198, 80] width 200 height 40
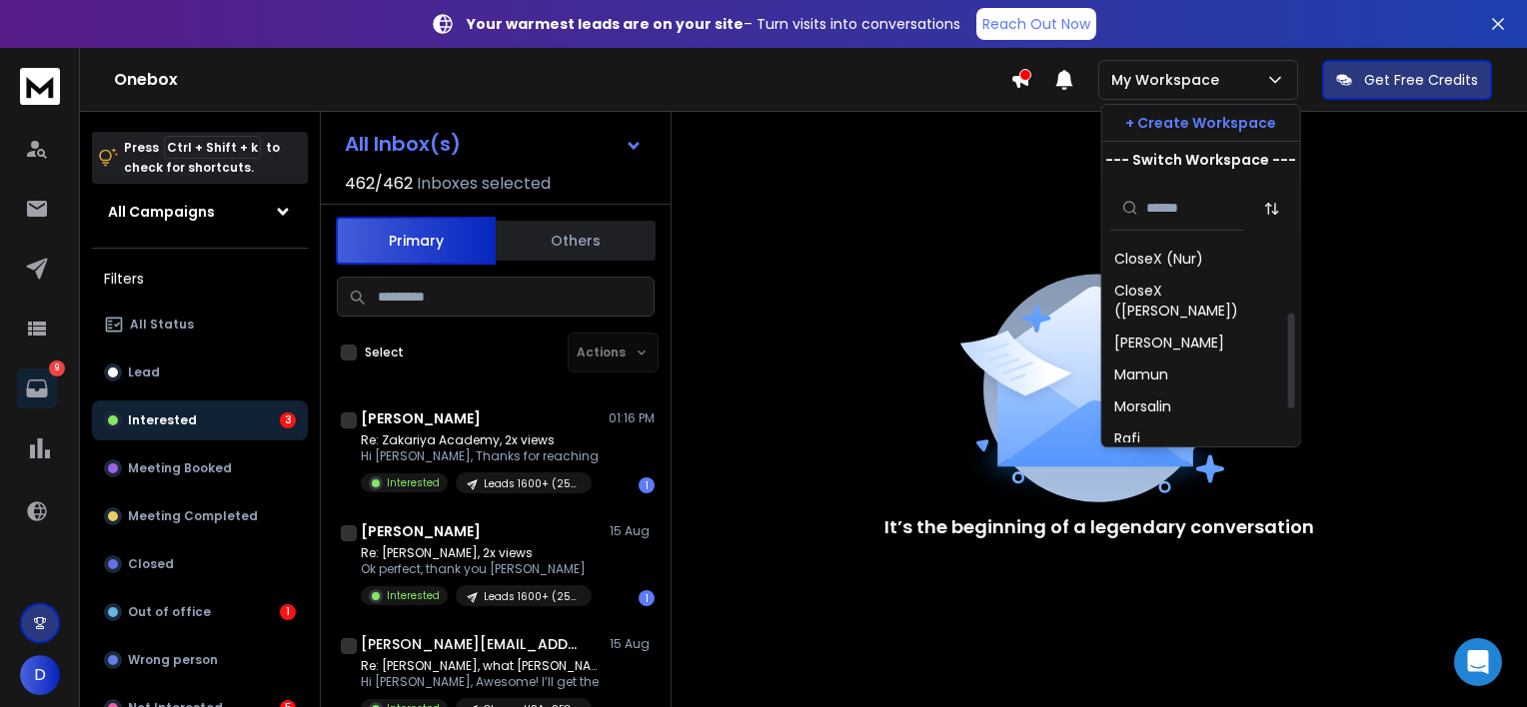
scroll to position [16, 0]
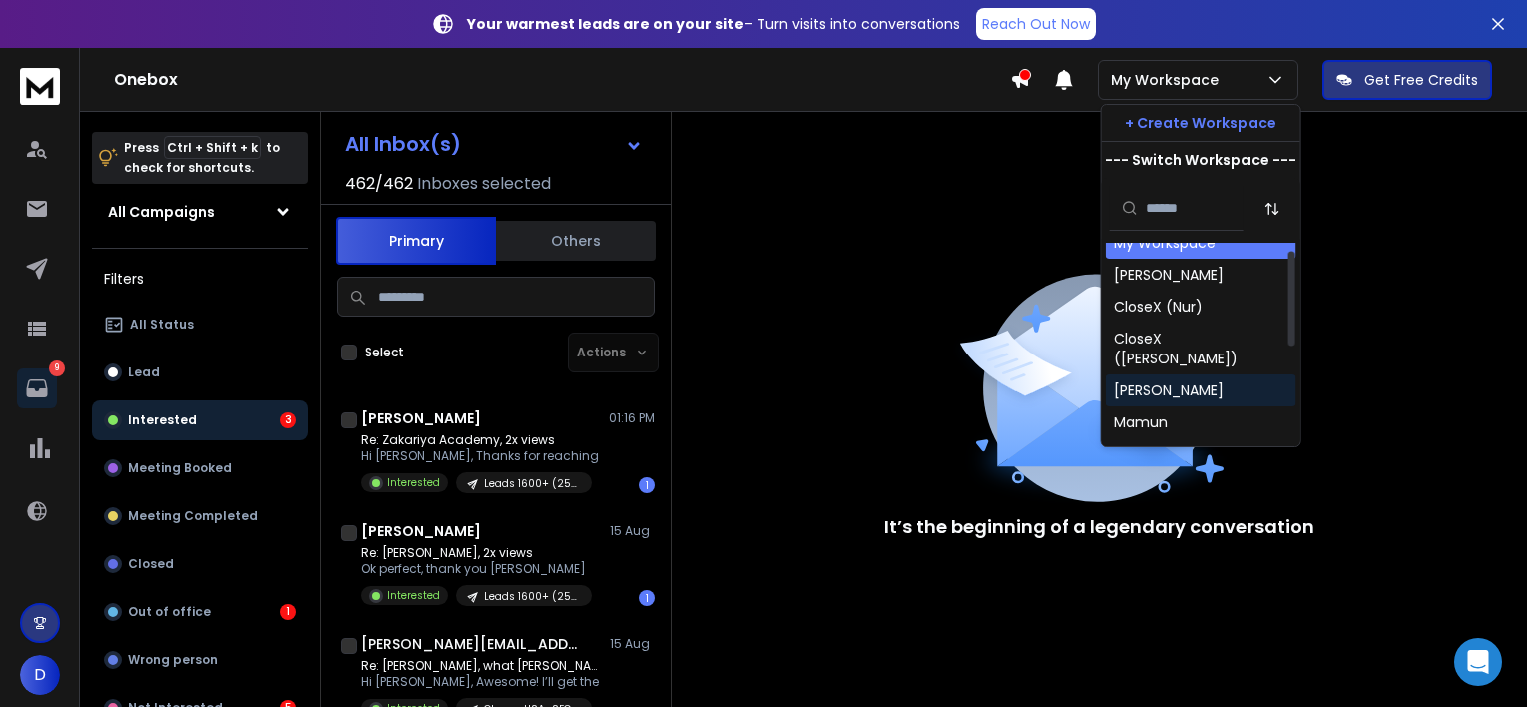
click at [1160, 375] on div "[PERSON_NAME]" at bounding box center [1201, 391] width 190 height 32
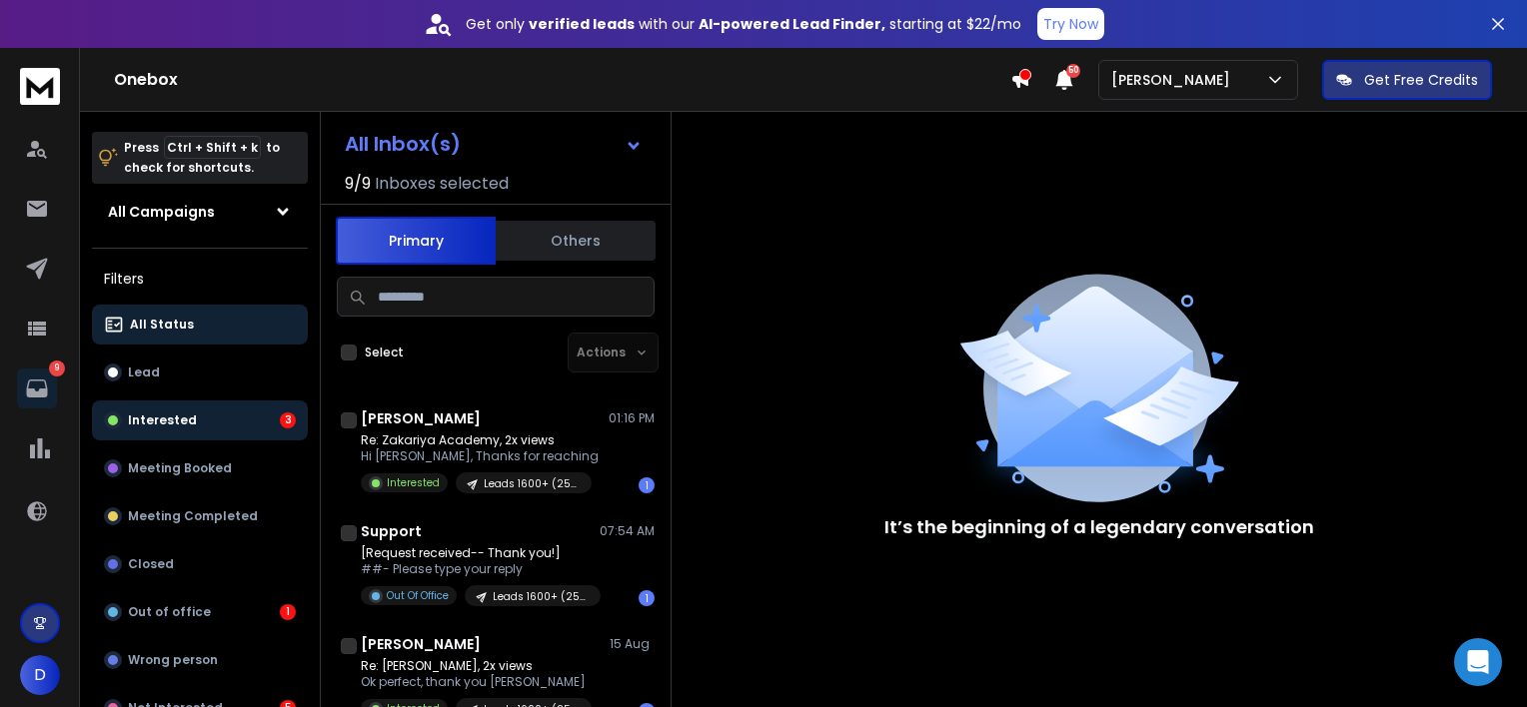
click at [209, 413] on button "Interested 3" at bounding box center [200, 421] width 216 height 40
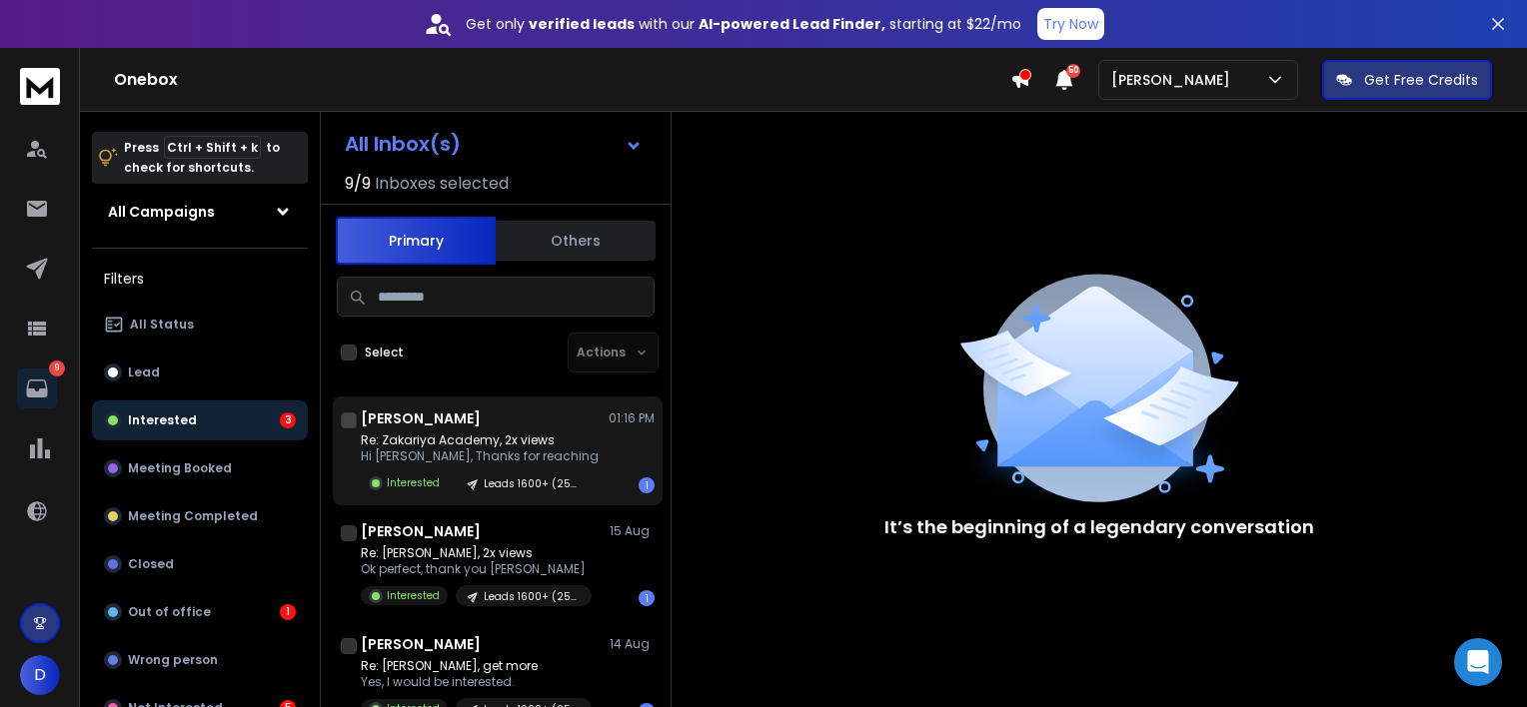
click at [515, 424] on div "[PERSON_NAME] 01:16 PM" at bounding box center [508, 419] width 294 height 20
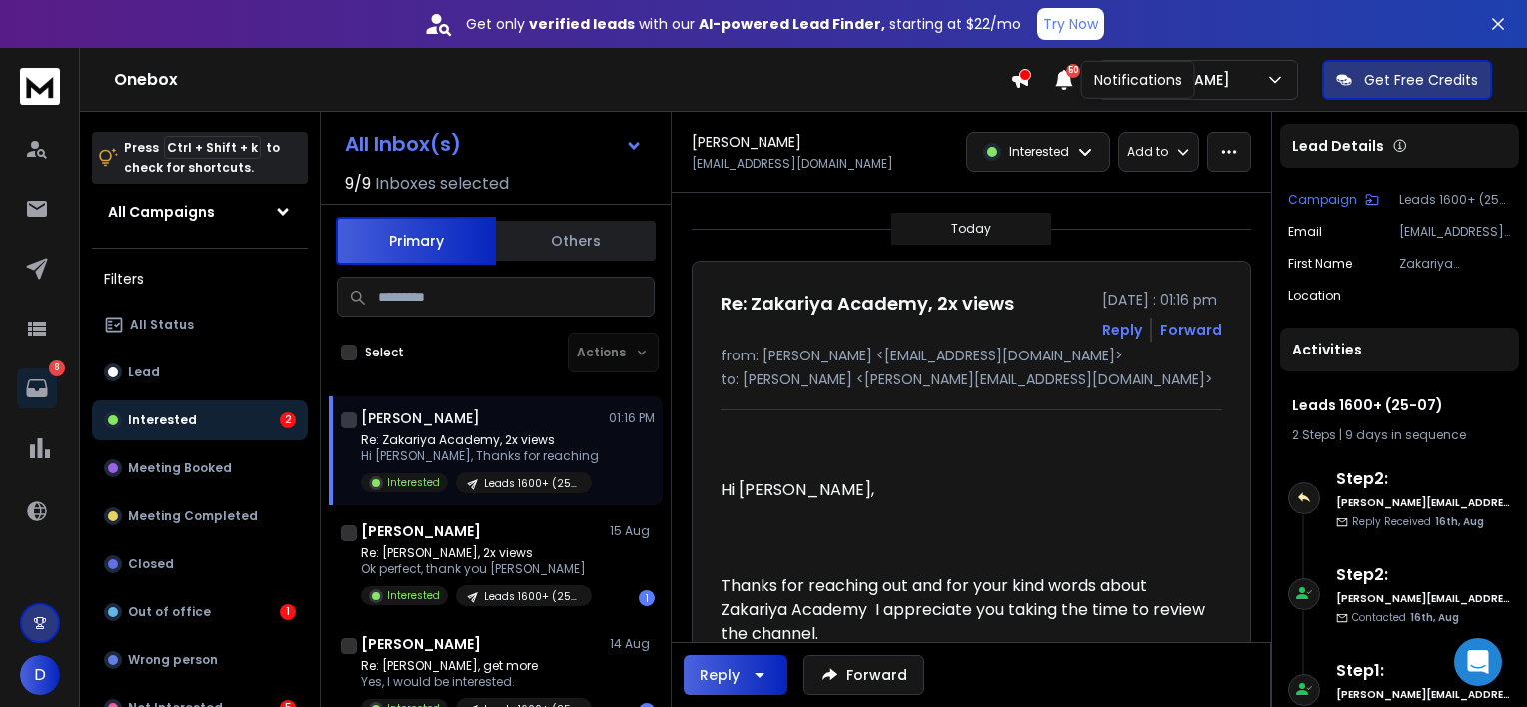
click at [1072, 75] on span "50" at bounding box center [1073, 71] width 14 height 14
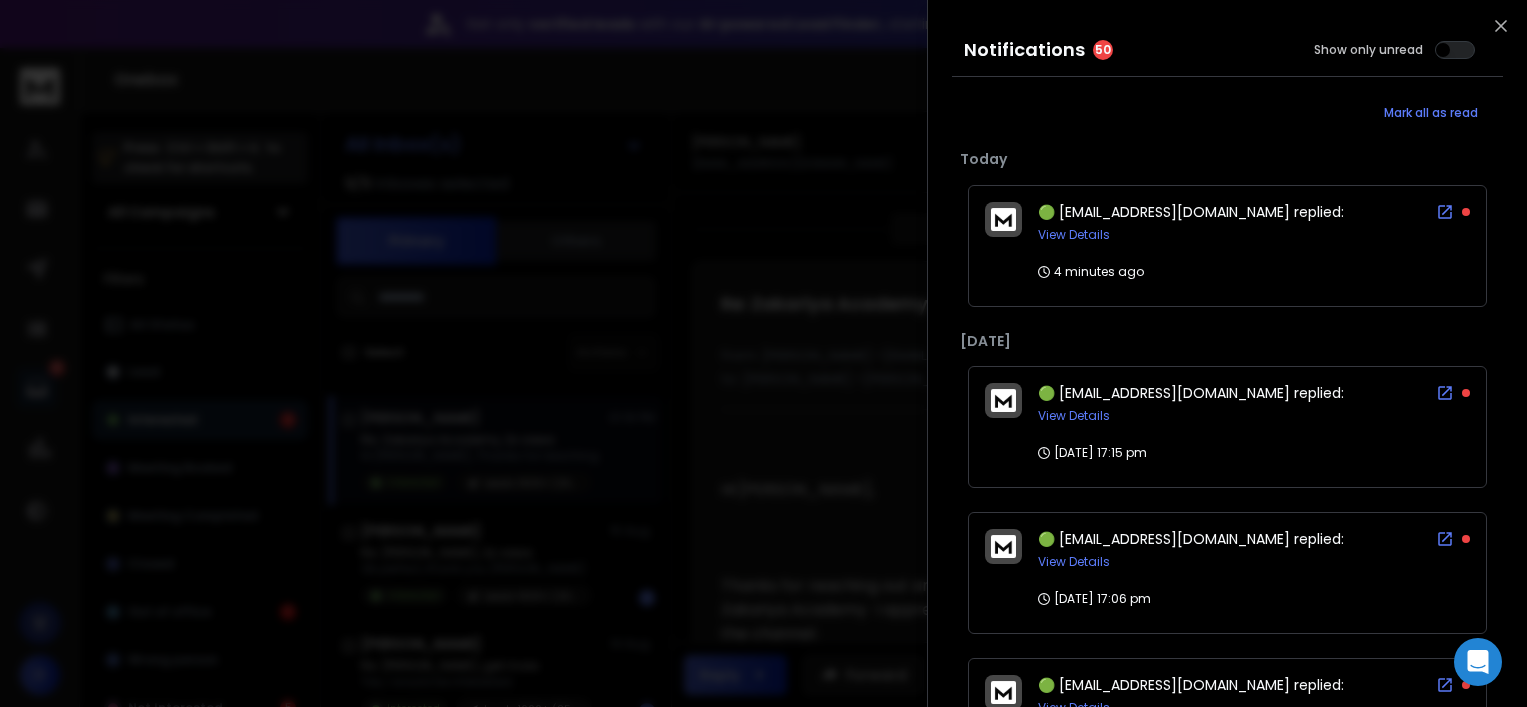
click at [1495, 31] on icon "button" at bounding box center [1501, 26] width 20 height 20
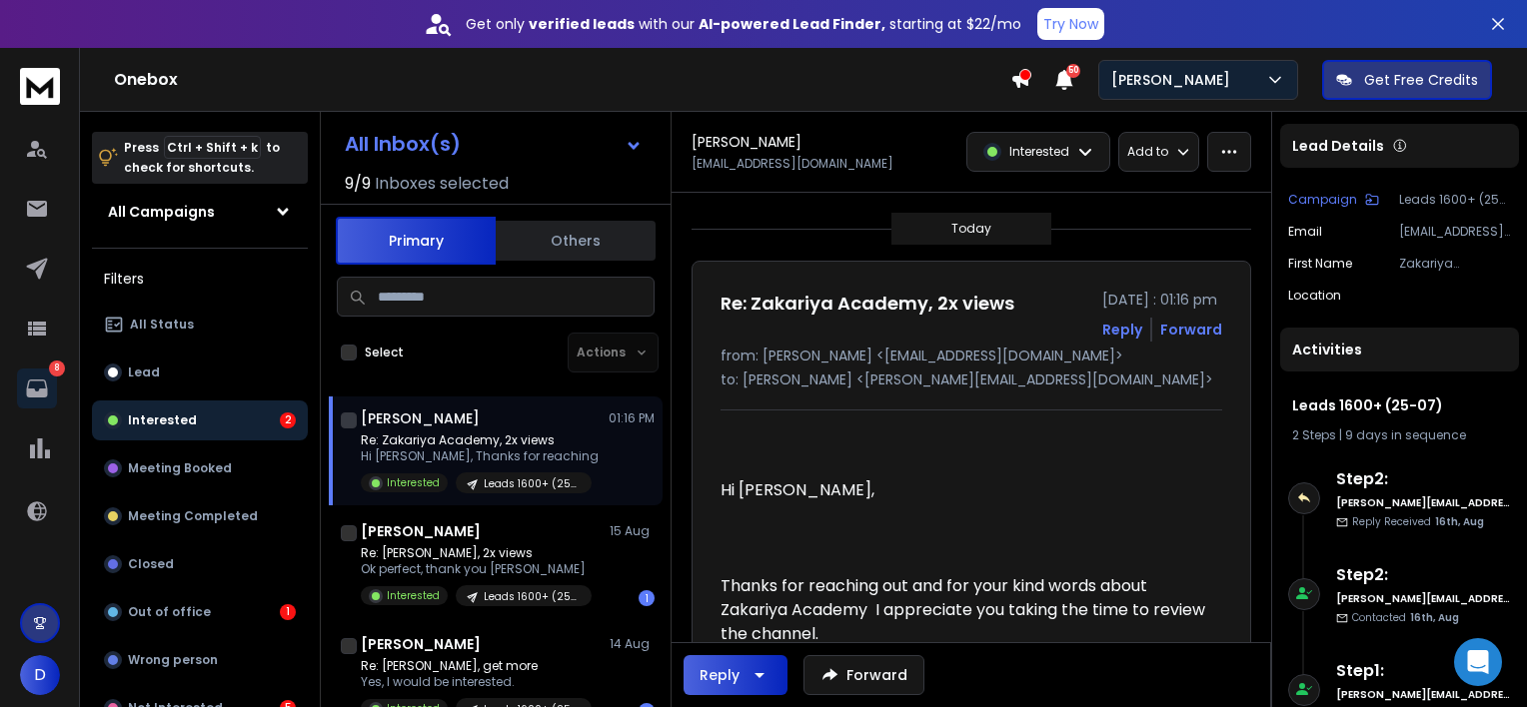
click at [1282, 85] on icon "button" at bounding box center [1275, 80] width 20 height 20
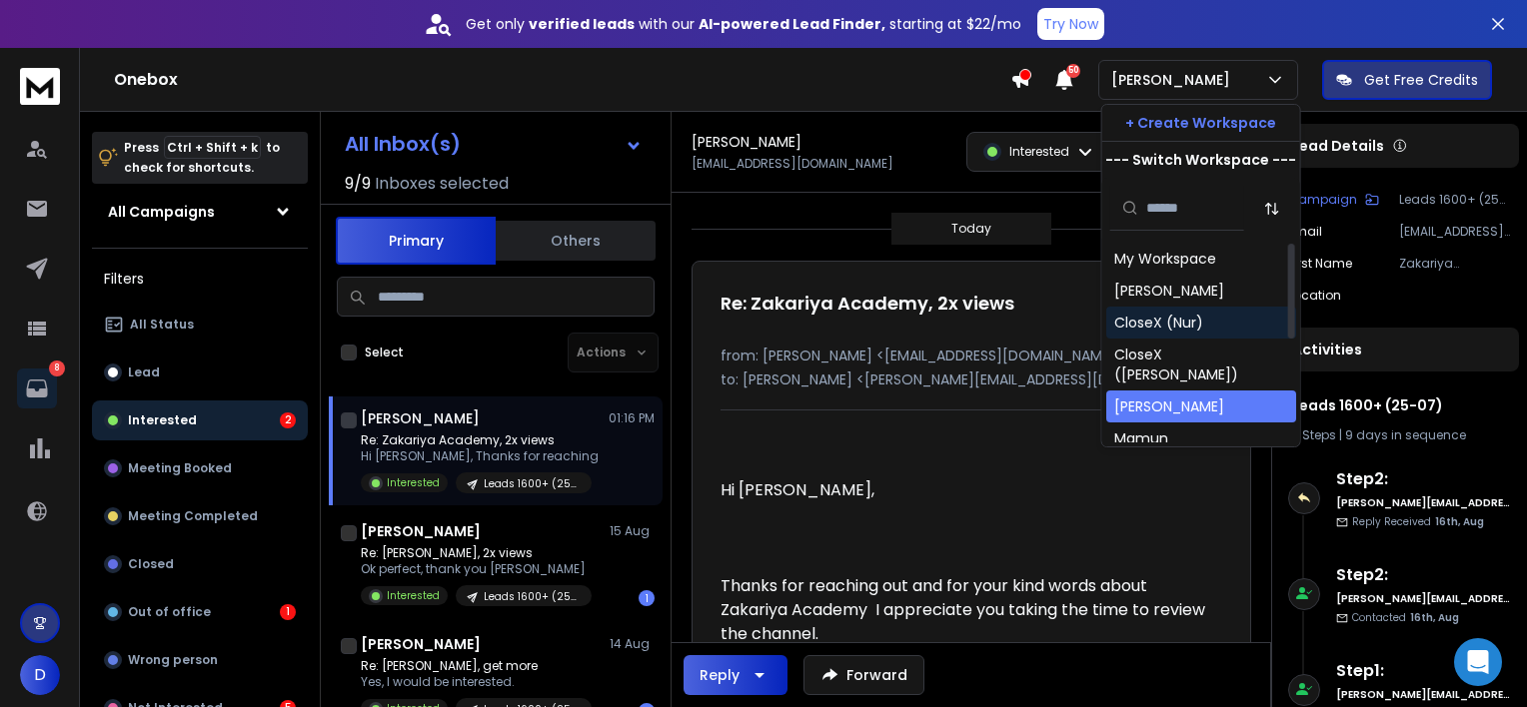
click at [1178, 328] on div "CloseX (Nur)" at bounding box center [1158, 323] width 89 height 20
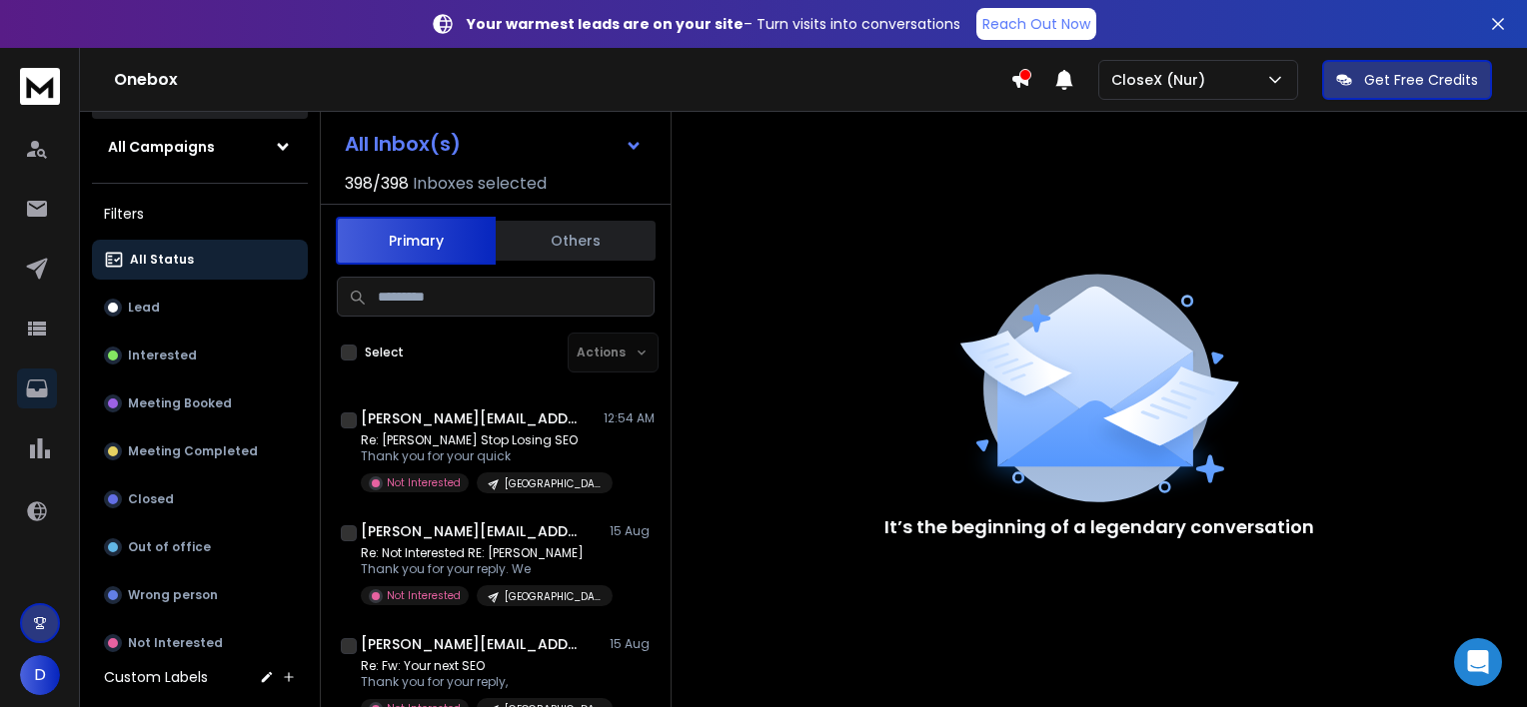
scroll to position [100, 0]
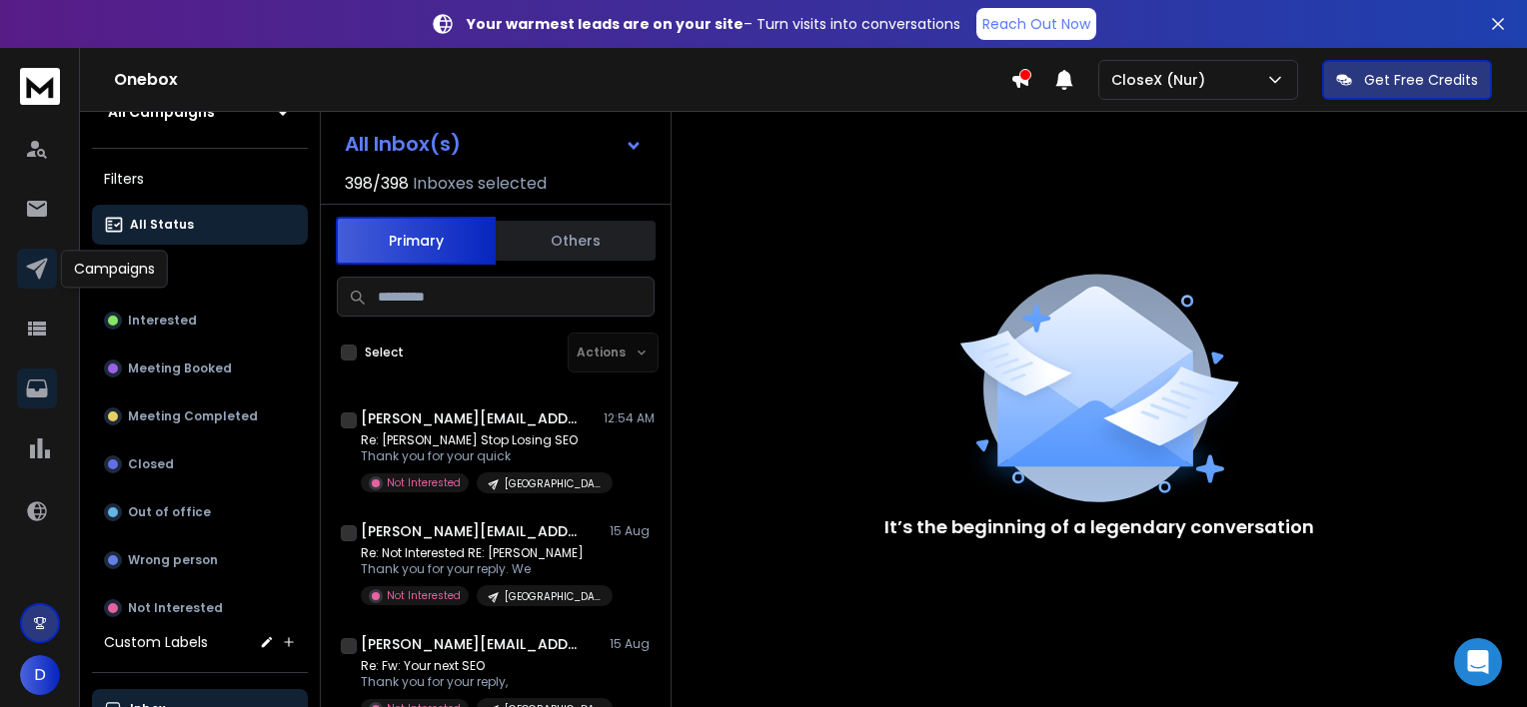
click at [35, 266] on icon at bounding box center [36, 268] width 21 height 21
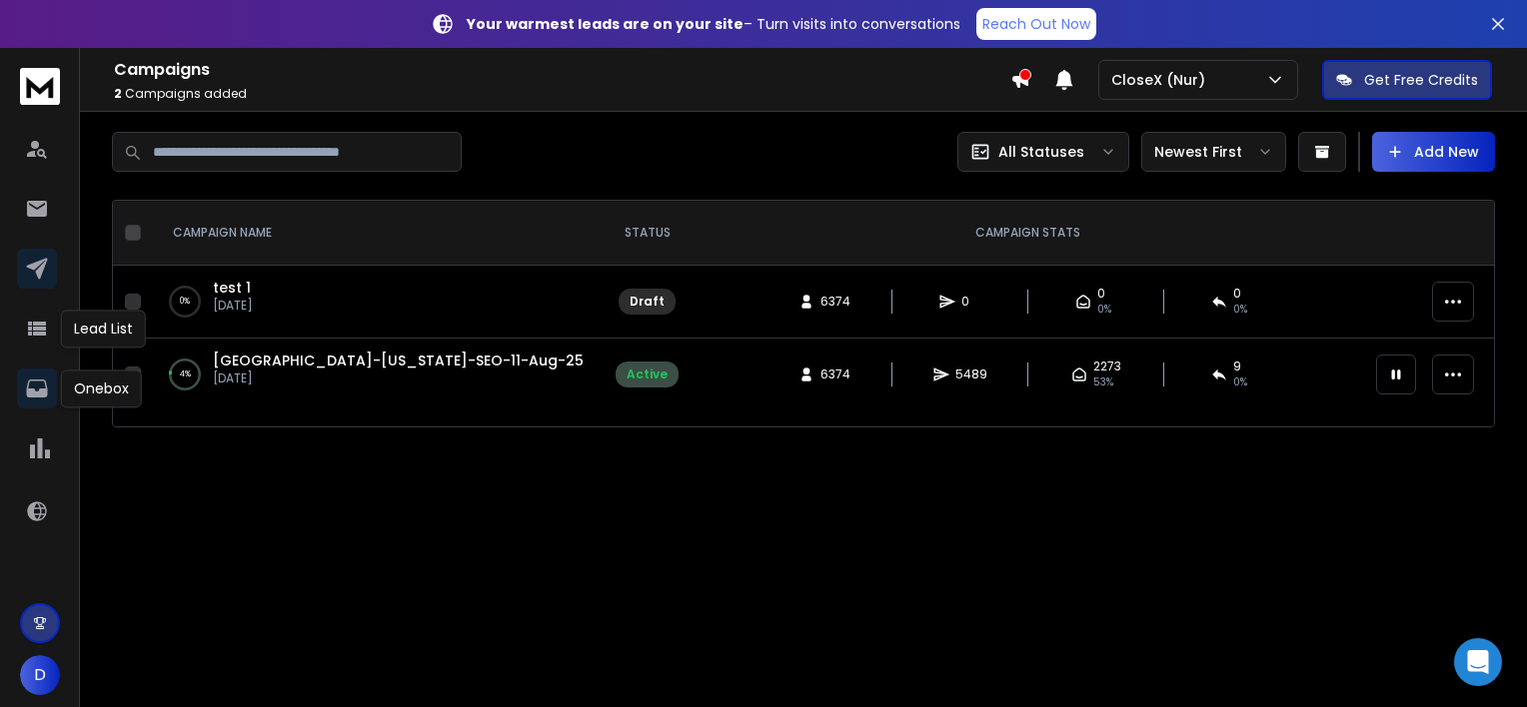
click at [42, 402] on link at bounding box center [37, 389] width 40 height 40
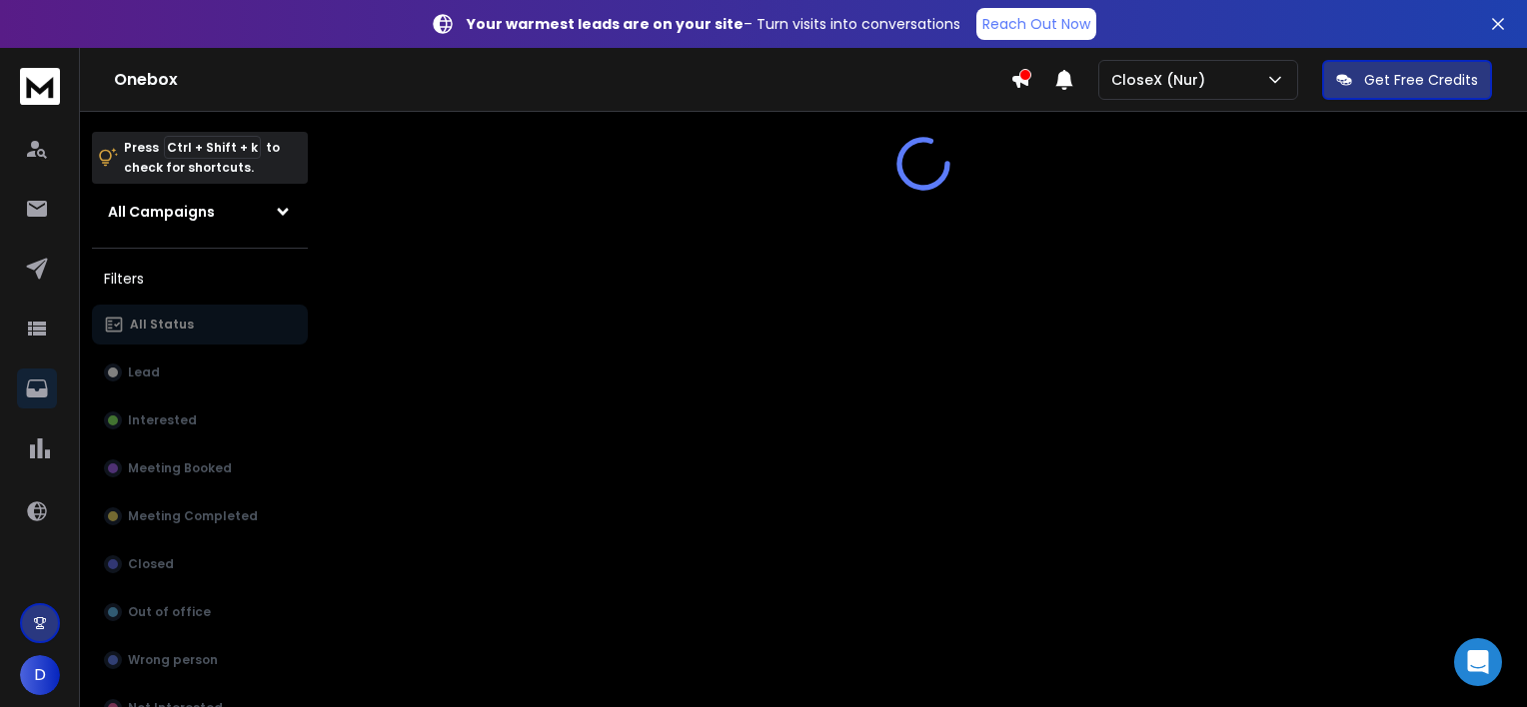
click at [170, 420] on div "All Status Lead Interested Meeting Booked Meeting Completed Closed Out of offic…" at bounding box center [200, 517] width 216 height 424
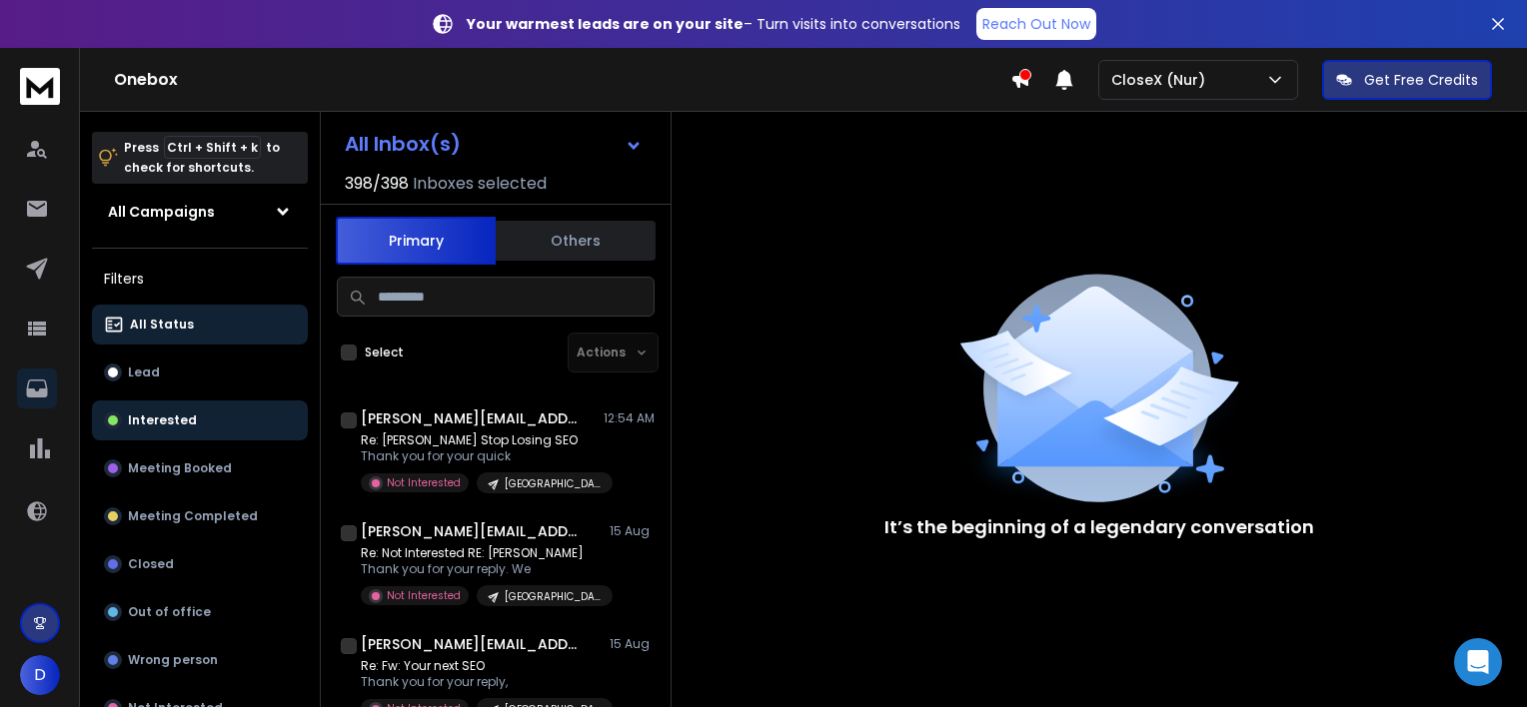
click at [173, 431] on button "Interested" at bounding box center [200, 421] width 216 height 40
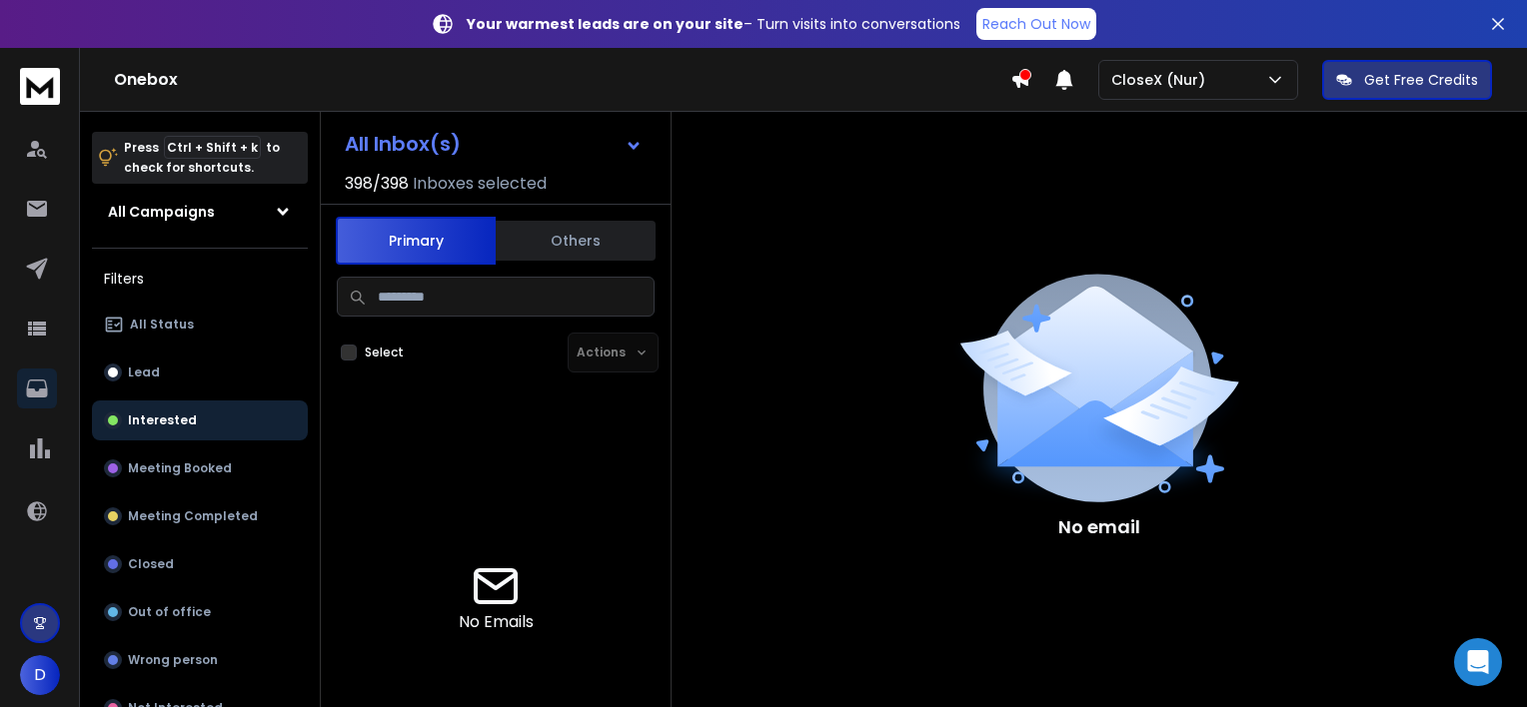
scroll to position [200, 0]
click at [219, 419] on button "Interested" at bounding box center [200, 421] width 216 height 40
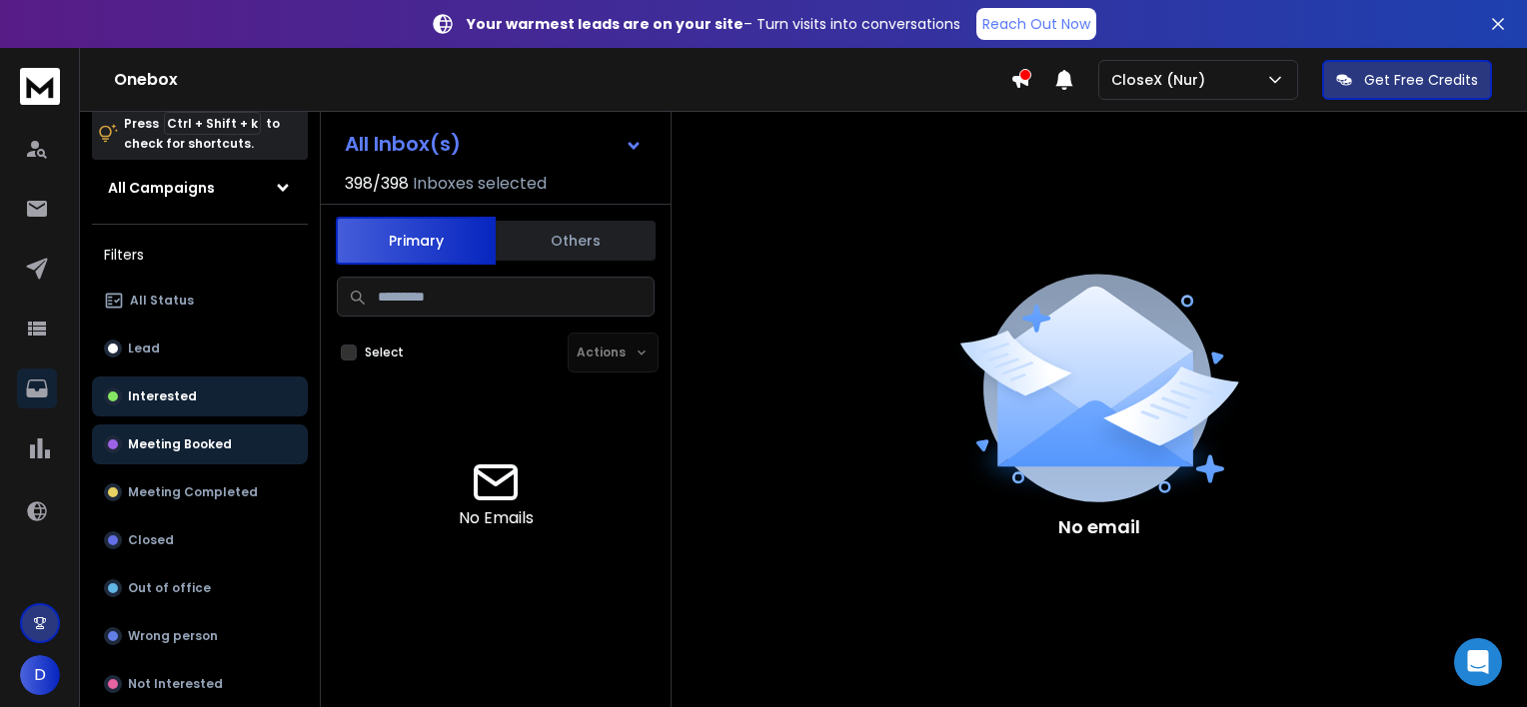
scroll to position [0, 0]
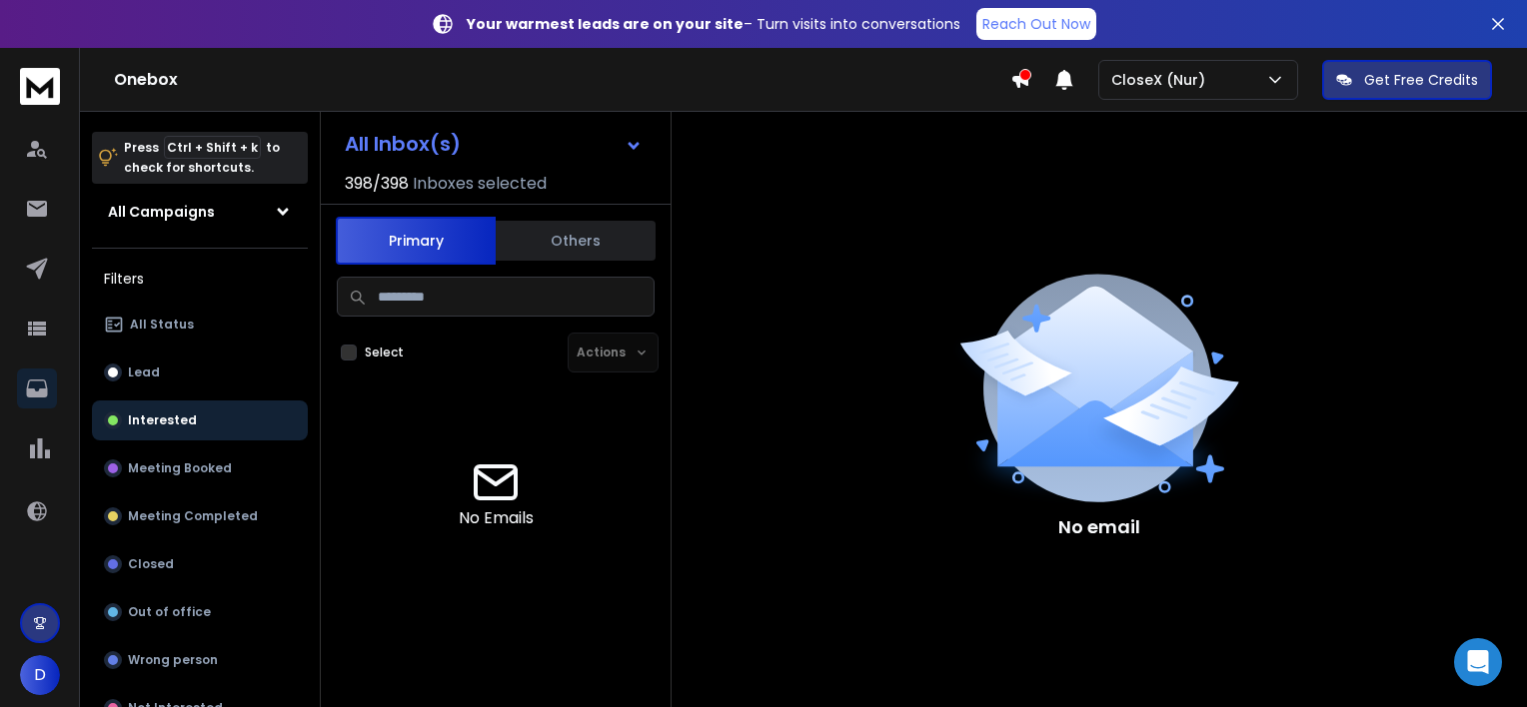
click at [176, 421] on p "Interested" at bounding box center [162, 421] width 69 height 16
click at [1175, 71] on p "CloseX (Nur)" at bounding box center [1162, 80] width 102 height 20
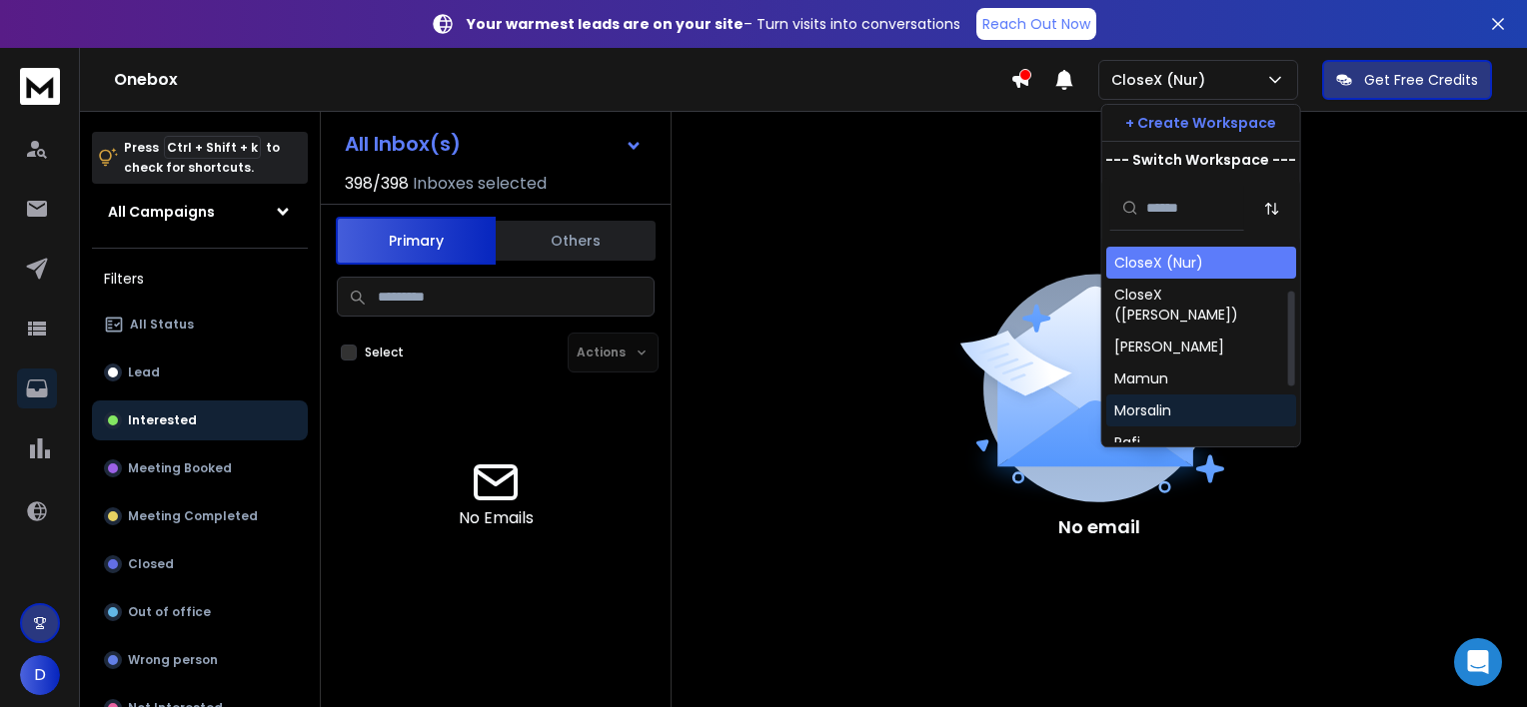
scroll to position [100, 0]
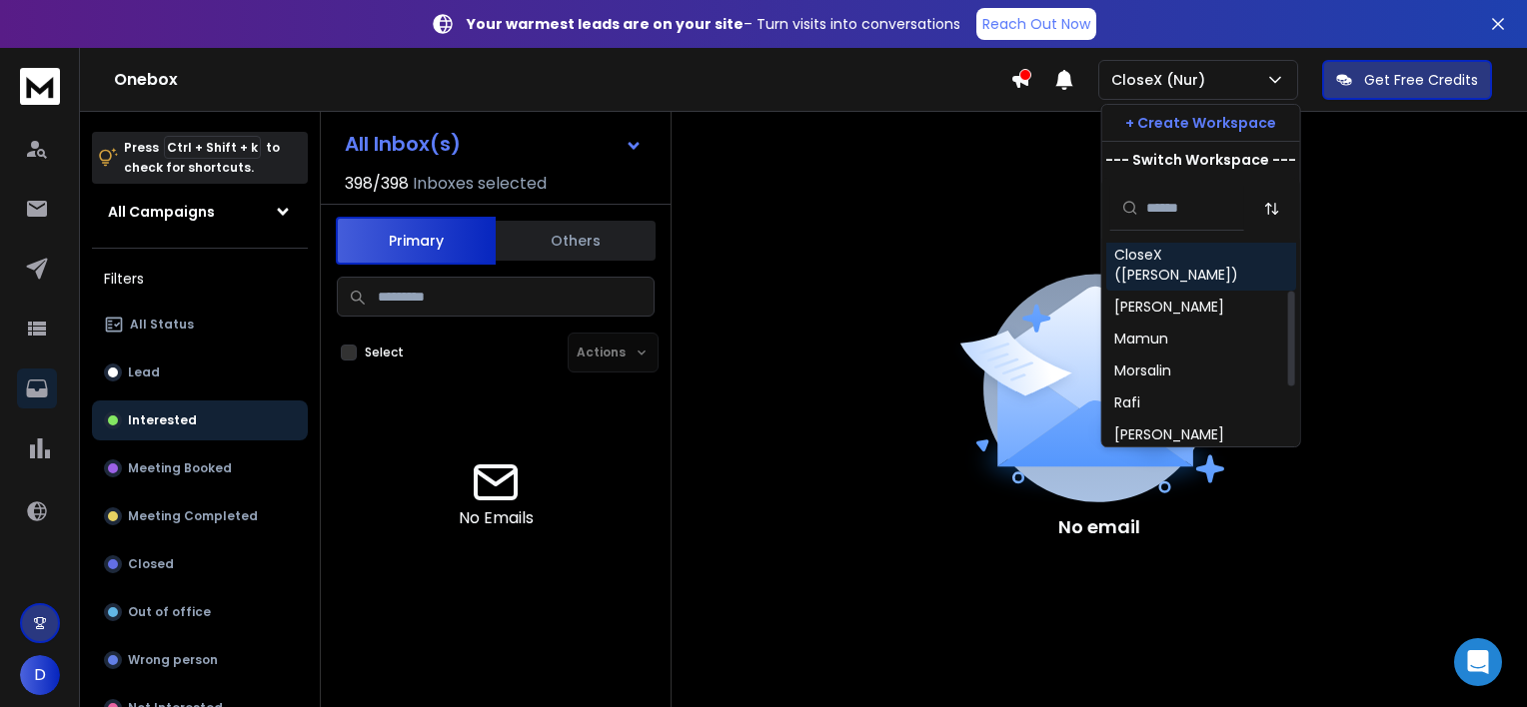
click at [1174, 248] on div "CloseX (Safiq)" at bounding box center [1201, 265] width 174 height 40
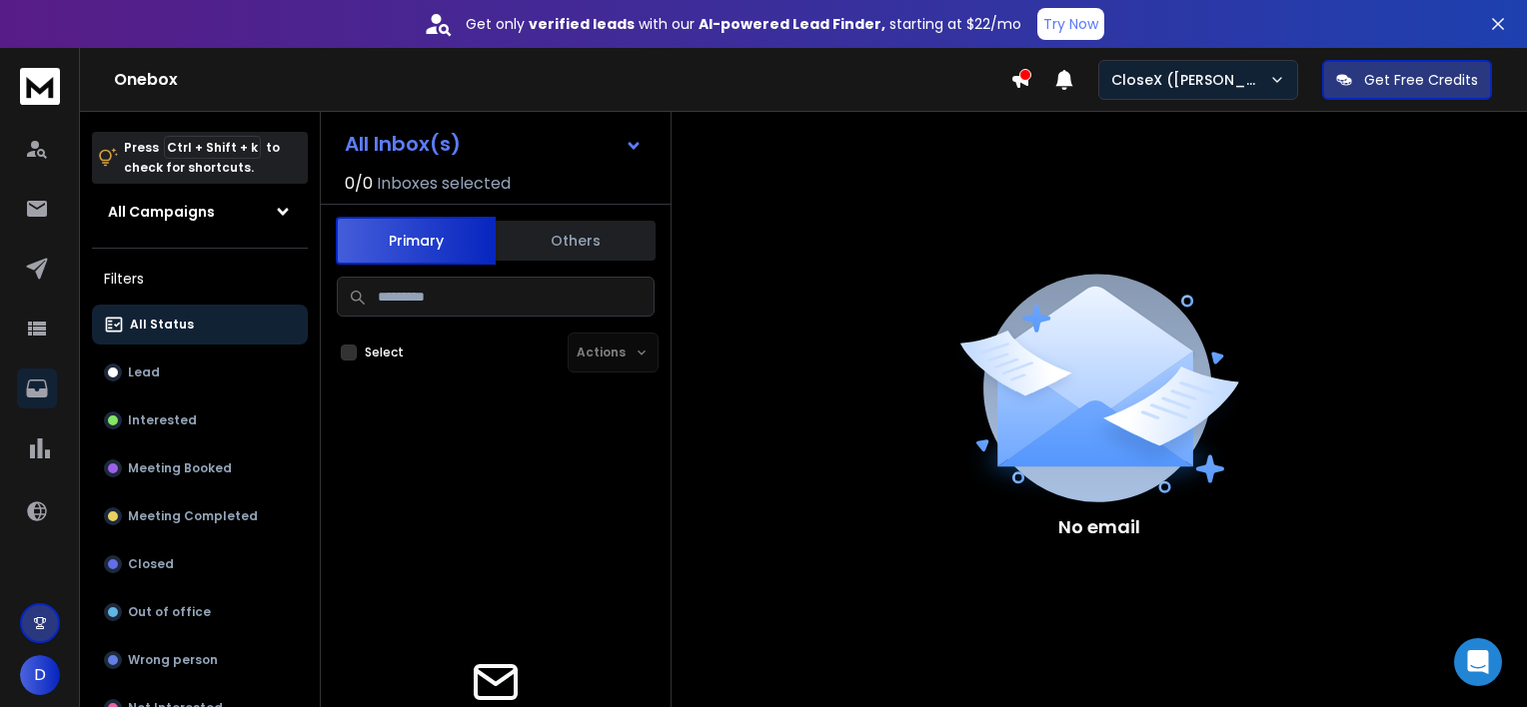
click at [1158, 79] on p "CloseX (Safiq)" at bounding box center [1190, 80] width 158 height 20
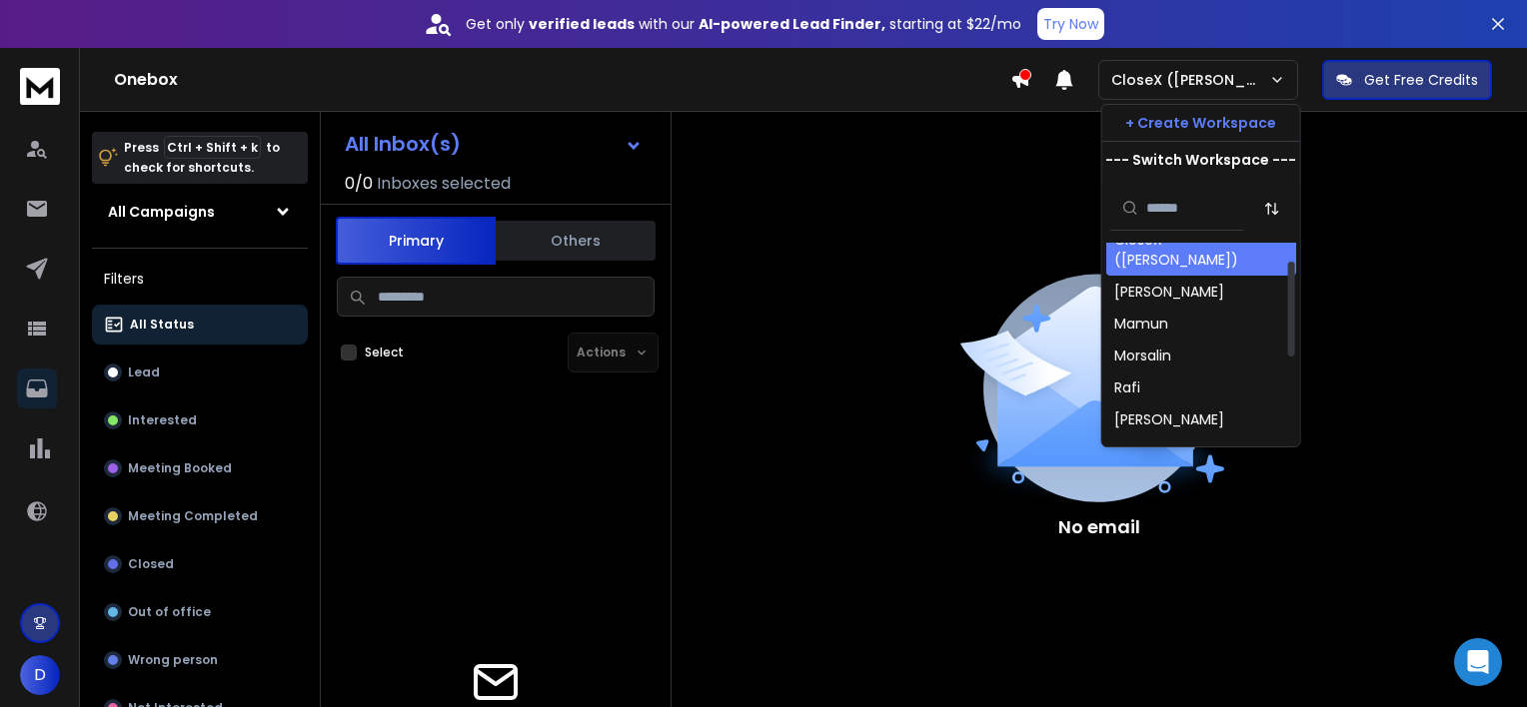
scroll to position [216, 0]
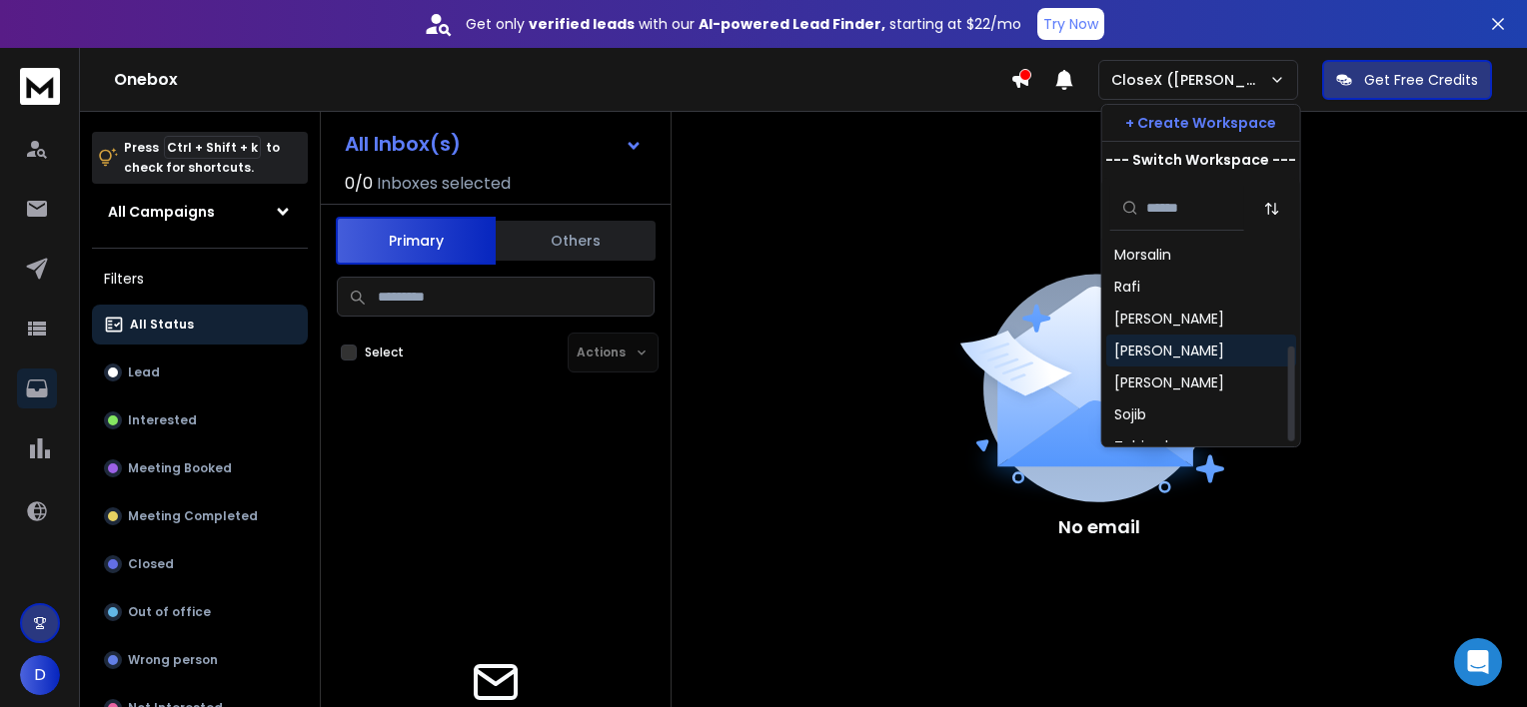
click at [1151, 335] on div "[PERSON_NAME]" at bounding box center [1201, 351] width 190 height 32
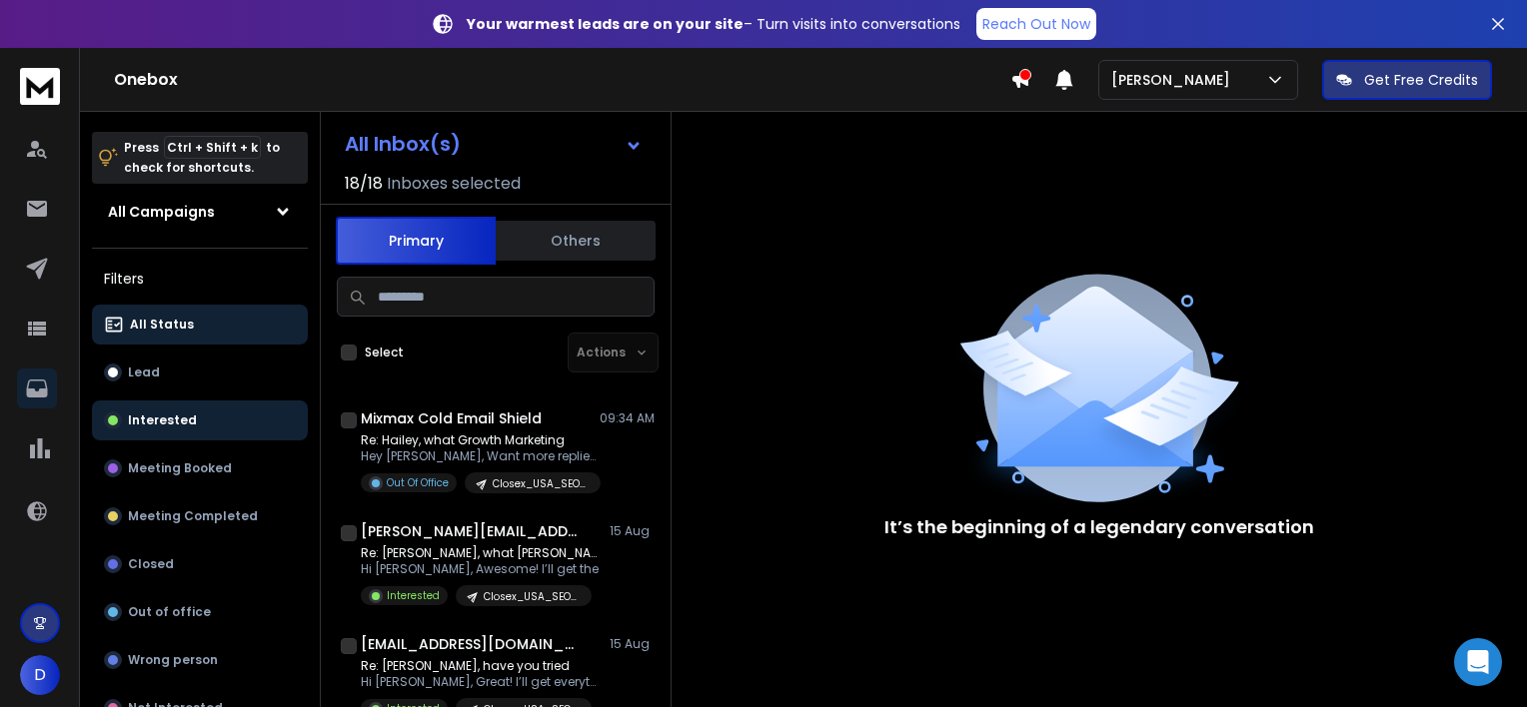
click at [195, 425] on button "Interested" at bounding box center [200, 421] width 216 height 40
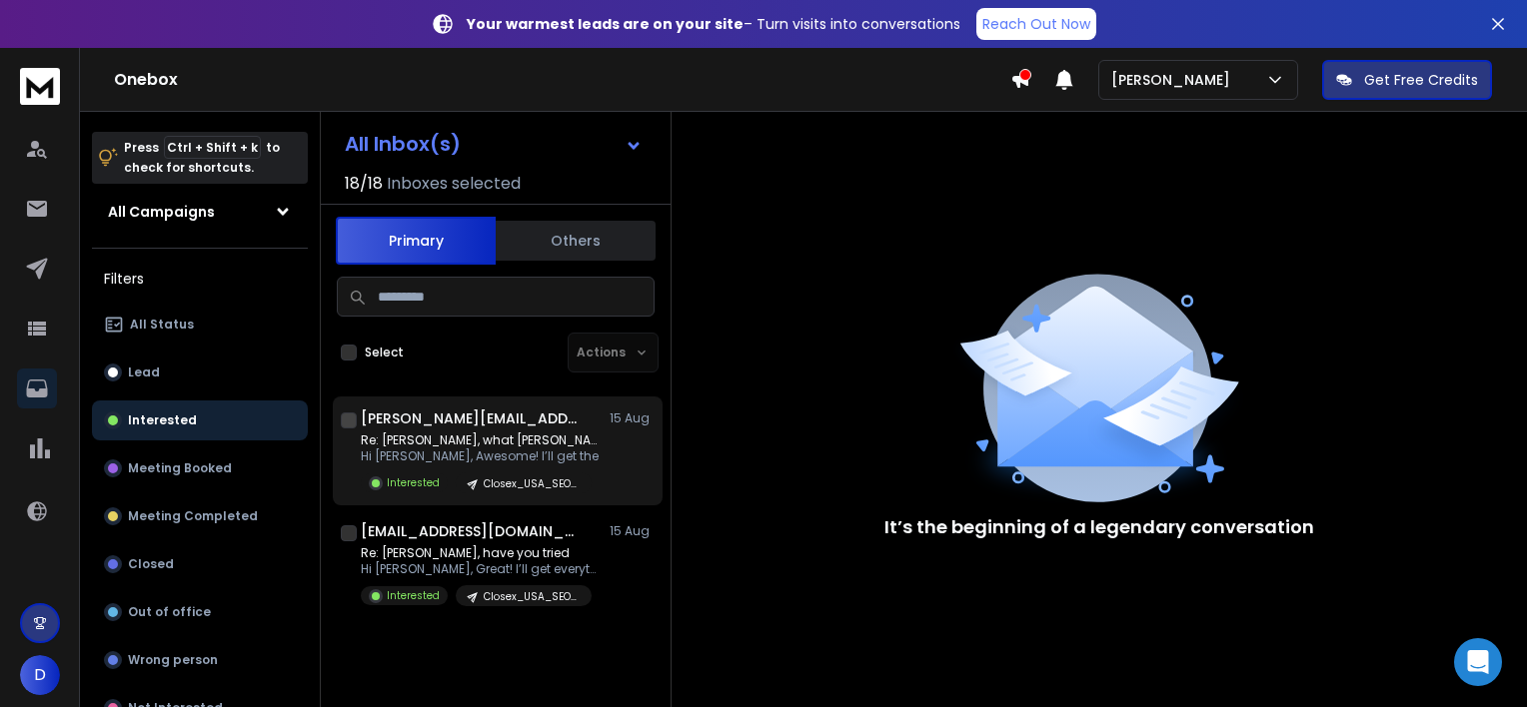
click at [511, 437] on p "Re: [PERSON_NAME], what [PERSON_NAME] might" at bounding box center [481, 441] width 240 height 16
